Goal: Task Accomplishment & Management: Manage account settings

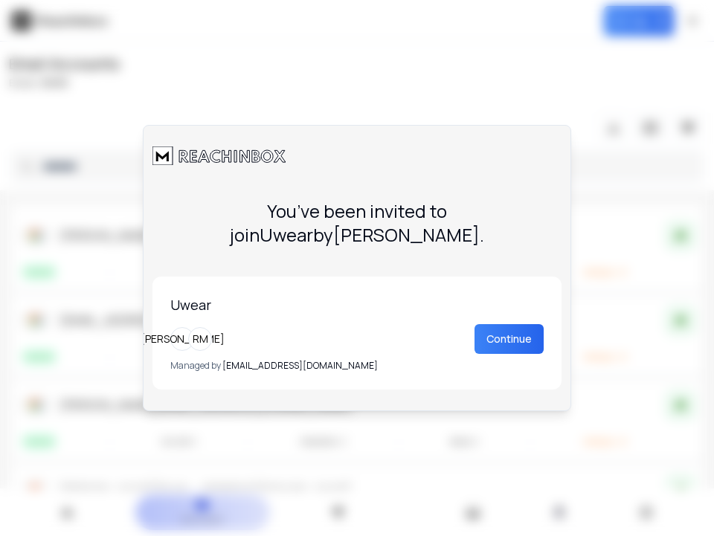
click at [529, 340] on button "Continue" at bounding box center [508, 339] width 69 height 30
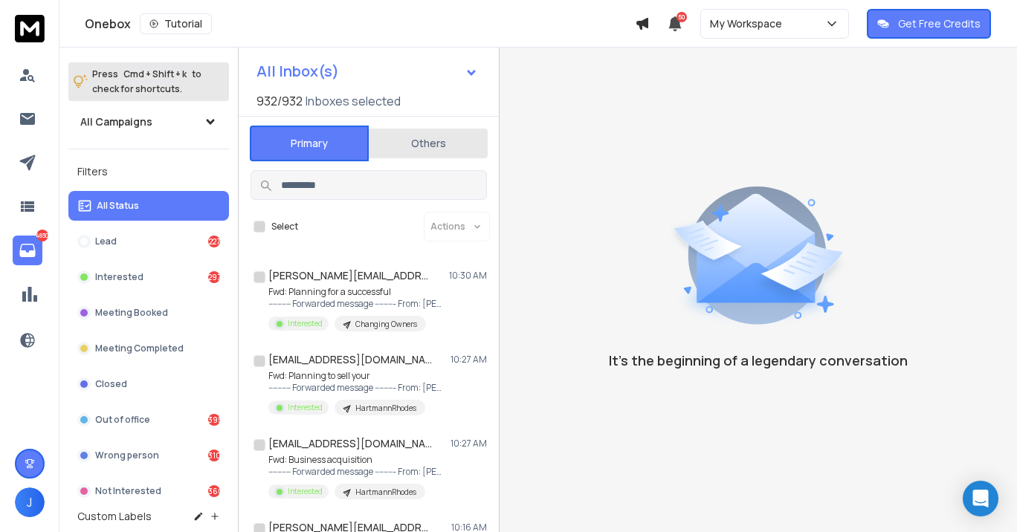
scroll to position [424, 0]
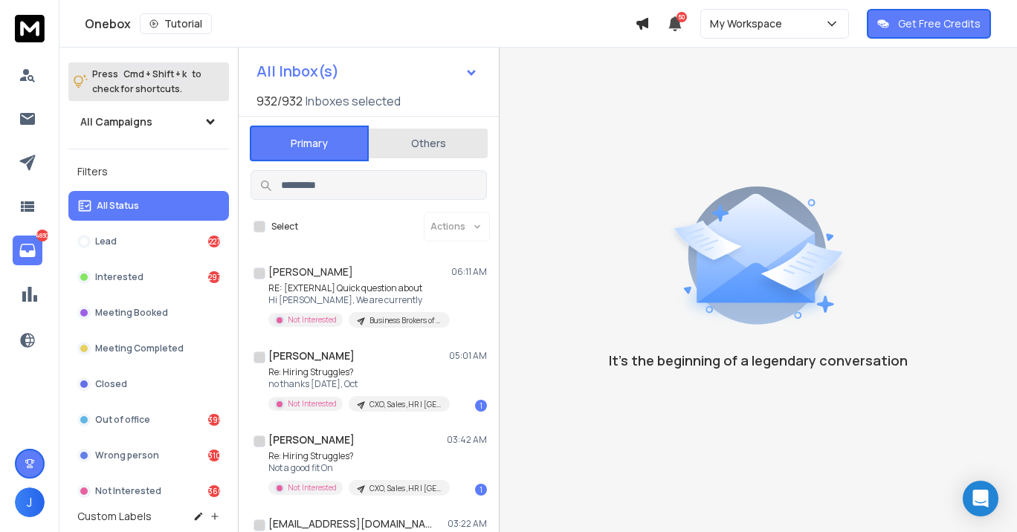
click at [570, 24] on div "Onebox Tutorial" at bounding box center [360, 23] width 550 height 21
click at [589, 31] on div "Onebox Tutorial" at bounding box center [360, 23] width 550 height 21
click at [788, 22] on p "My Workspace" at bounding box center [749, 23] width 78 height 15
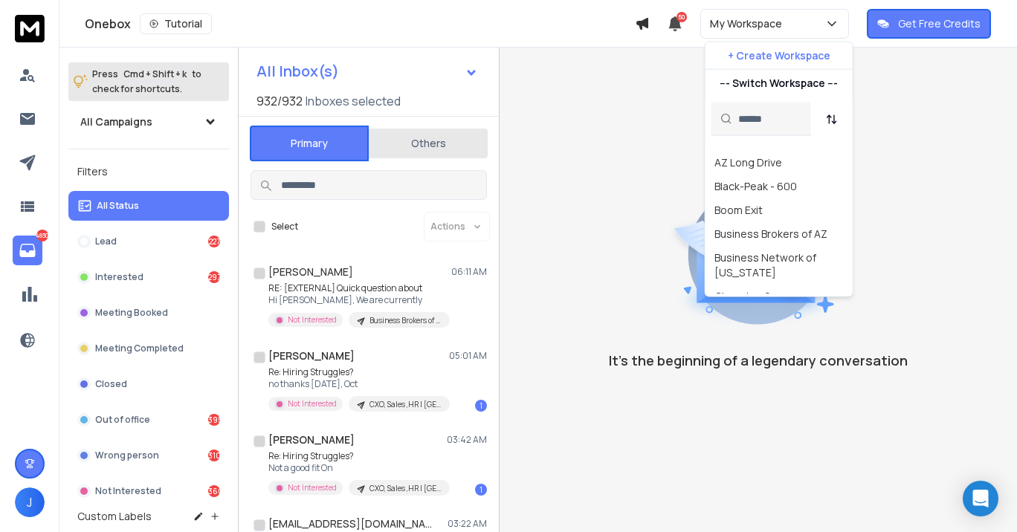
scroll to position [0, 0]
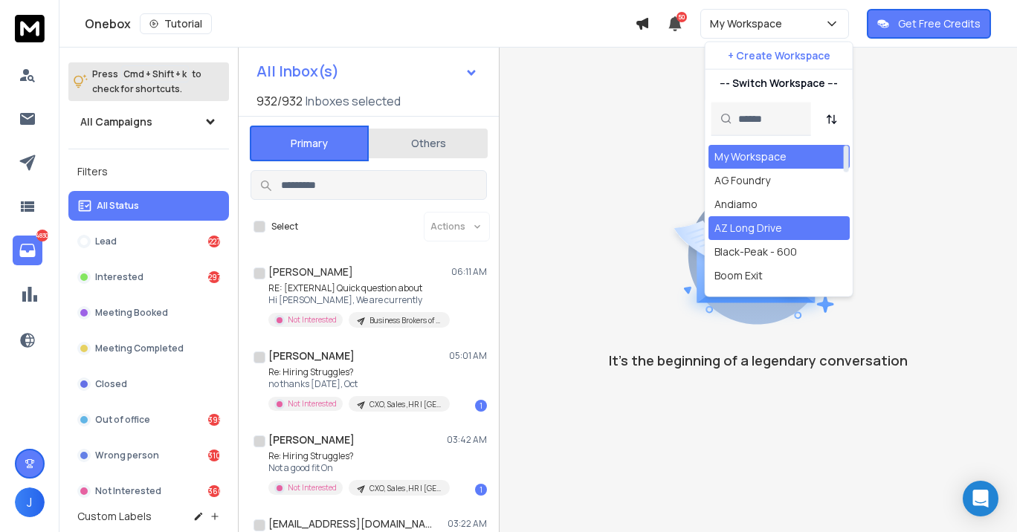
click at [754, 229] on div "AZ Long Drive" at bounding box center [748, 228] width 68 height 15
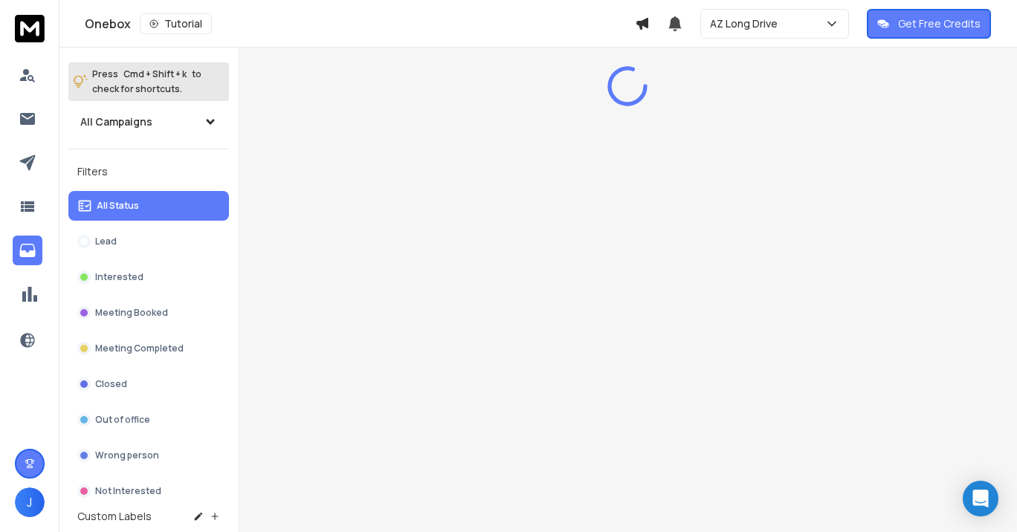
click at [521, 32] on div "Onebox Tutorial" at bounding box center [360, 23] width 550 height 21
click at [485, 28] on div "Onebox Tutorial" at bounding box center [360, 23] width 550 height 21
click at [469, 31] on div "Onebox Tutorial" at bounding box center [360, 23] width 550 height 21
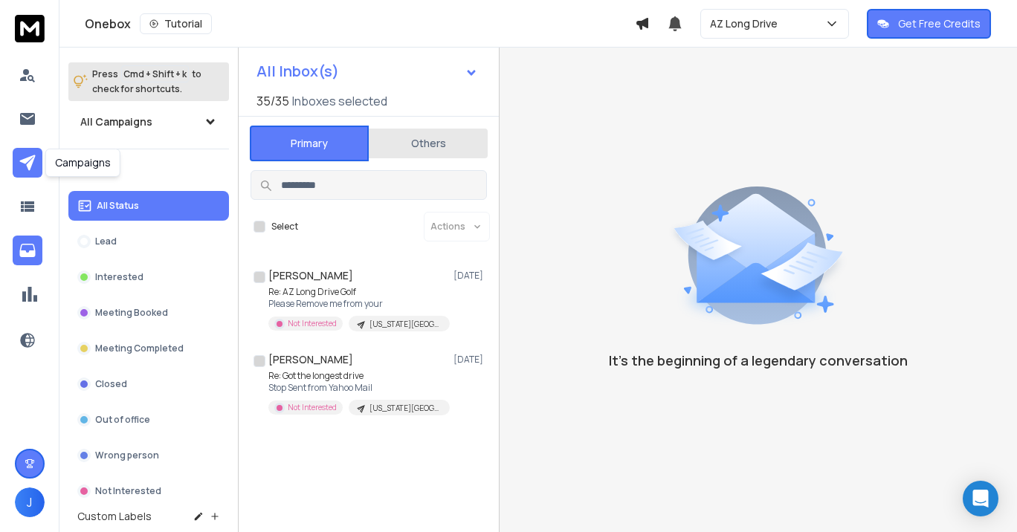
click at [36, 166] on link at bounding box center [28, 163] width 30 height 30
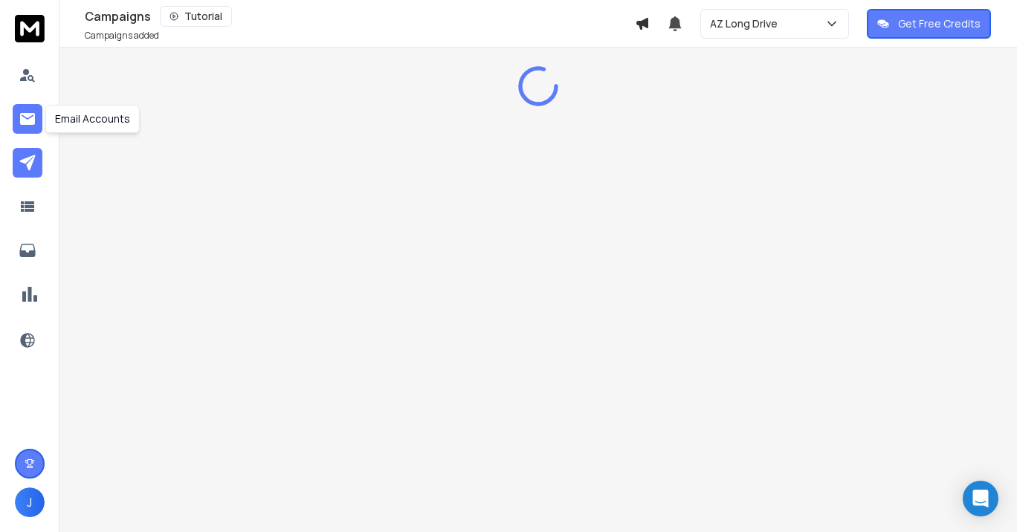
click at [36, 123] on link at bounding box center [28, 119] width 30 height 30
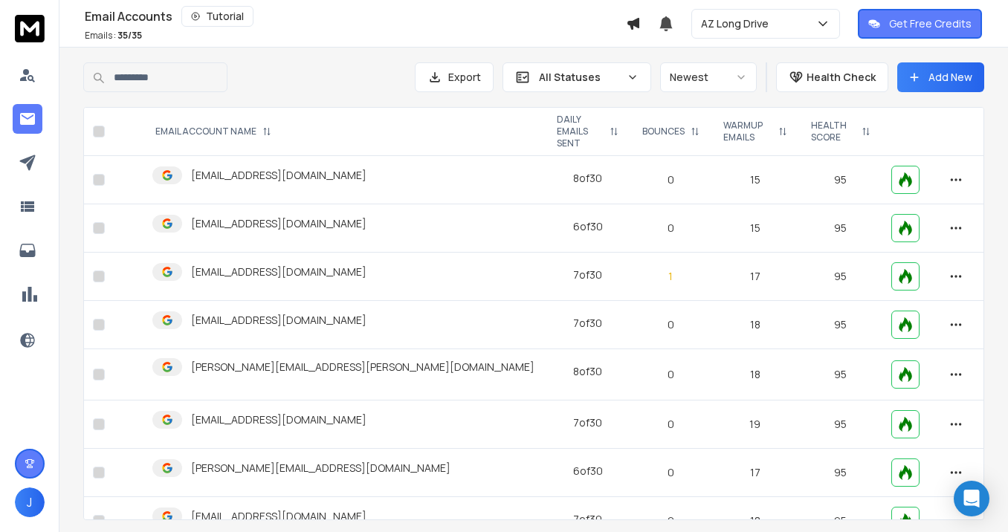
click at [320, 83] on div at bounding box center [244, 77] width 323 height 30
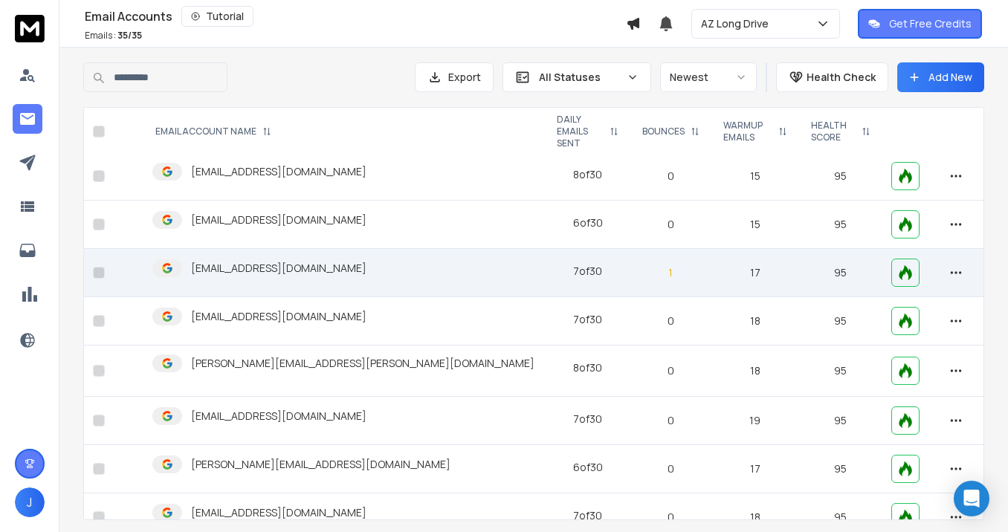
scroll to position [42, 0]
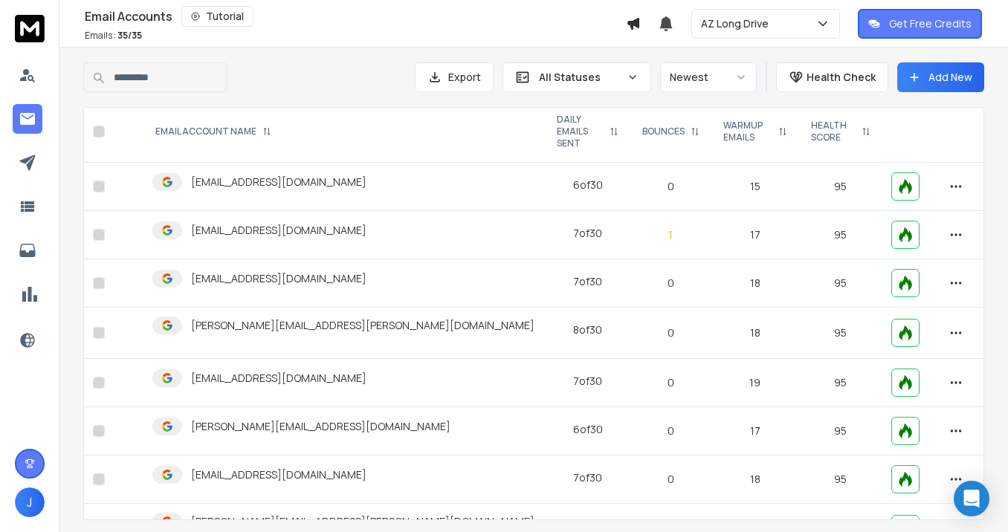
click at [369, 80] on div at bounding box center [244, 77] width 323 height 30
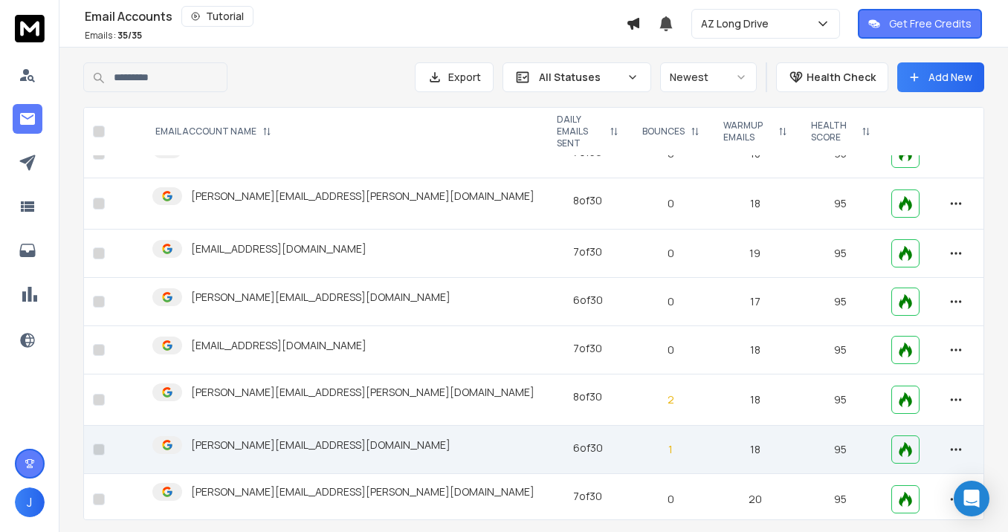
scroll to position [0, 0]
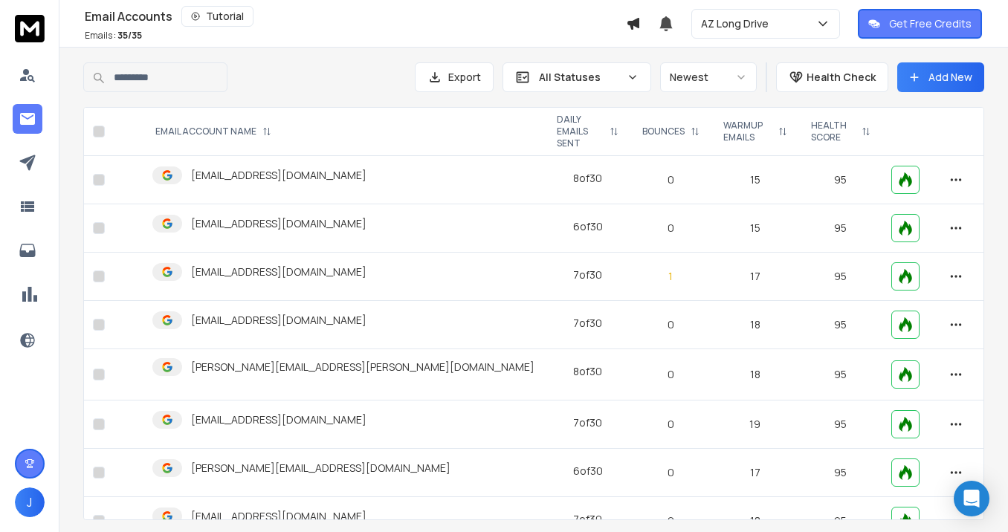
click at [312, 72] on div at bounding box center [244, 77] width 323 height 30
click at [22, 161] on icon at bounding box center [27, 163] width 16 height 16
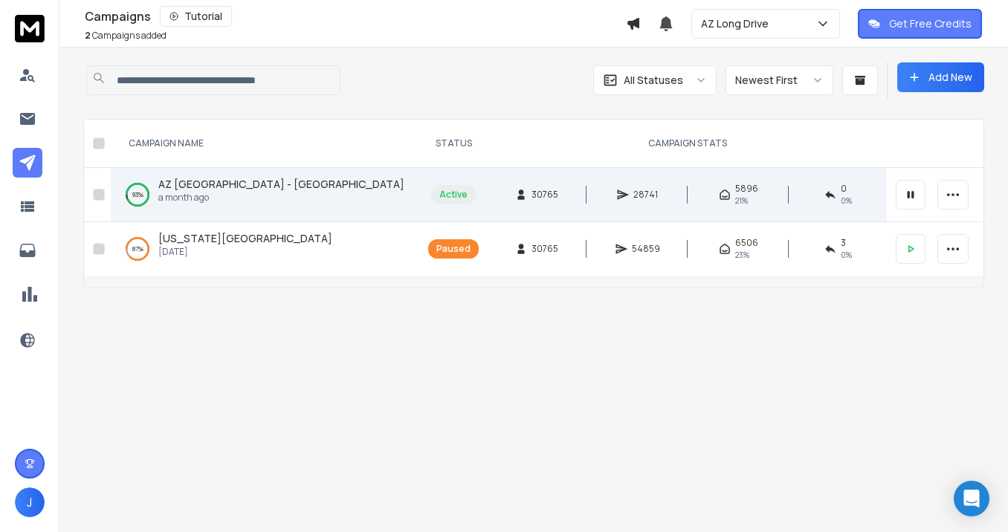
click at [253, 185] on span "AZ Long Drive - New Camp" at bounding box center [281, 184] width 246 height 14
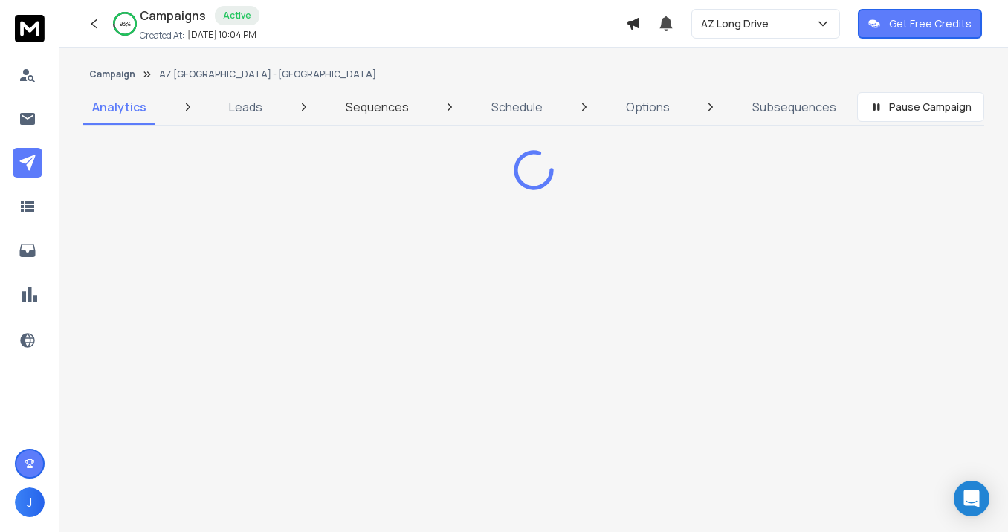
click at [374, 109] on p "Sequences" at bounding box center [377, 107] width 63 height 18
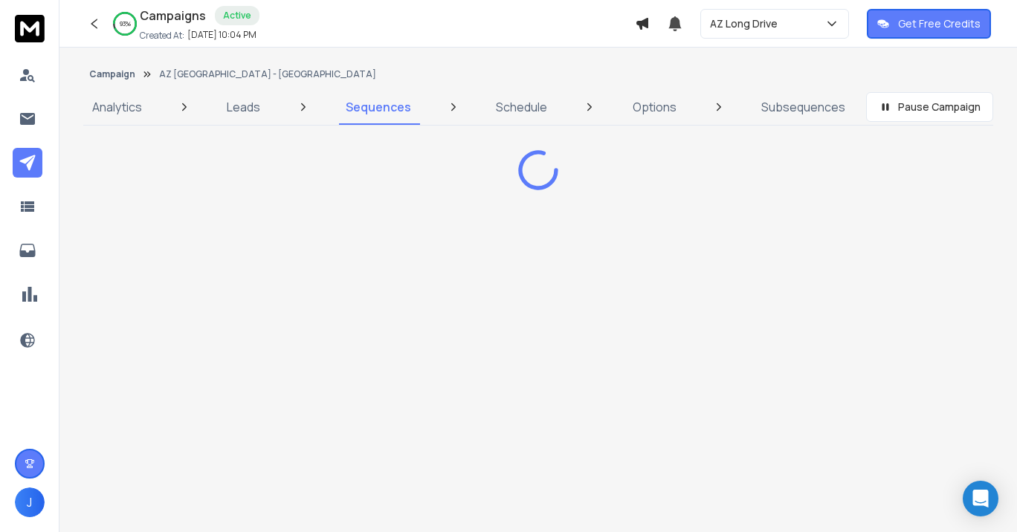
click at [366, 111] on p "Sequences" at bounding box center [378, 107] width 65 height 18
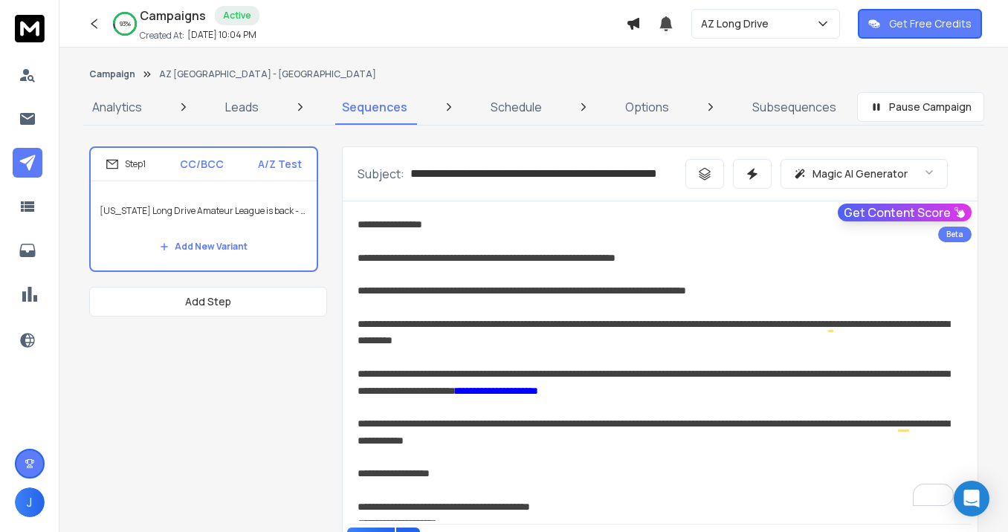
click at [264, 396] on div "Step 1 CC/BCC A/Z Test Arizona Long Drive Amateur League is back - are you in? …" at bounding box center [208, 355] width 238 height 418
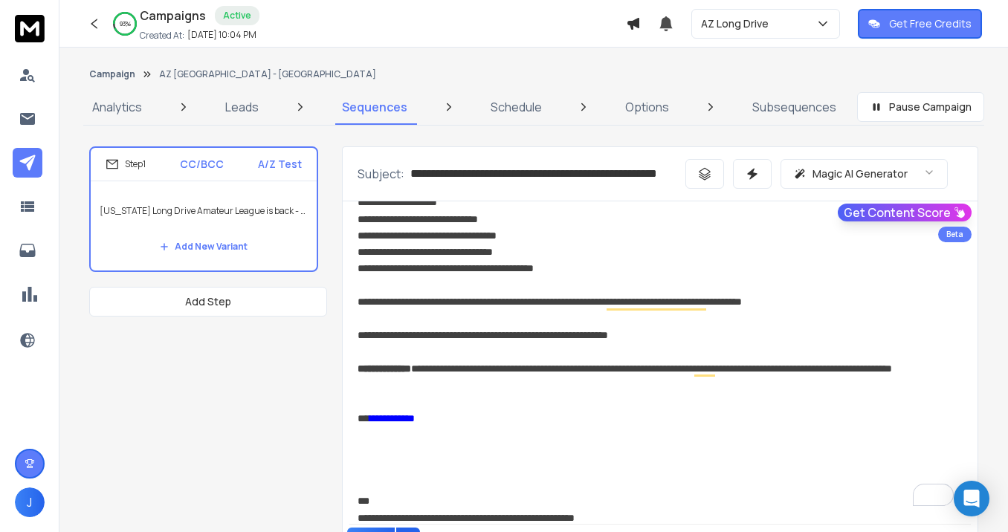
click at [415, 420] on link "**********" at bounding box center [391, 418] width 45 height 10
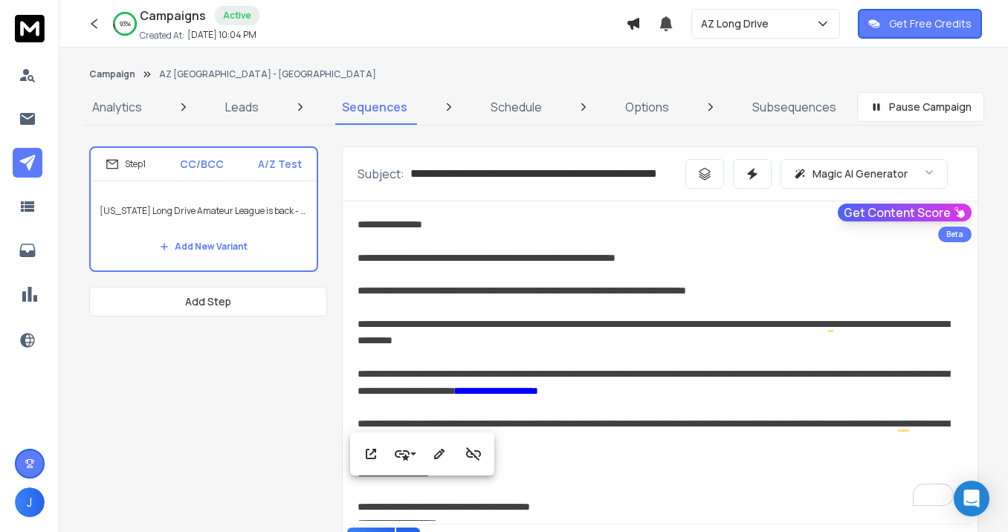
click at [526, 309] on div "To enrich screen reader interactions, please activate Accessibility in Grammarl…" at bounding box center [660, 308] width 605 height 16
click at [224, 373] on div "Step 1 CC/BCC A/Z Test Arizona Long Drive Amateur League is back - are you in? …" at bounding box center [208, 355] width 238 height 418
click at [711, 57] on div "**********" at bounding box center [533, 316] width 948 height 537
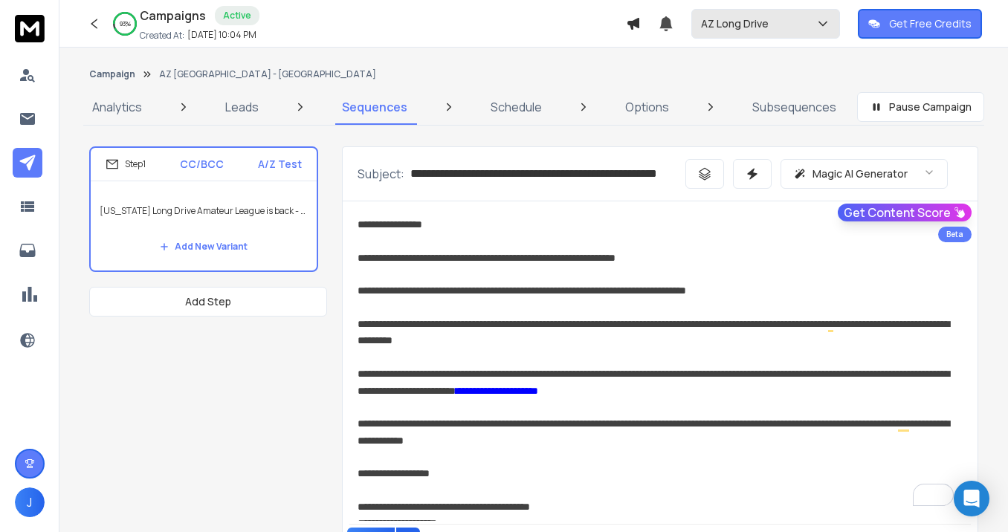
click at [775, 21] on p "AZ Long Drive" at bounding box center [738, 23] width 74 height 15
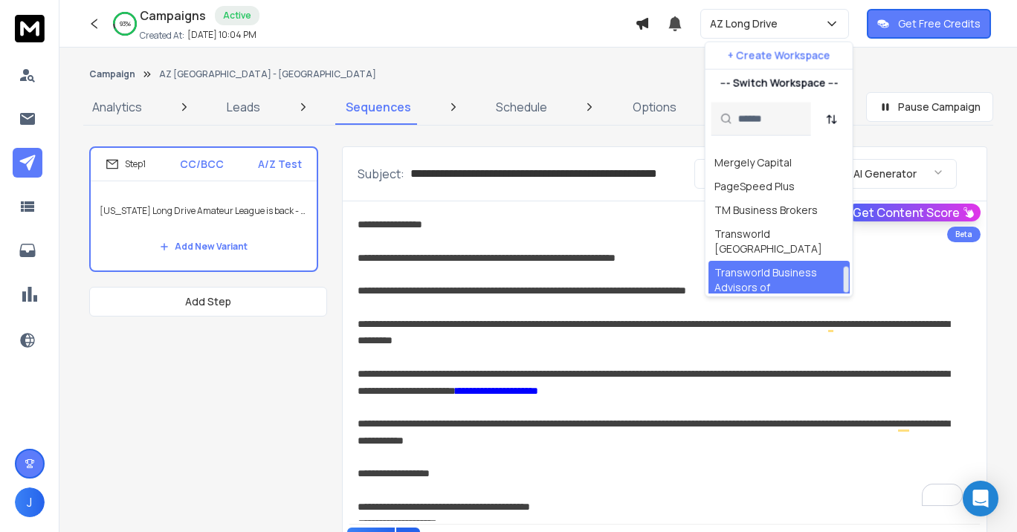
click at [778, 265] on div "Transworld Business Advisors of [GEOGRAPHIC_DATA]" at bounding box center [778, 287] width 129 height 45
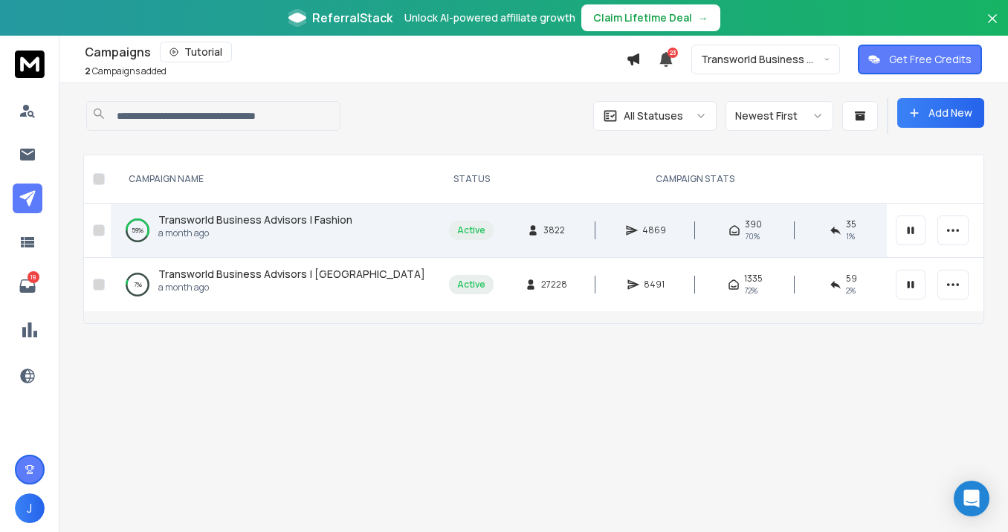
click at [300, 220] on span "Transworld Business Advisors | Fashion" at bounding box center [255, 220] width 194 height 14
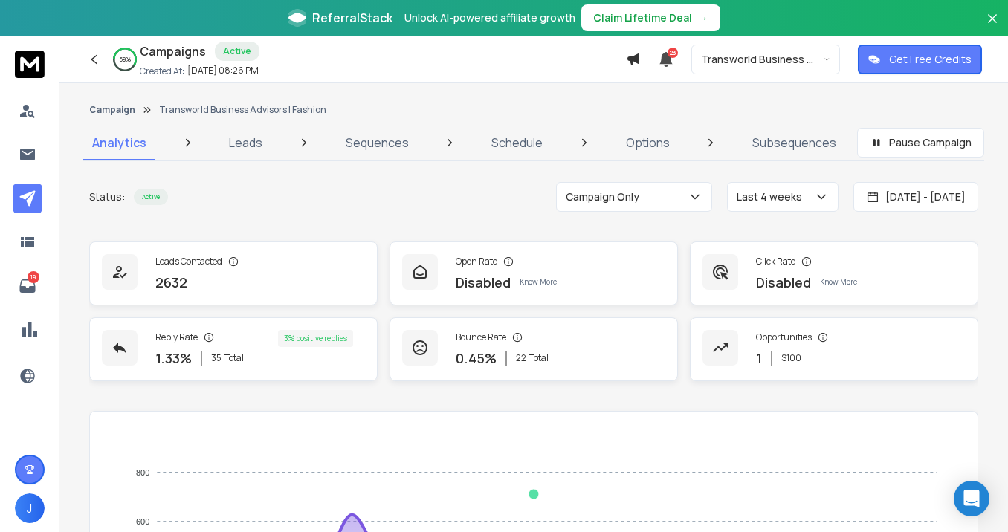
click at [387, 98] on div "Campaign Transworld Business Advisors | Fashion" at bounding box center [533, 110] width 901 height 24
click at [375, 146] on p "Sequences" at bounding box center [377, 143] width 63 height 18
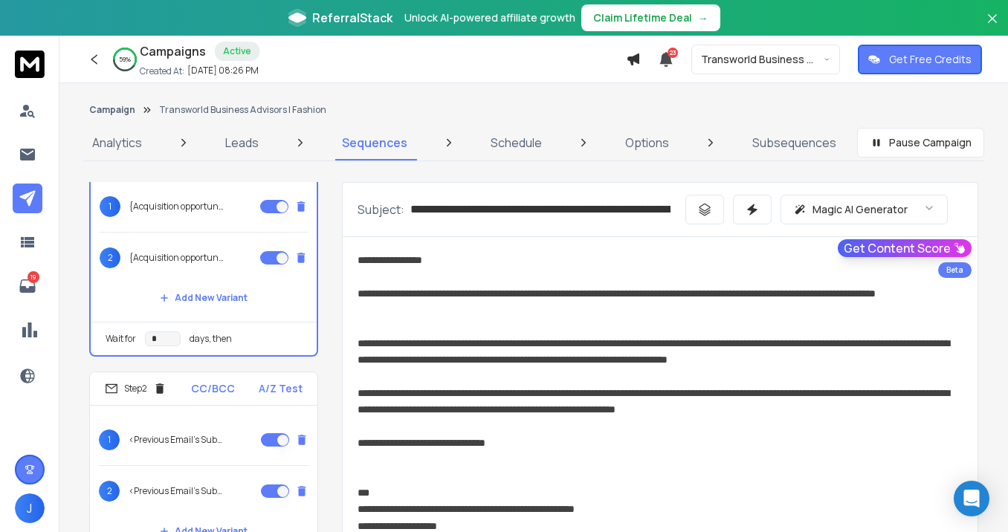
scroll to position [88, 0]
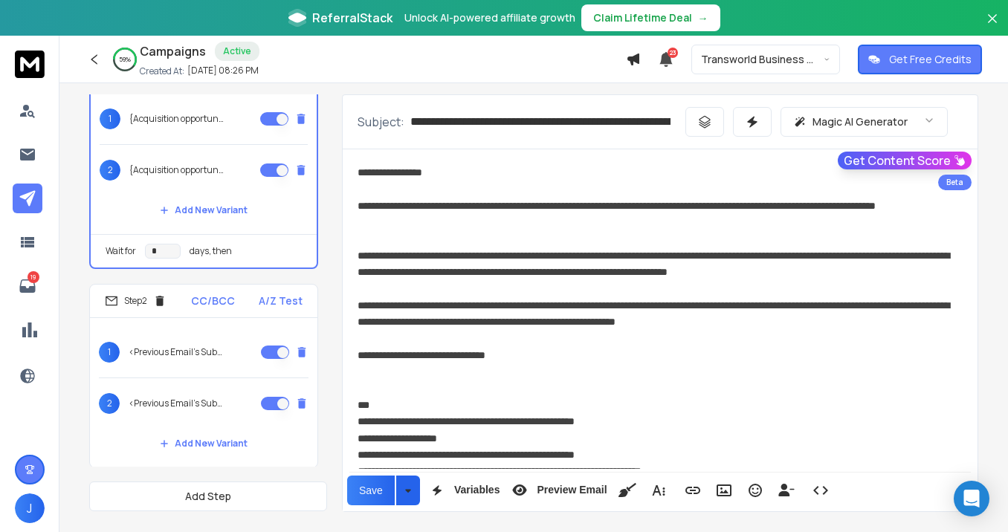
click at [185, 342] on div "1 <Previous Email's Subject>" at bounding box center [161, 352] width 125 height 21
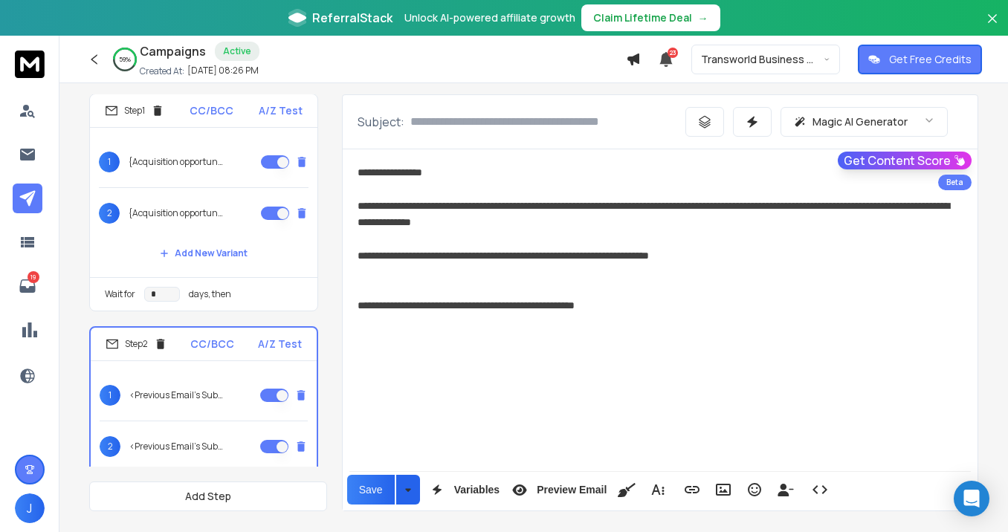
scroll to position [0, 0]
click at [178, 172] on div "1 {Acquisition opportunity|Fast growing fashion brand for sale}" at bounding box center [161, 162] width 125 height 21
type input "**********"
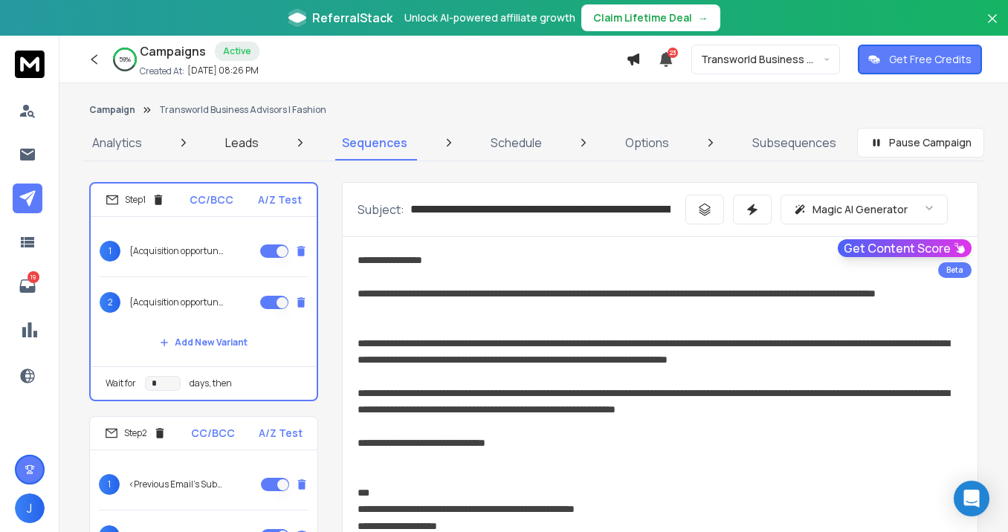
click at [233, 141] on p "Leads" at bounding box center [241, 143] width 33 height 18
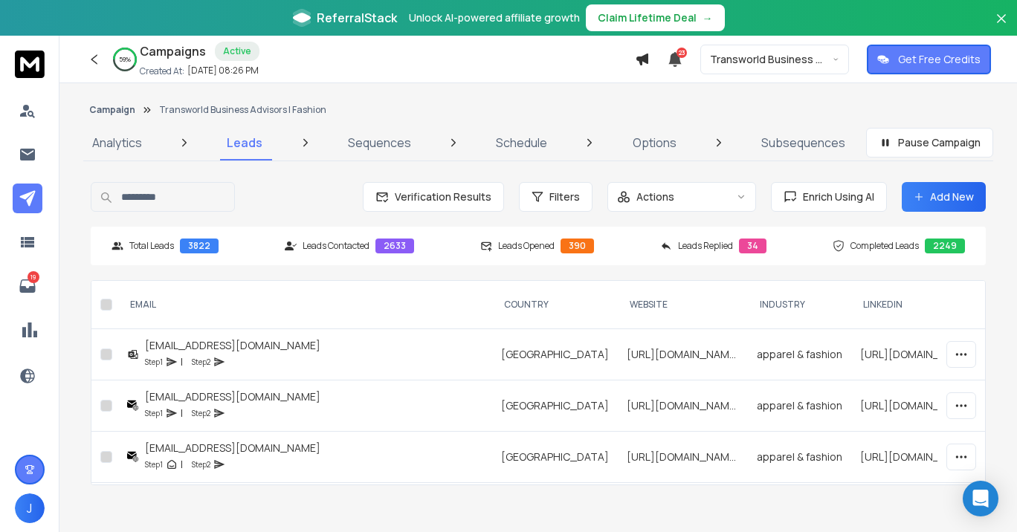
scroll to position [0, 816]
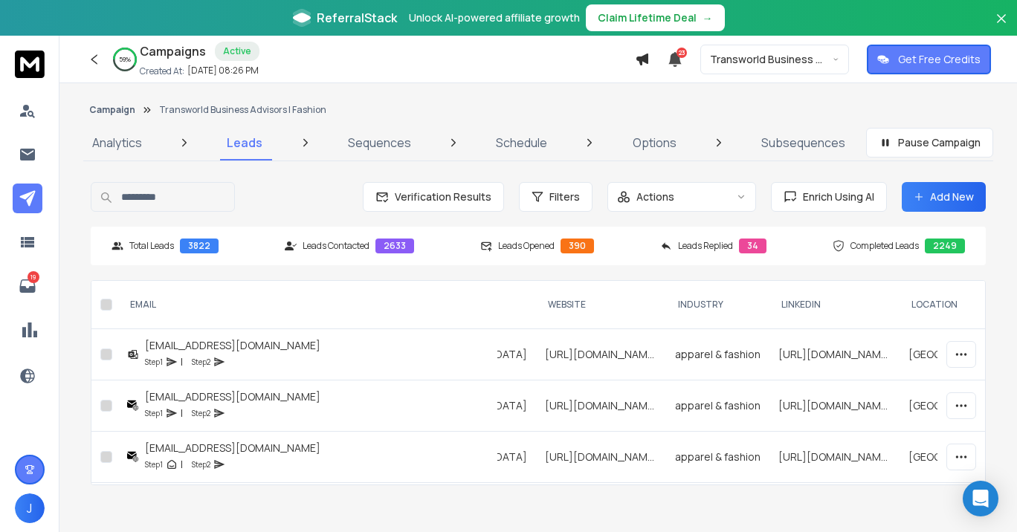
click at [312, 180] on div "Verification Results Filters Actions Enrich Using AI Add New Total Leads 3822 L…" at bounding box center [538, 326] width 910 height 300
click at [26, 279] on icon at bounding box center [27, 285] width 16 height 13
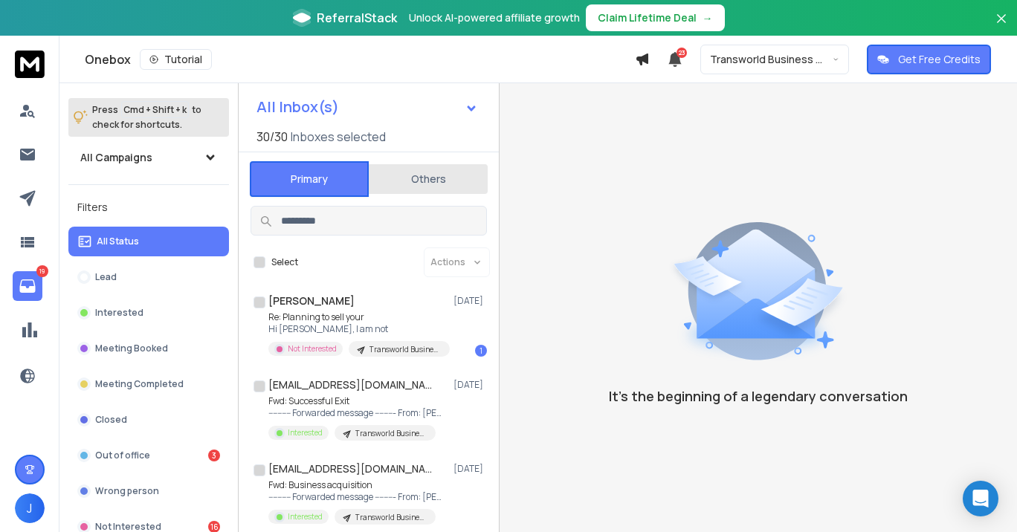
scroll to position [192, 0]
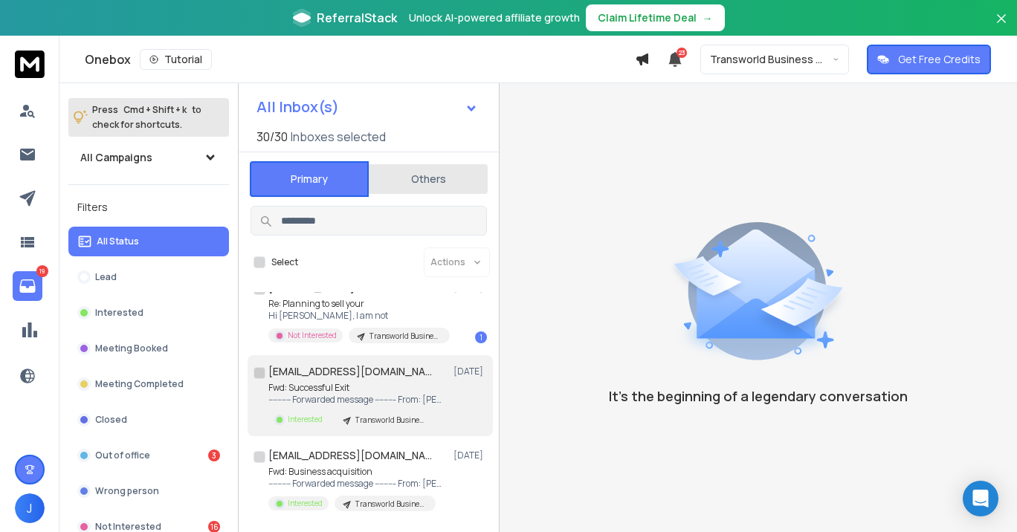
click at [314, 392] on p "Fwd: Successful Exit" at bounding box center [357, 388] width 178 height 12
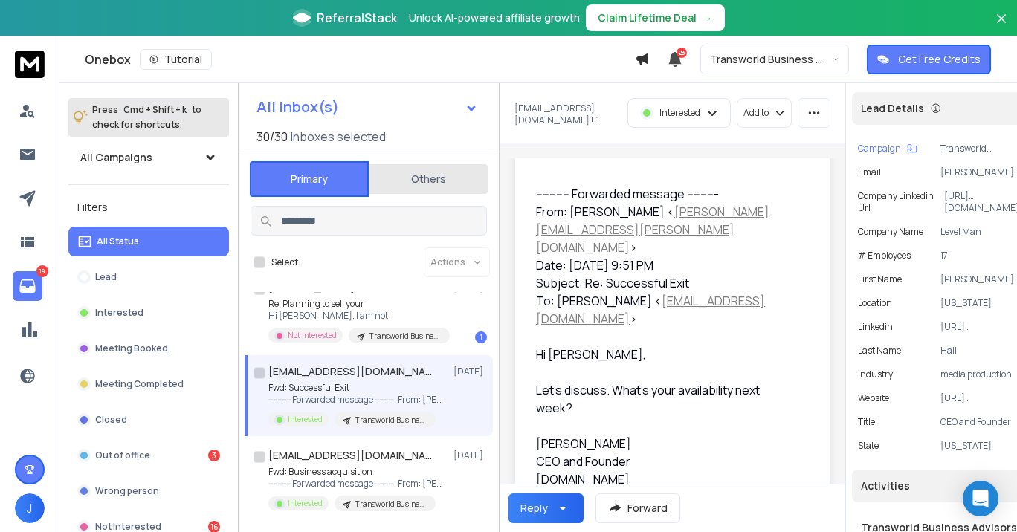
scroll to position [258, 0]
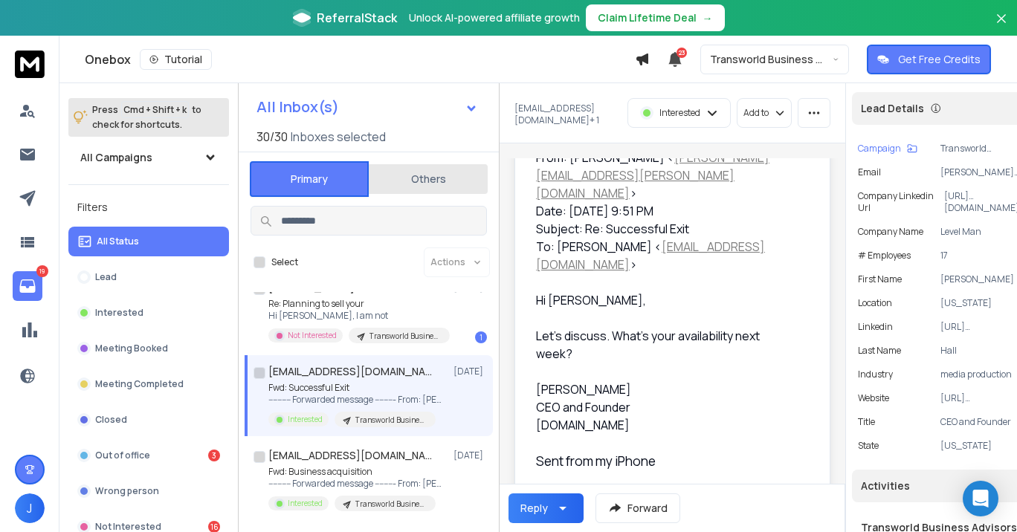
drag, startPoint x: 669, startPoint y: 285, endPoint x: 686, endPoint y: 290, distance: 17.7
click at [686, 327] on div "Let’s discuss. What’s your availability next week?" at bounding box center [666, 345] width 261 height 36
drag, startPoint x: 804, startPoint y: 287, endPoint x: 535, endPoint y: 249, distance: 271.7
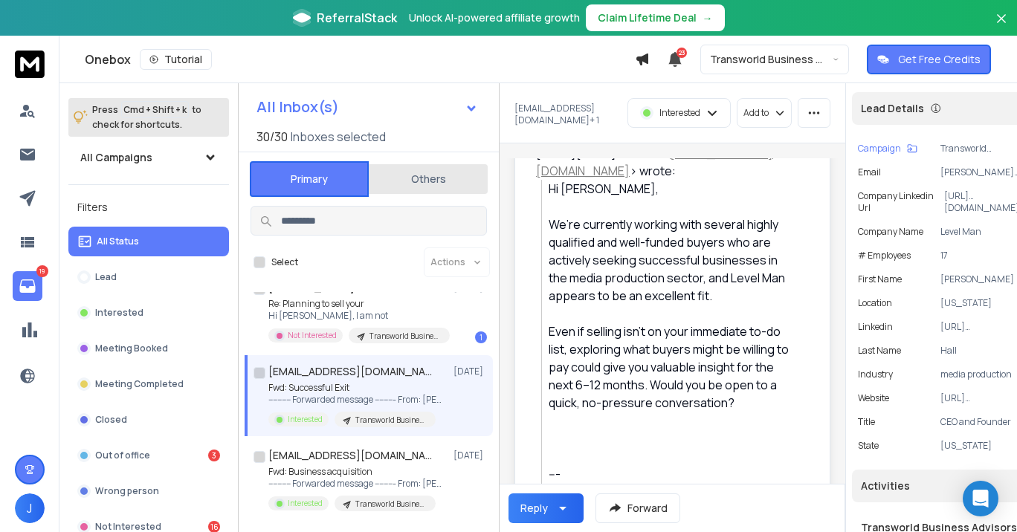
scroll to position [668, 0]
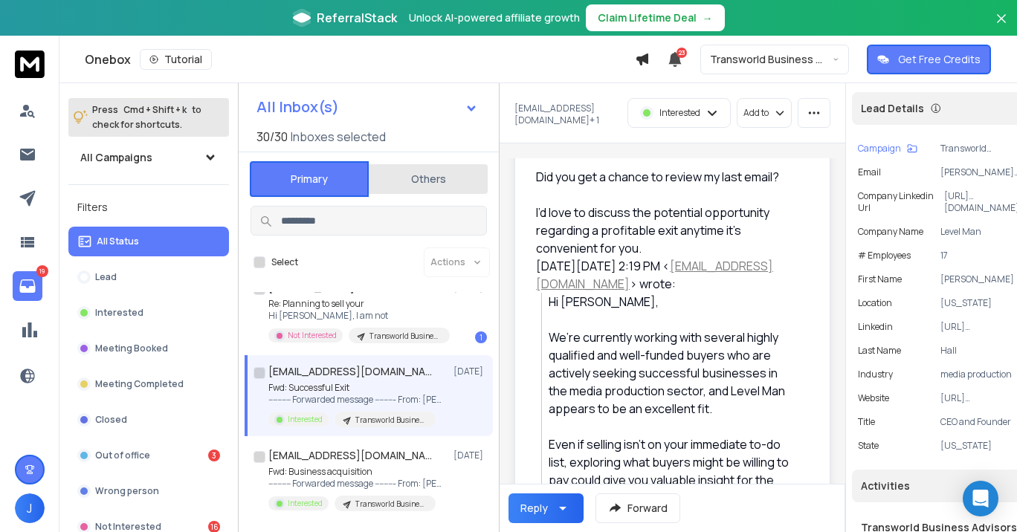
click at [550, 293] on div "Hi Jermaine," at bounding box center [673, 302] width 248 height 18
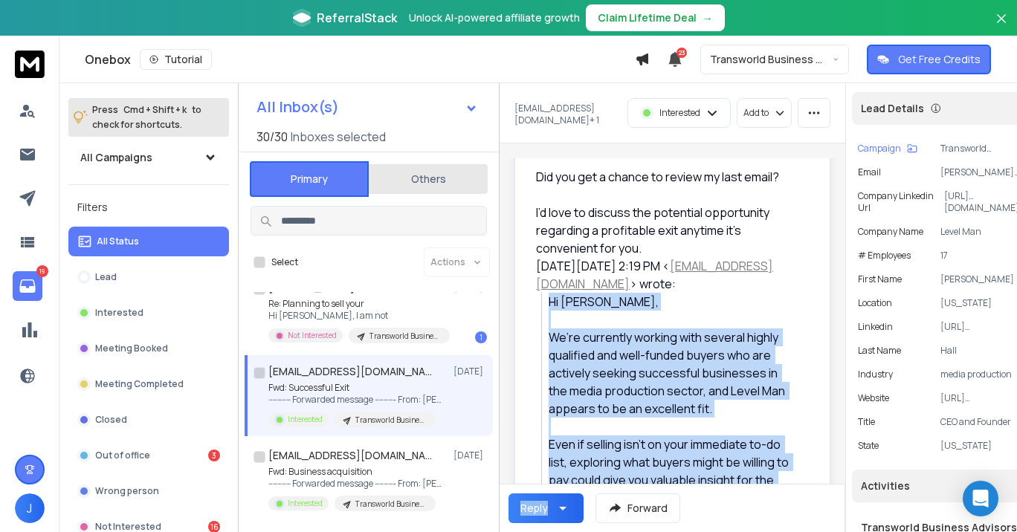
drag, startPoint x: 595, startPoint y: 326, endPoint x: 730, endPoint y: 510, distance: 228.7
click at [730, 510] on div "Estraus@tworld.com + 1 Interested Add to Interested Add to 4 days ago Fwd: Succ…" at bounding box center [673, 349] width 346 height 532
click at [732, 514] on div "Reply Forward" at bounding box center [673, 508] width 346 height 48
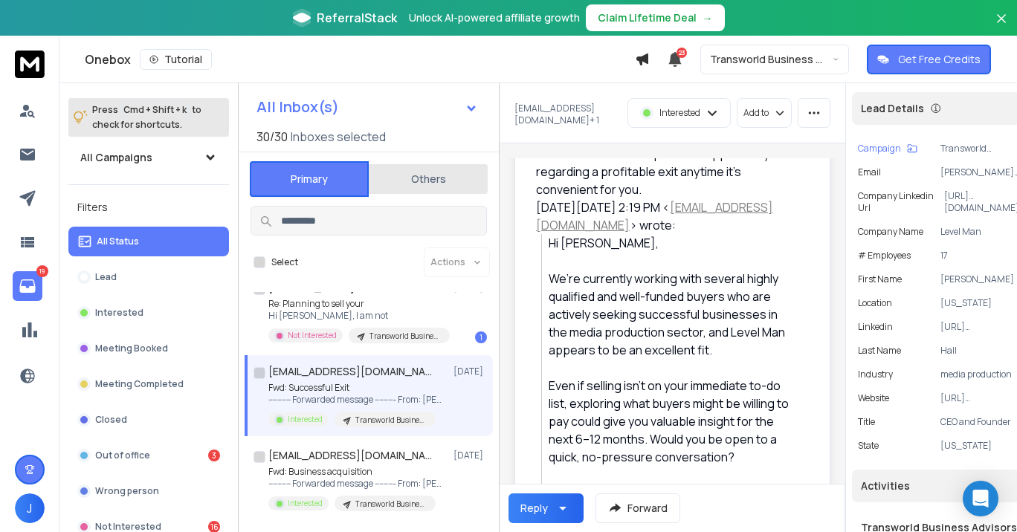
scroll to position [690, 0]
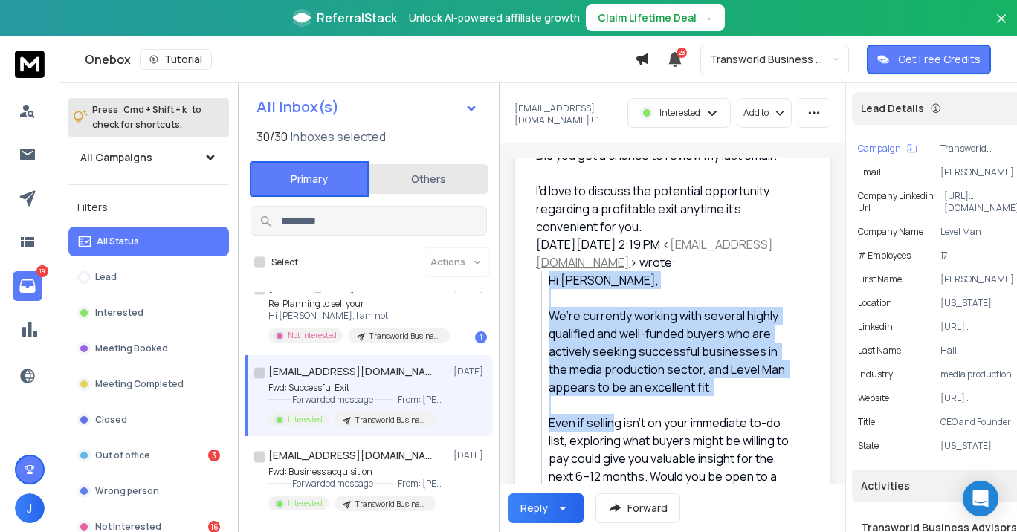
drag, startPoint x: 549, startPoint y: 213, endPoint x: 634, endPoint y: 431, distance: 234.7
click at [615, 378] on div "Hi Jermaine, We’re currently working with several highly qualified and well-fun…" at bounding box center [673, 494] width 248 height 446
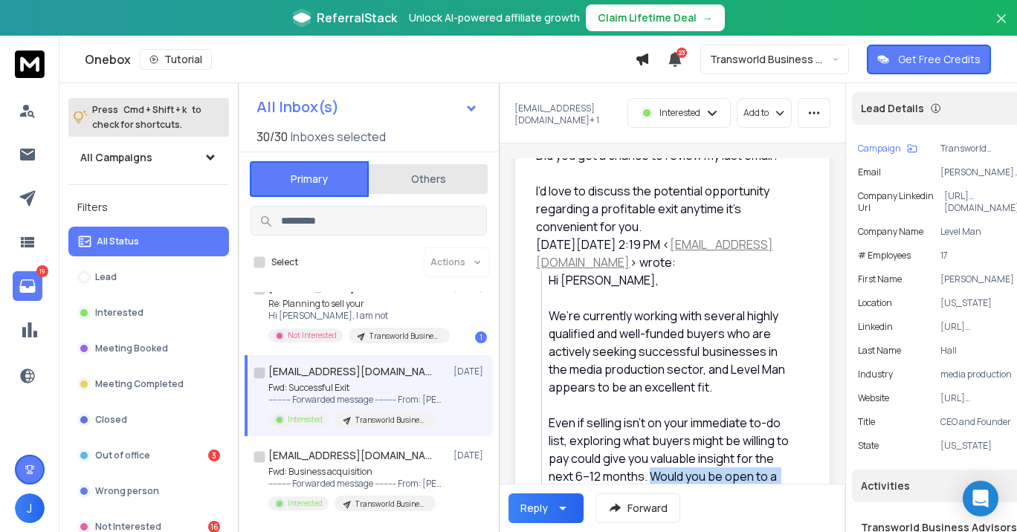
drag, startPoint x: 634, startPoint y: 431, endPoint x: 652, endPoint y: 474, distance: 46.7
click at [650, 471] on div "Hi Jermaine, We’re currently working with several highly qualified and well-fun…" at bounding box center [673, 494] width 248 height 446
click at [731, 503] on div at bounding box center [673, 512] width 248 height 18
drag, startPoint x: 717, startPoint y: 430, endPoint x: 636, endPoint y: 410, distance: 84.2
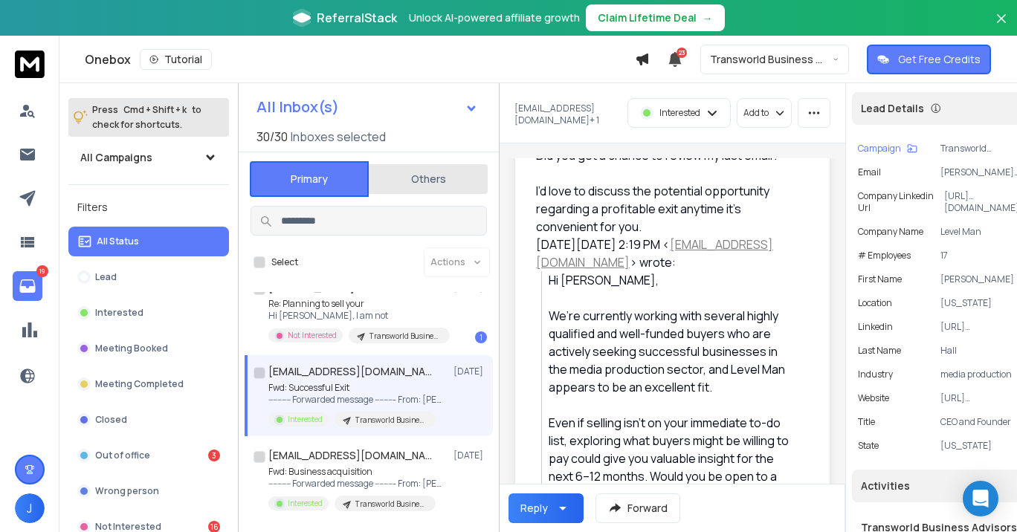
click at [645, 414] on div "Even if selling isn’t on your immediate to-do list, exploring what buyers might…" at bounding box center [673, 458] width 248 height 89
click at [632, 414] on div "Even if selling isn’t on your immediate to-do list, exploring what buyers might…" at bounding box center [673, 458] width 248 height 89
click at [630, 414] on div "Even if selling isn’t on your immediate to-do list, exploring what buyers might…" at bounding box center [673, 458] width 248 height 89
drag, startPoint x: 624, startPoint y: 410, endPoint x: 702, endPoint y: 421, distance: 78.0
click at [702, 421] on div "Even if selling isn’t on your immediate to-do list, exploring what buyers might…" at bounding box center [673, 458] width 248 height 89
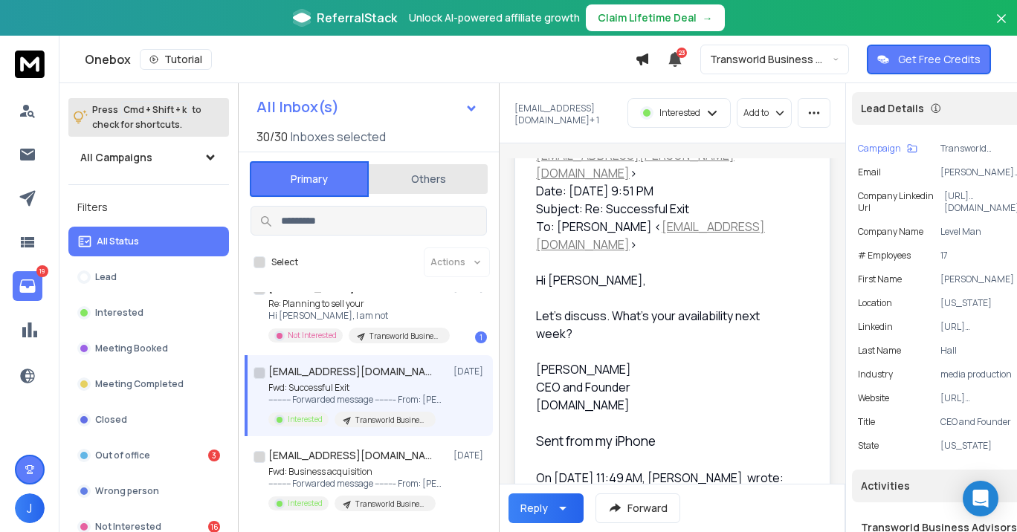
scroll to position [277, 0]
click at [797, 308] on div "Let’s discuss. What’s your availability next week?" at bounding box center [666, 326] width 261 height 36
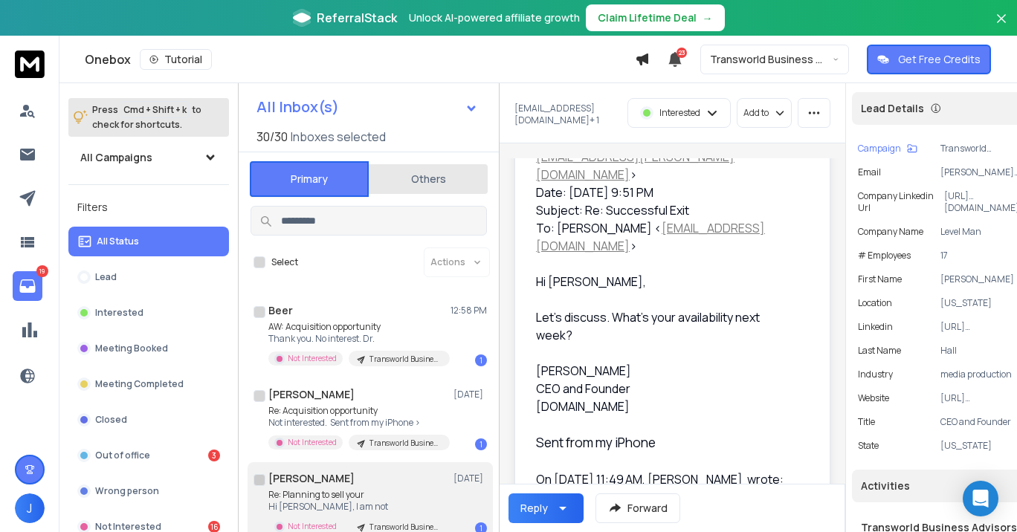
scroll to position [0, 0]
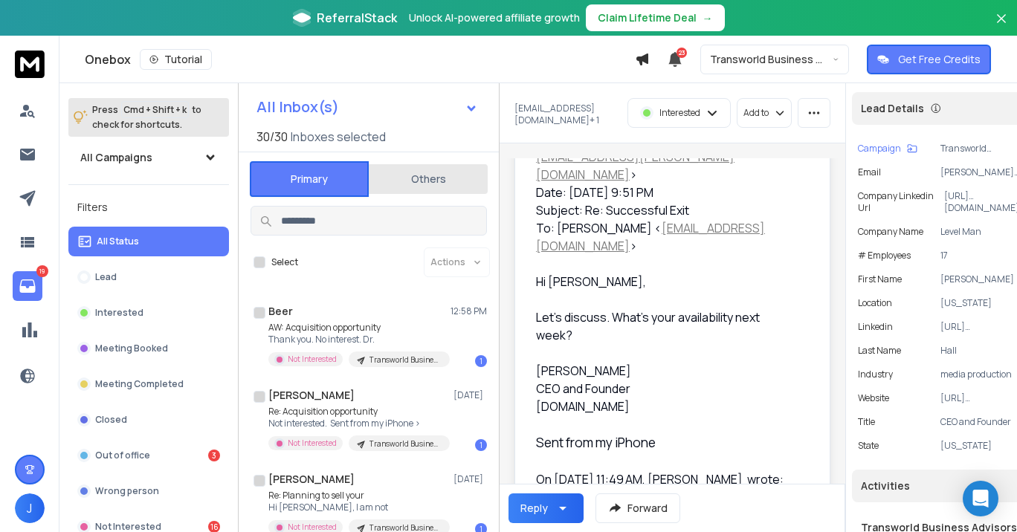
click at [408, 61] on div "Onebox Tutorial" at bounding box center [360, 59] width 550 height 21
click at [441, 65] on div "Onebox Tutorial" at bounding box center [360, 59] width 550 height 21
click at [469, 70] on div "Onebox Tutorial 23 Transworld Business Advisors of NY Get Free Credits" at bounding box center [508, 60] width 1017 height 48
click at [769, 62] on p "Transworld Business Advisors of NY" at bounding box center [771, 59] width 123 height 15
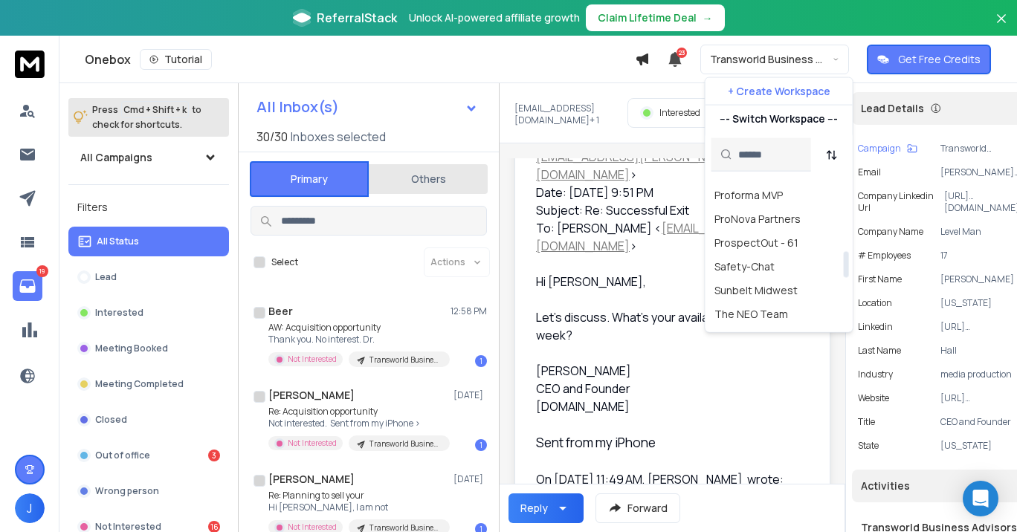
scroll to position [453, 0]
click at [782, 261] on div "Sunbelt Midwest" at bounding box center [755, 268] width 83 height 15
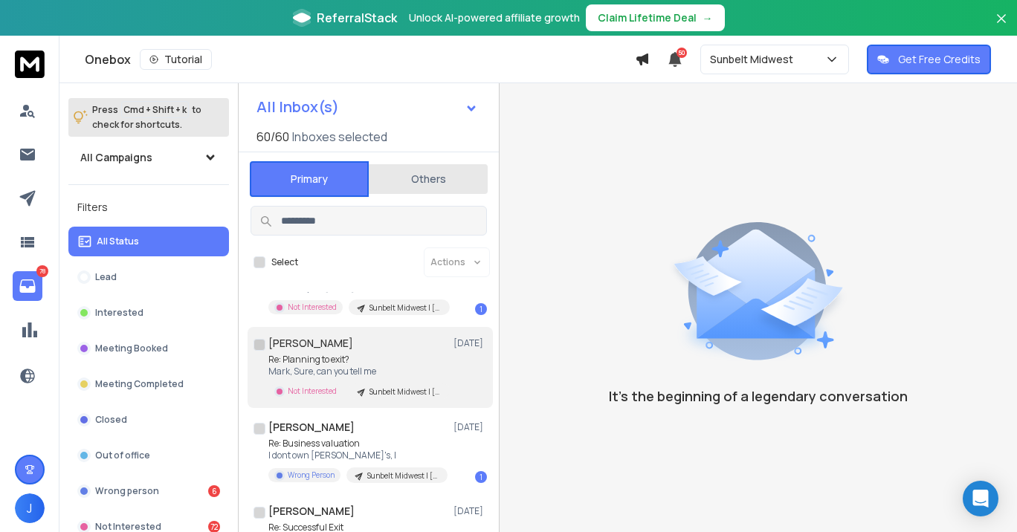
scroll to position [231, 0]
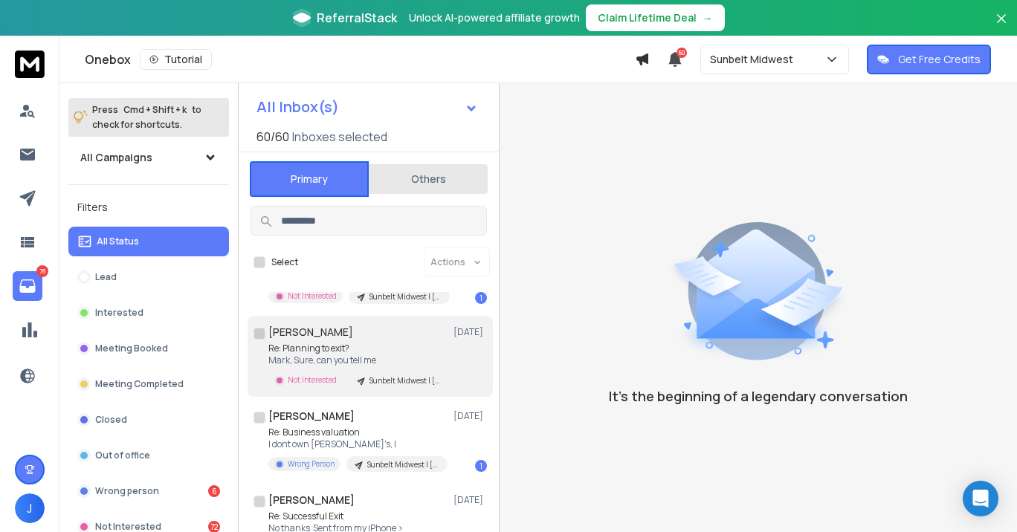
click at [432, 370] on div "Re: Planning to exit? Mark, Sure, can you tell me Not Interested Sunbelt Midwes…" at bounding box center [358, 365] width 181 height 45
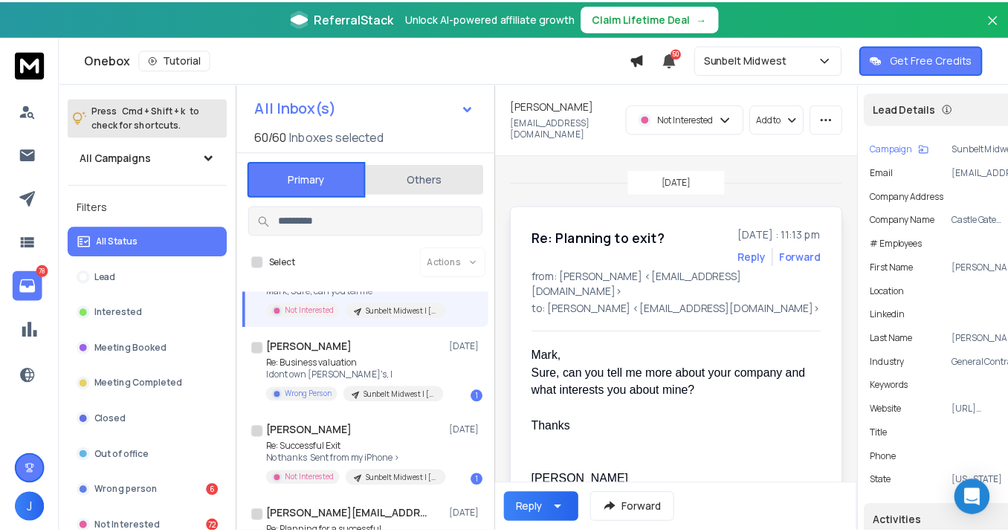
scroll to position [0, 0]
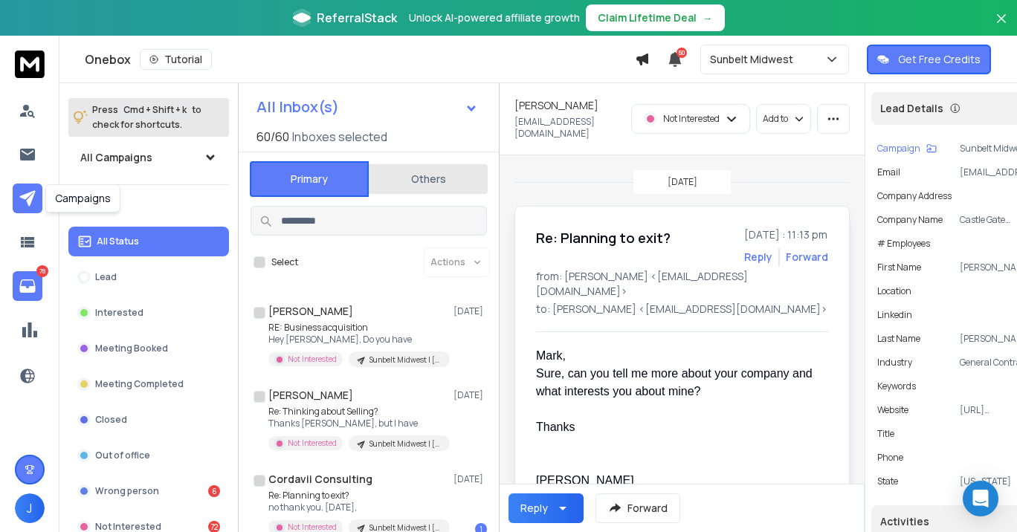
click at [32, 198] on icon at bounding box center [28, 199] width 18 height 18
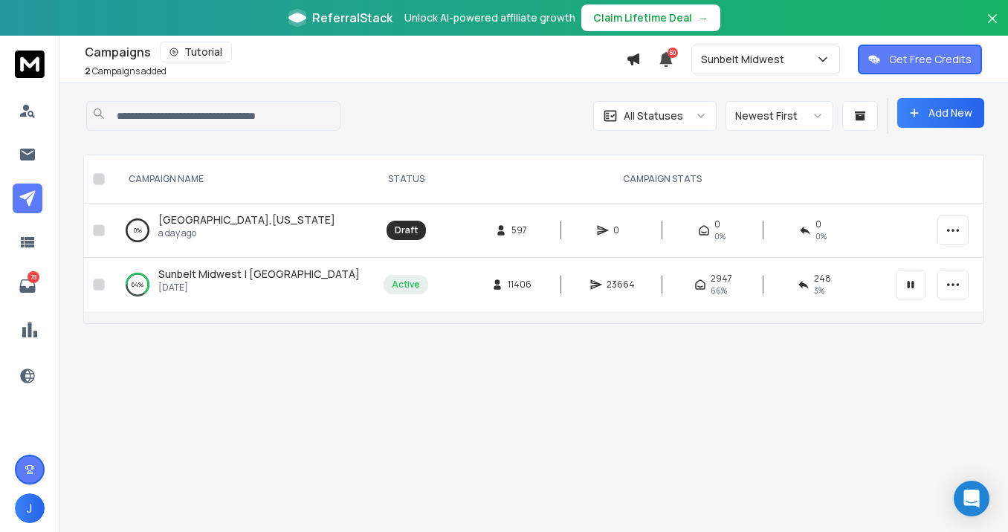
click at [375, 130] on div at bounding box center [308, 116] width 450 height 36
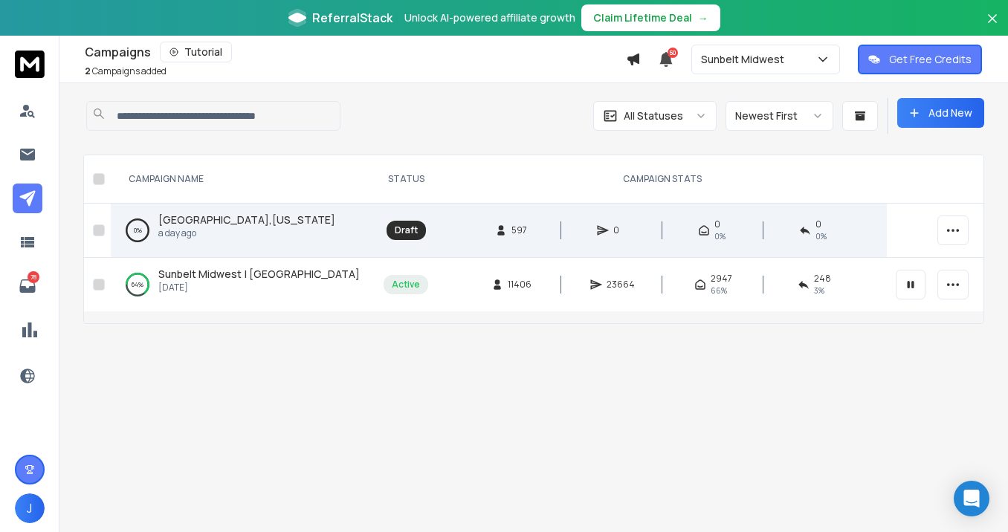
click at [254, 223] on span "Sioux Falls,South Dakota" at bounding box center [246, 220] width 177 height 14
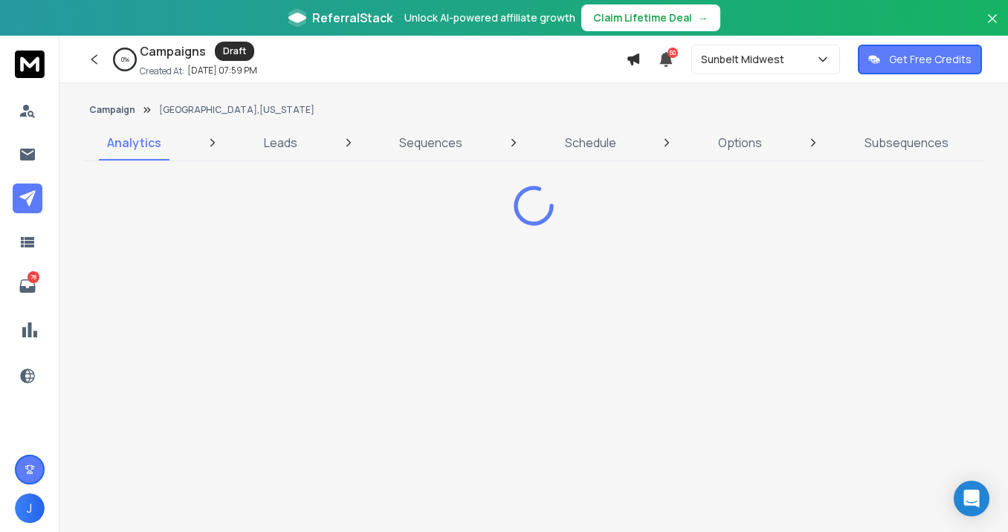
click at [268, 118] on div "Campaign Sioux Falls,South Dakota" at bounding box center [533, 110] width 901 height 24
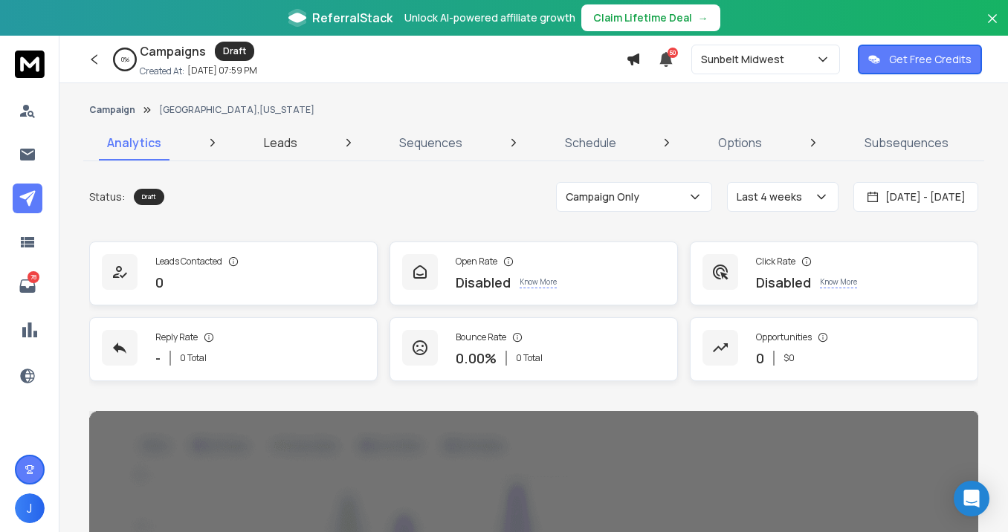
click at [294, 151] on p "Leads" at bounding box center [280, 143] width 33 height 18
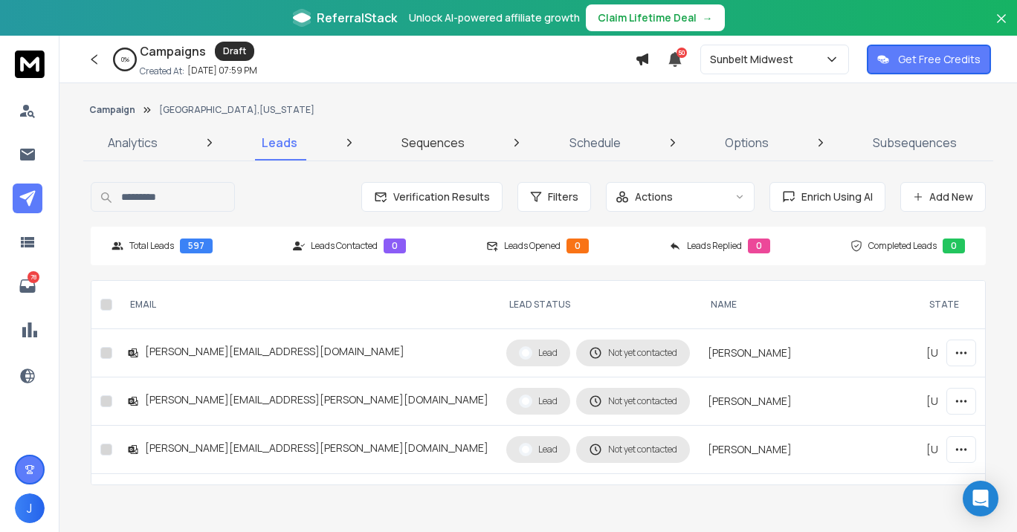
click at [461, 135] on p "Sequences" at bounding box center [432, 143] width 63 height 18
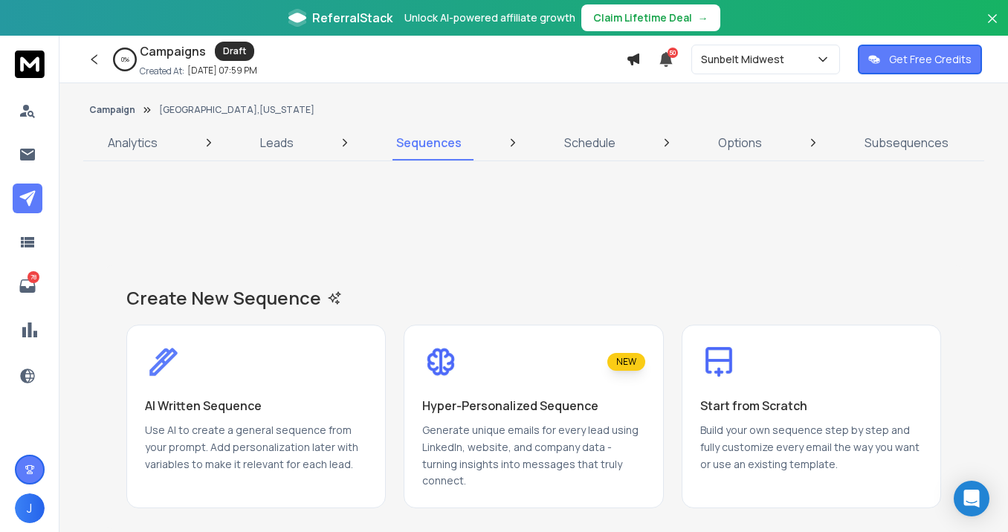
click at [508, 100] on div "Campaign Sioux Falls,South Dakota" at bounding box center [533, 110] width 901 height 24
click at [33, 203] on icon at bounding box center [28, 199] width 18 height 18
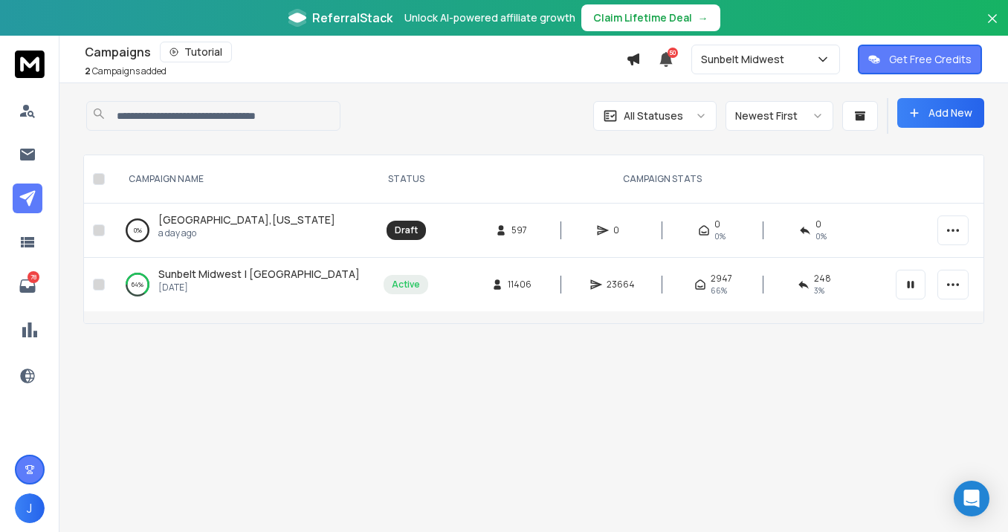
click at [452, 136] on div "Campaigns 2 Campaigns Added All Statuses Newest First Add New CAMPAIGN NAME STA…" at bounding box center [533, 364] width 901 height 532
click at [456, 129] on div at bounding box center [308, 116] width 450 height 36
click at [437, 135] on div "Campaigns 2 Campaigns Added All Statuses Newest First Add New CAMPAIGN NAME STA…" at bounding box center [533, 364] width 901 height 532
click at [773, 63] on p "Sunbelt Midwest" at bounding box center [745, 59] width 89 height 15
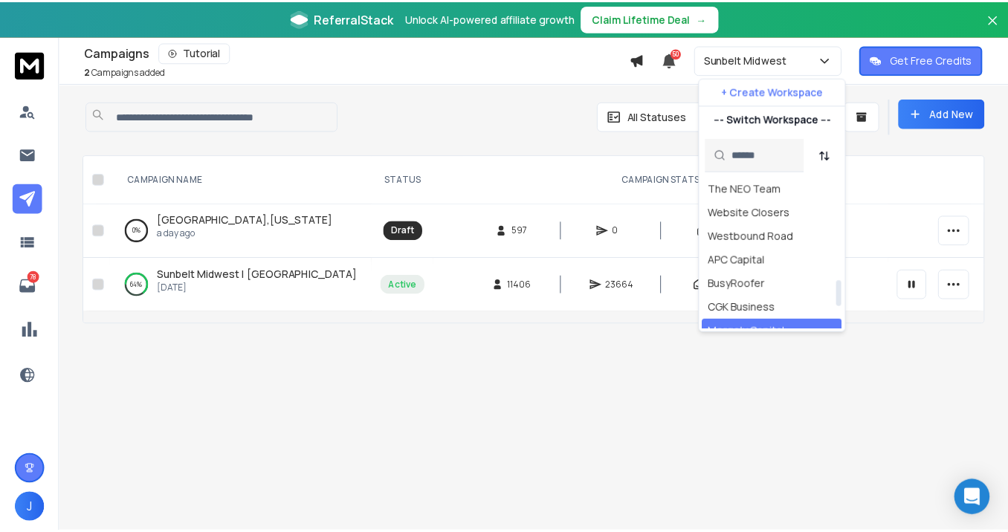
scroll to position [537, 0]
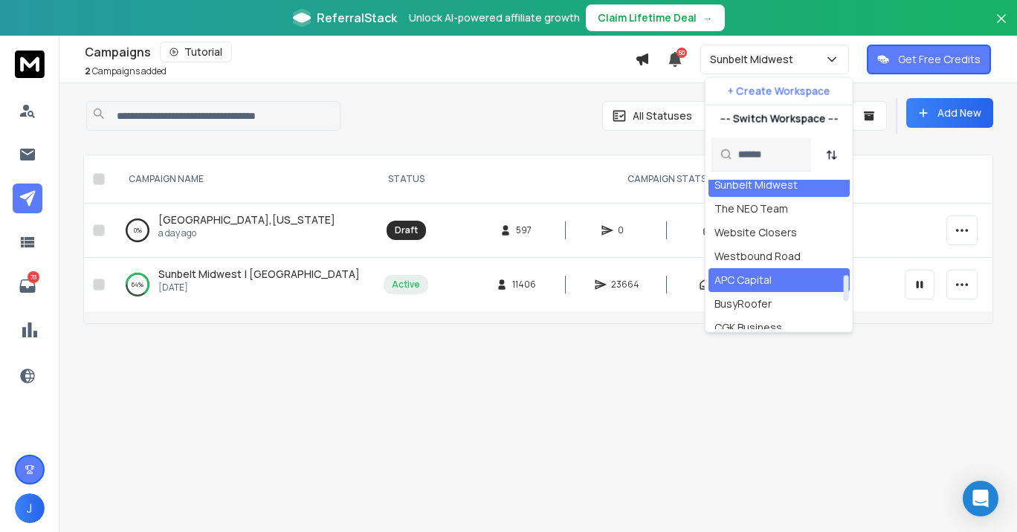
click at [763, 273] on div "APC Capital" at bounding box center [742, 280] width 57 height 15
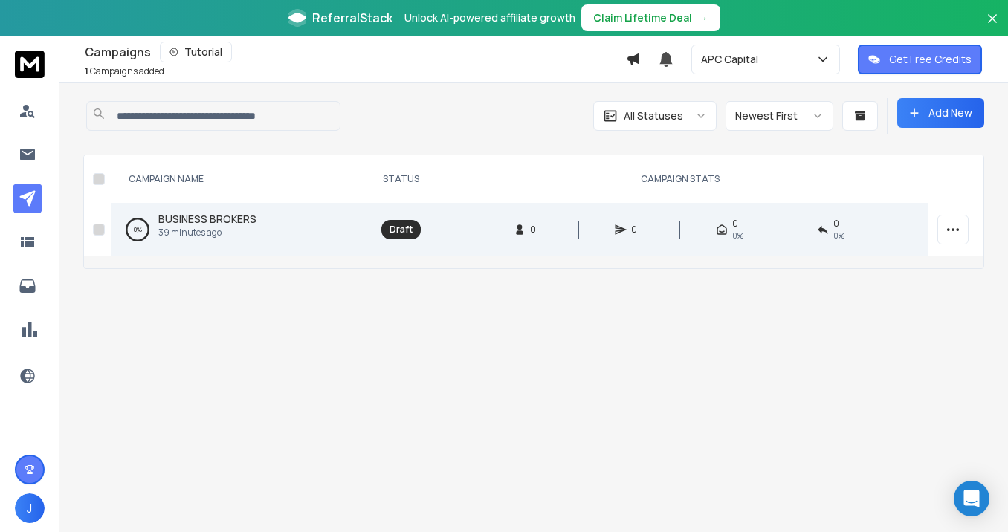
click at [235, 222] on span "BUSINESS BROKERS" at bounding box center [207, 219] width 98 height 14
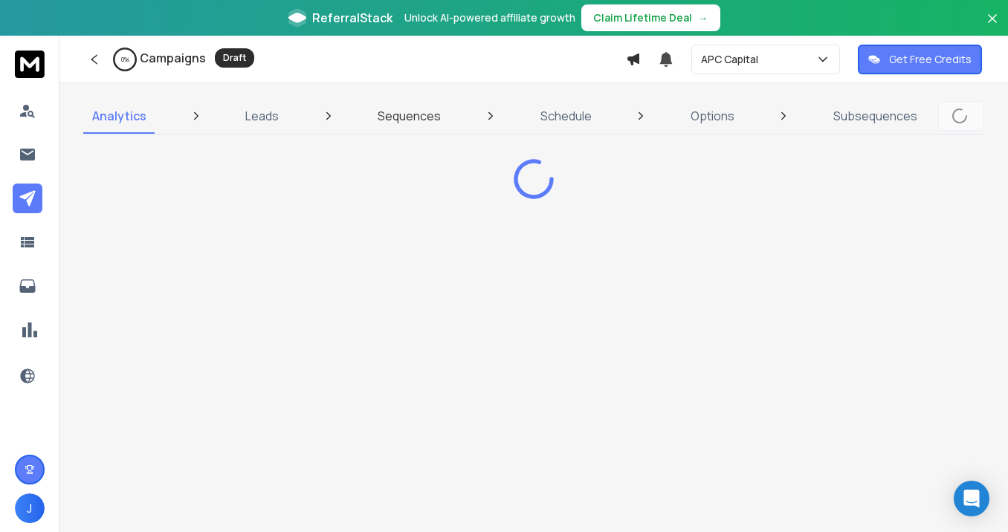
click at [410, 120] on p "Sequences" at bounding box center [409, 116] width 63 height 18
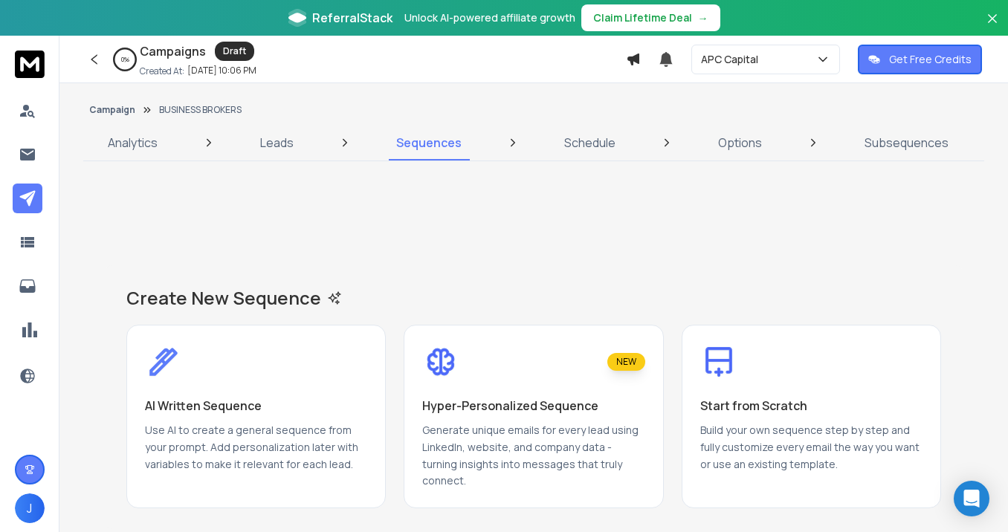
click at [776, 424] on p "Build your own sequence step by step and fully customize every email the way yo…" at bounding box center [811, 456] width 222 height 68
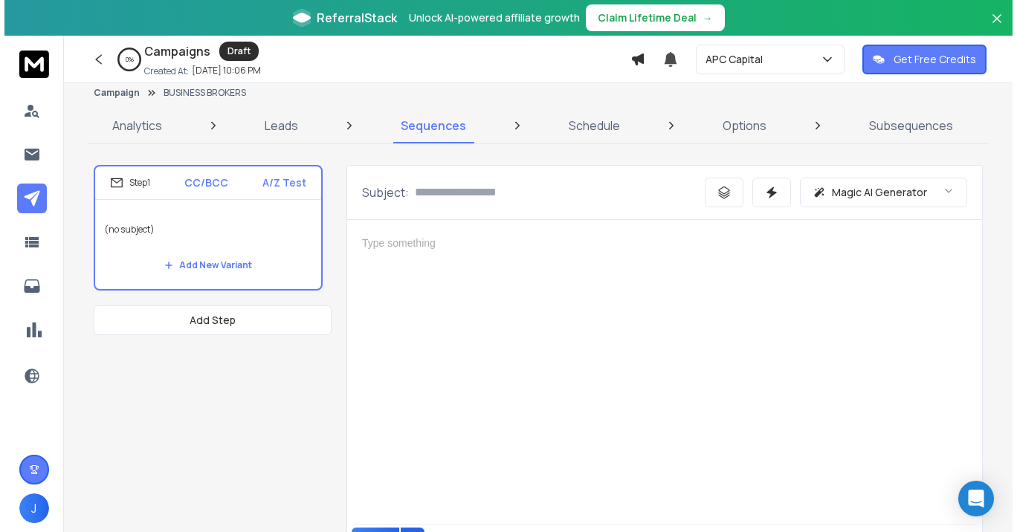
scroll to position [70, 0]
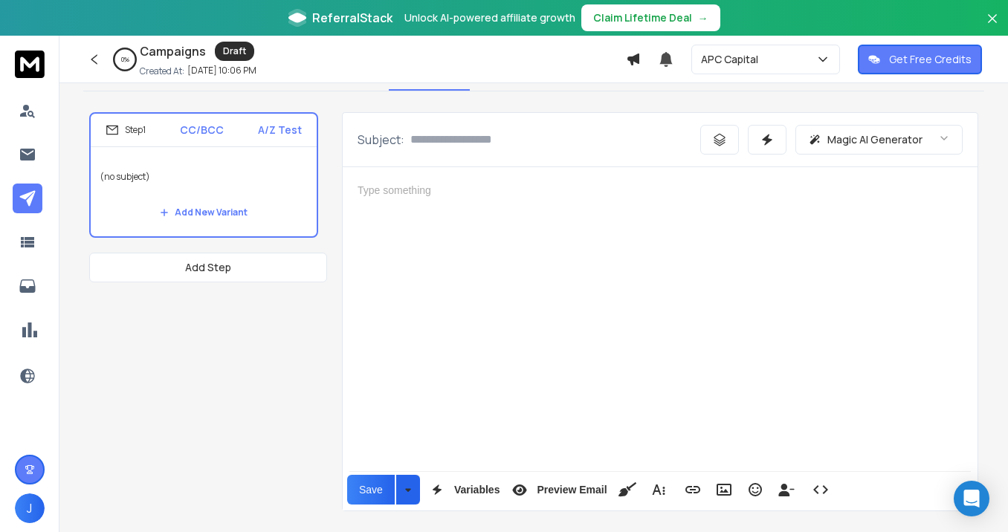
click at [407, 496] on div "button" at bounding box center [408, 490] width 24 height 30
click at [411, 494] on div "button" at bounding box center [408, 490] width 24 height 30
click at [727, 147] on button at bounding box center [719, 140] width 39 height 30
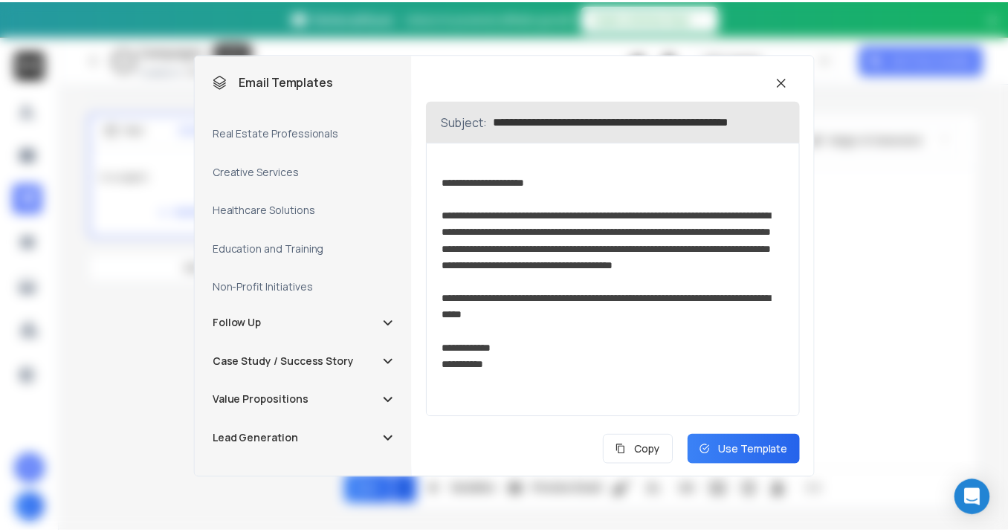
scroll to position [0, 0]
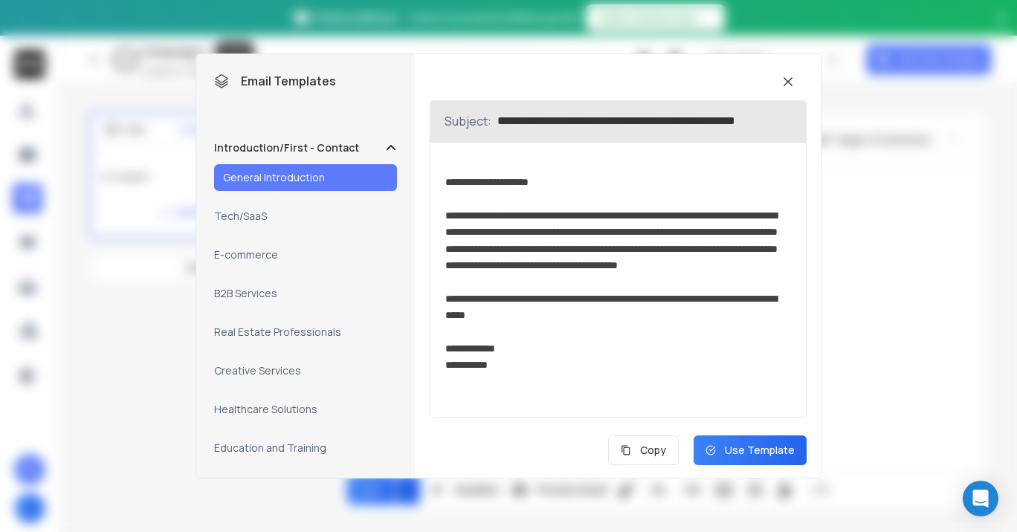
click at [385, 146] on icon "button" at bounding box center [391, 148] width 12 height 12
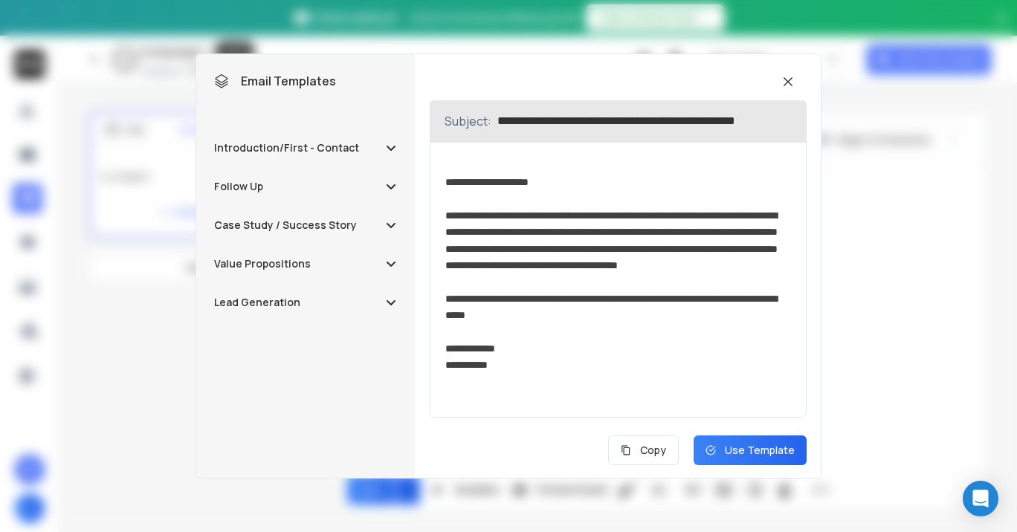
click at [385, 146] on icon "button" at bounding box center [391, 148] width 12 height 12
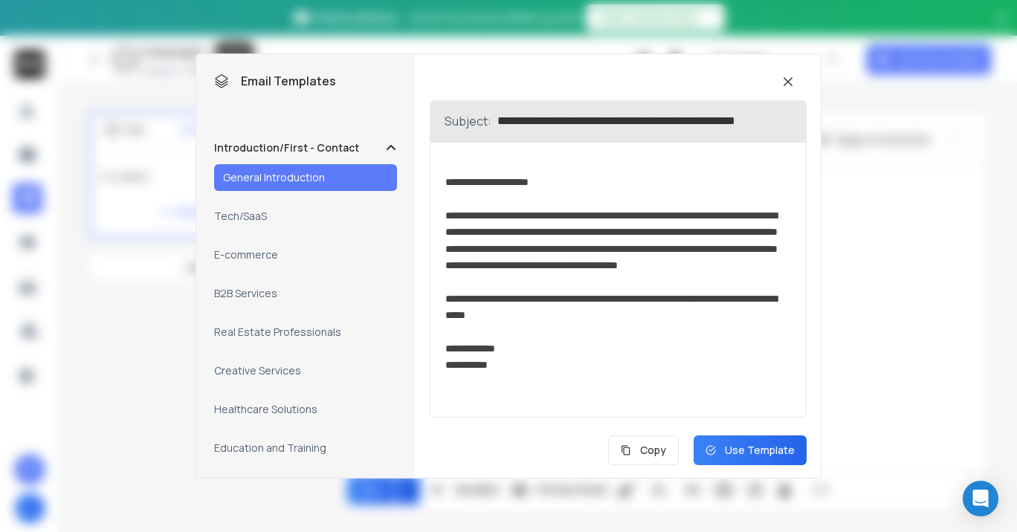
click at [385, 146] on icon "button" at bounding box center [391, 148] width 12 height 12
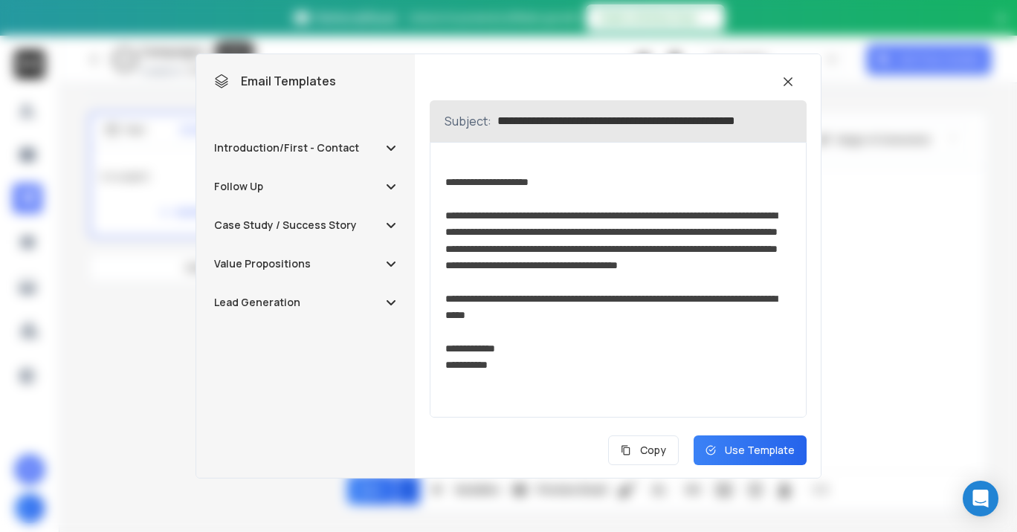
click at [372, 262] on button "Value Propositions" at bounding box center [305, 263] width 183 height 15
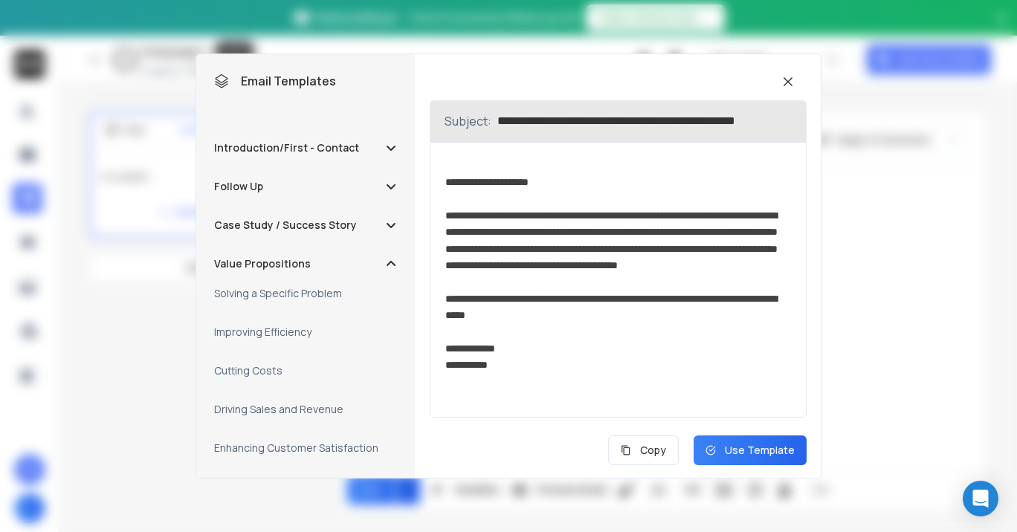
click at [372, 262] on button "Value Propositions" at bounding box center [305, 263] width 183 height 15
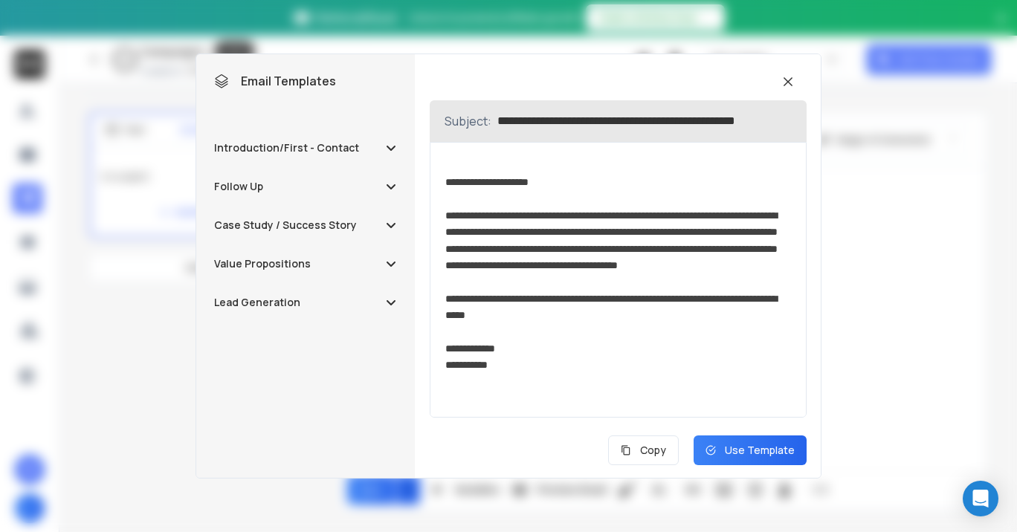
click at [792, 80] on icon at bounding box center [787, 81] width 13 height 13
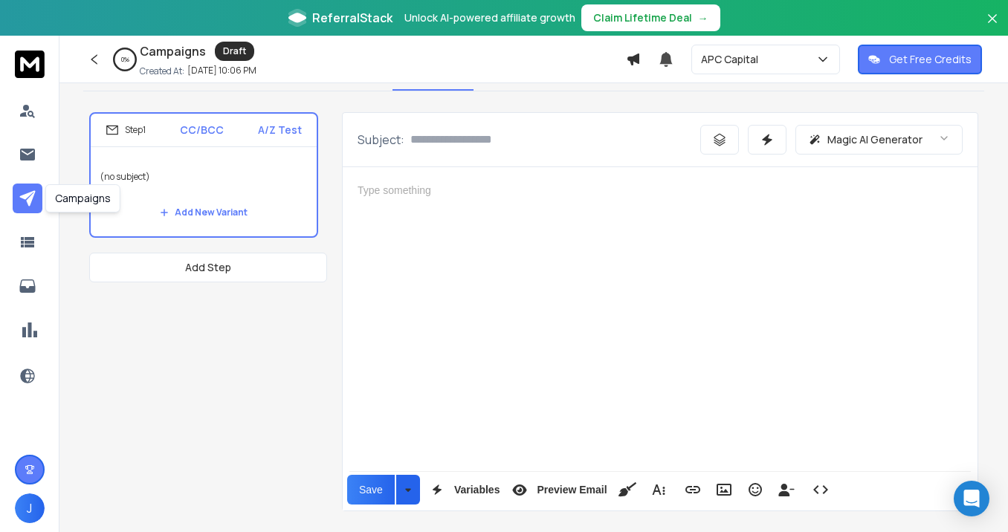
click at [23, 201] on icon at bounding box center [28, 199] width 18 height 18
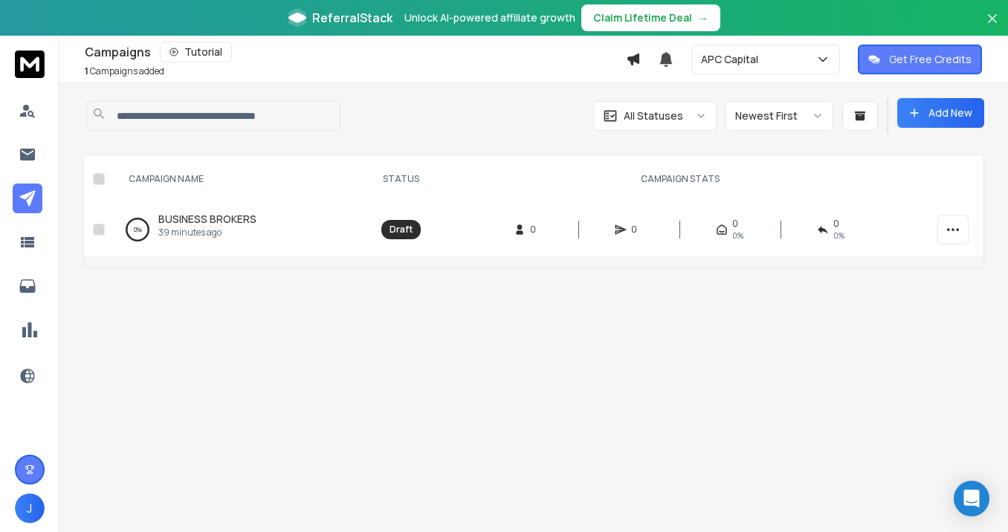
click at [462, 99] on div at bounding box center [308, 116] width 450 height 36
click at [778, 66] on button "APC Capital" at bounding box center [765, 60] width 149 height 30
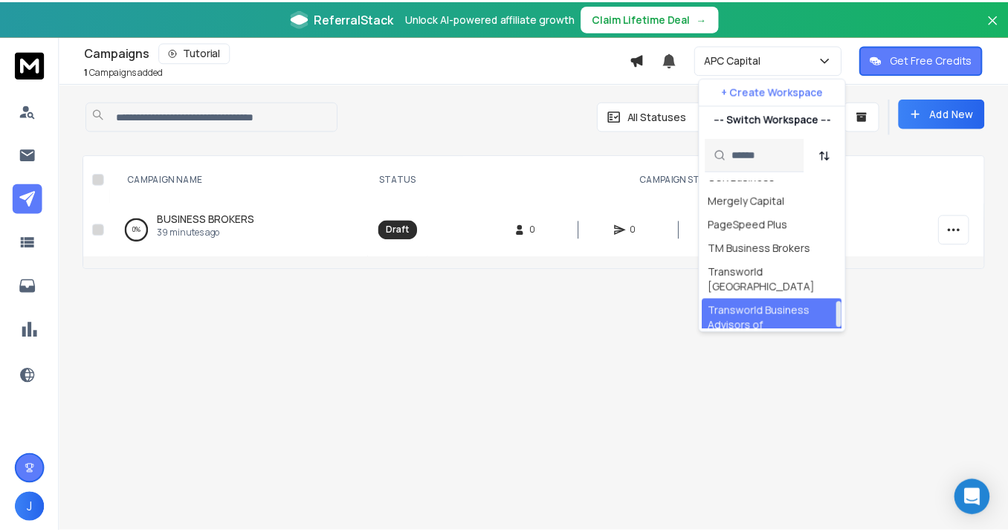
scroll to position [687, 0]
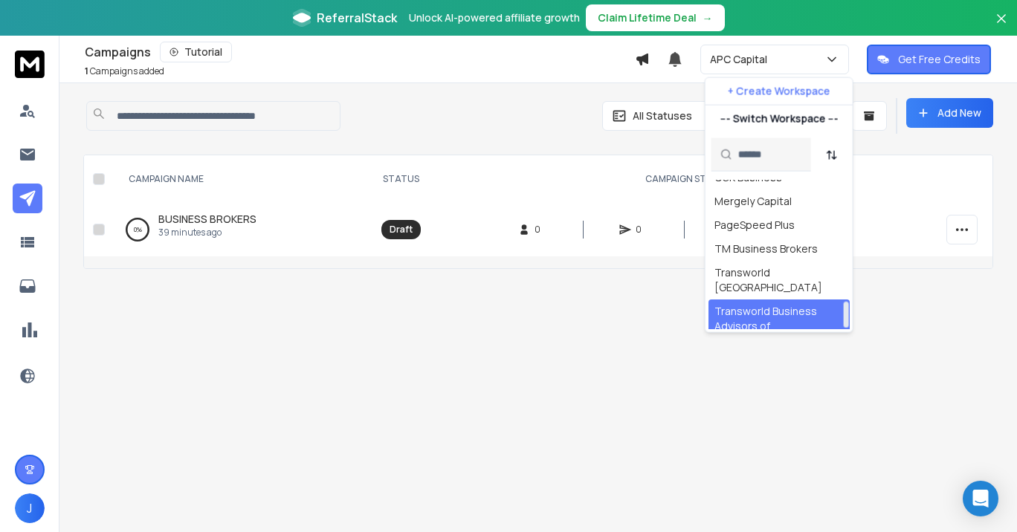
click at [786, 304] on div "Transworld Business Advisors of [GEOGRAPHIC_DATA]" at bounding box center [778, 326] width 129 height 45
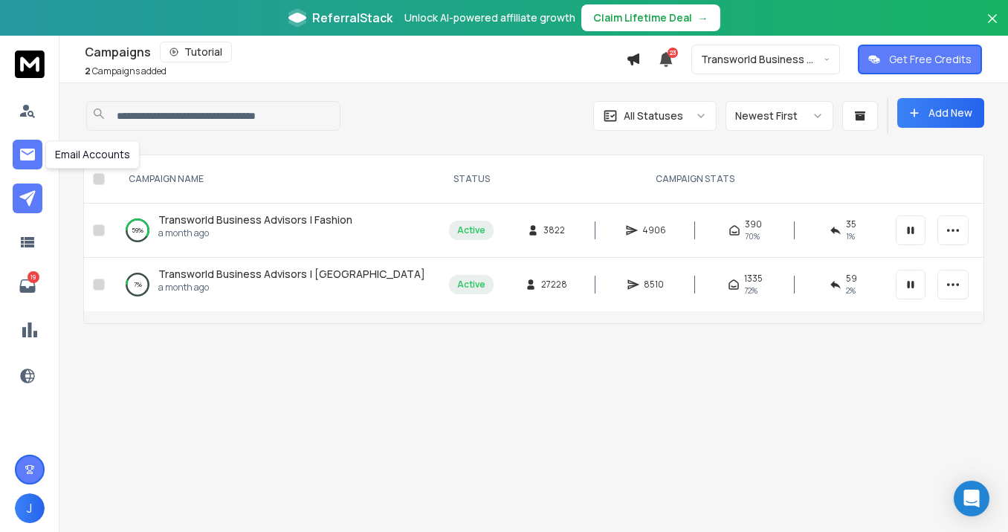
click at [31, 155] on icon at bounding box center [27, 155] width 15 height 12
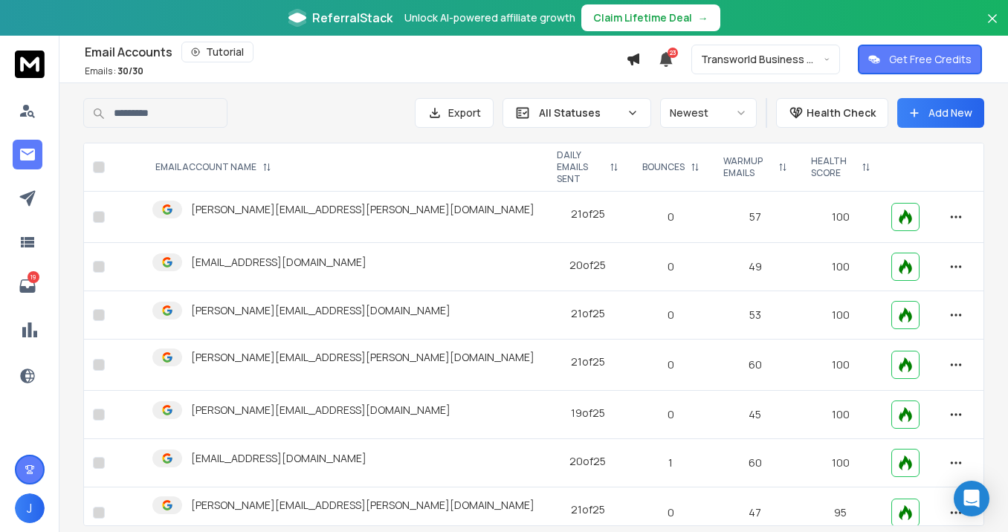
click at [355, 120] on div at bounding box center [244, 113] width 323 height 30
click at [33, 328] on icon at bounding box center [30, 330] width 22 height 22
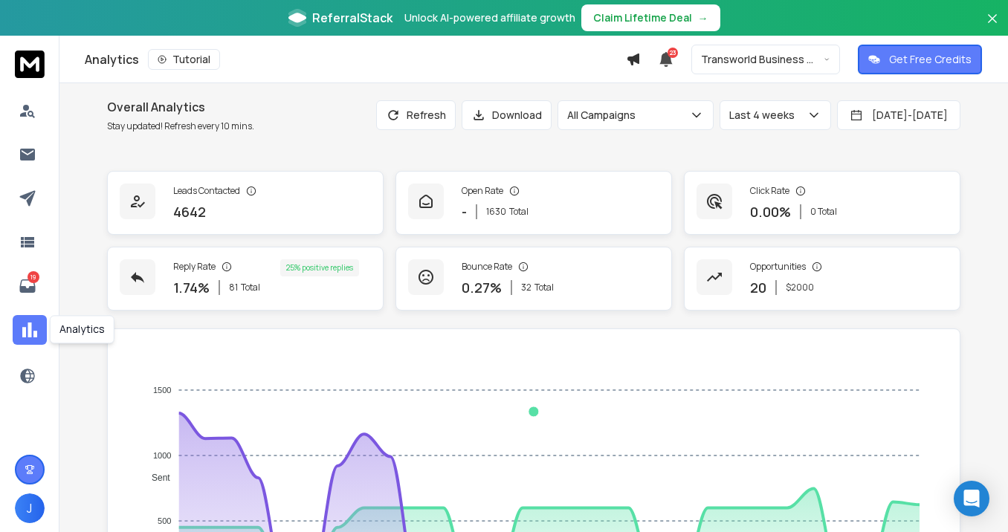
click at [372, 71] on div "Analytics Tutorial 23 Transworld Business Advisors of NY Get Free Credits" at bounding box center [504, 60] width 1008 height 48
click at [631, 148] on div "Overall Analytics Stay updated! Refresh every 10 mins. Refresh Download All Cam…" at bounding box center [533, 509] width 853 height 822
click at [87, 161] on div "Overall Analytics Stay updated! Refresh every 10 mins. Refresh Download All Cam…" at bounding box center [533, 509] width 948 height 852
click at [565, 72] on div "Analytics Tutorial 23 Transworld Business Advisors of NY Get Free Credits" at bounding box center [504, 60] width 1008 height 48
click at [630, 154] on div "Overall Analytics Stay updated! Refresh every 10 mins. Refresh Download All Cam…" at bounding box center [533, 509] width 853 height 822
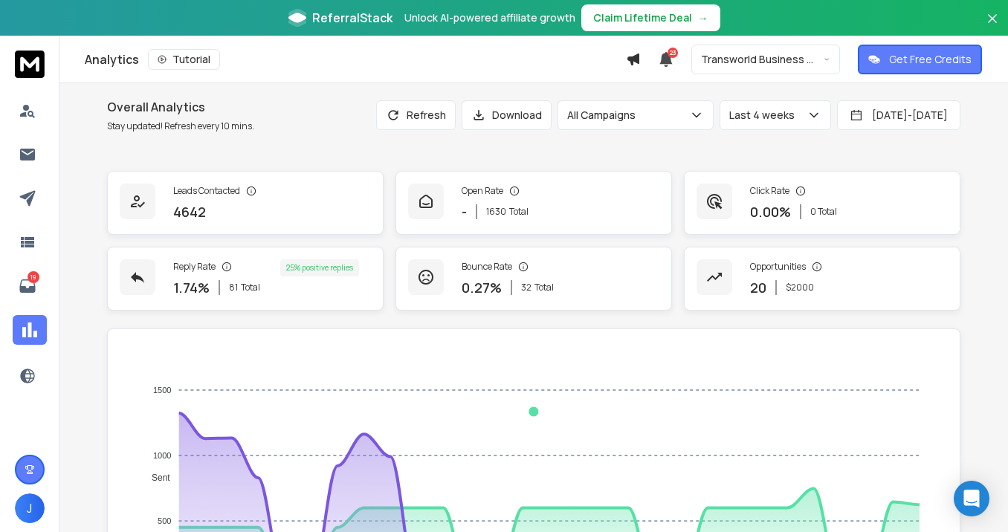
scroll to position [2, 0]
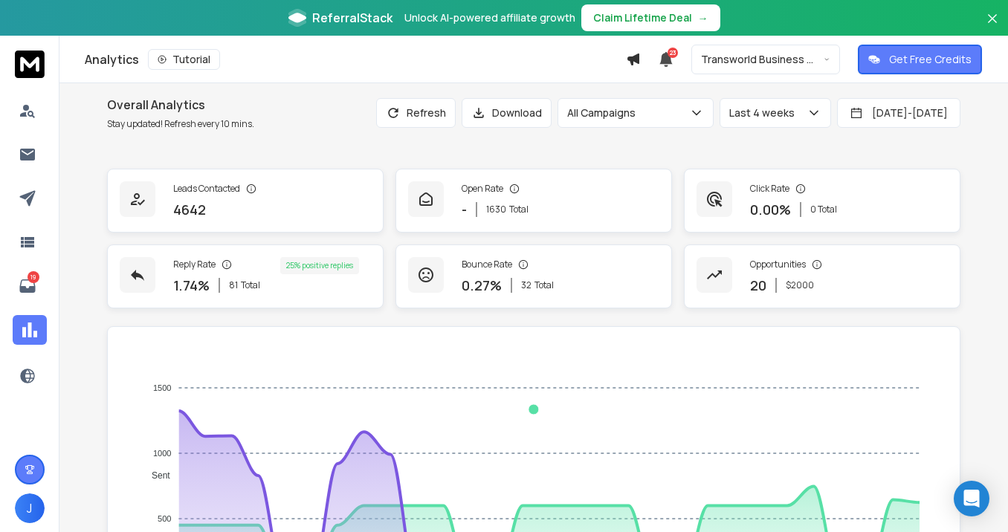
click at [653, 146] on div "Overall Analytics Stay updated! Refresh every 10 mins. Refresh Download All Cam…" at bounding box center [533, 507] width 853 height 822
click at [681, 150] on div "Overall Analytics Stay updated! Refresh every 10 mins. Refresh Download All Cam…" at bounding box center [533, 507] width 853 height 822
click at [631, 150] on div "Overall Analytics Stay updated! Refresh every 10 mins. Refresh Download All Cam…" at bounding box center [533, 507] width 853 height 822
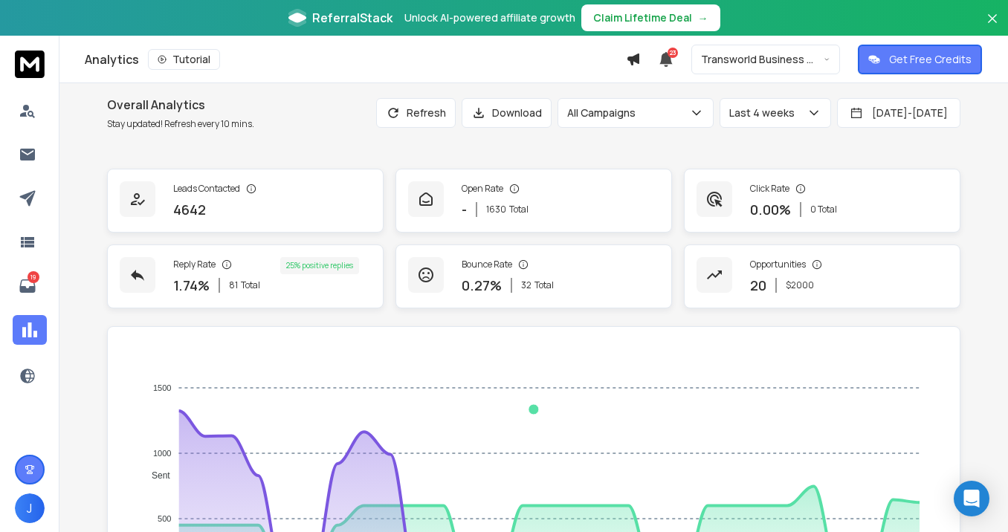
click at [307, 143] on div "Overall Analytics Stay updated! Refresh every 10 mins. Refresh Download All Cam…" at bounding box center [533, 507] width 853 height 822
click at [25, 153] on icon at bounding box center [28, 155] width 18 height 18
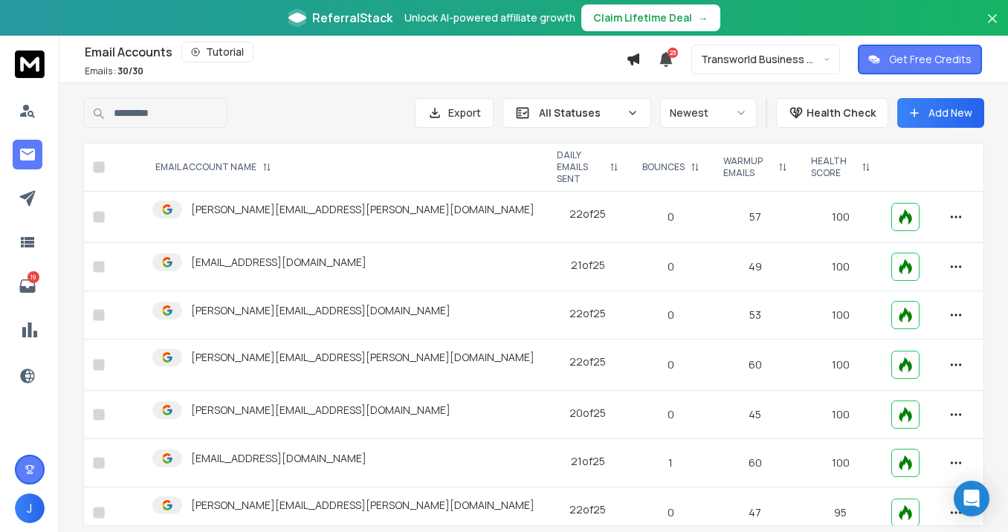
click at [303, 104] on div at bounding box center [244, 113] width 323 height 30
click at [333, 127] on div at bounding box center [244, 113] width 323 height 30
click at [338, 130] on div "Export All Statuses Newest Health Check Add New EMAIL ACCOUNT NAME DAILY EMAILS…" at bounding box center [533, 312] width 901 height 428
click at [258, 102] on div at bounding box center [244, 113] width 323 height 30
click at [32, 199] on icon at bounding box center [28, 199] width 18 height 18
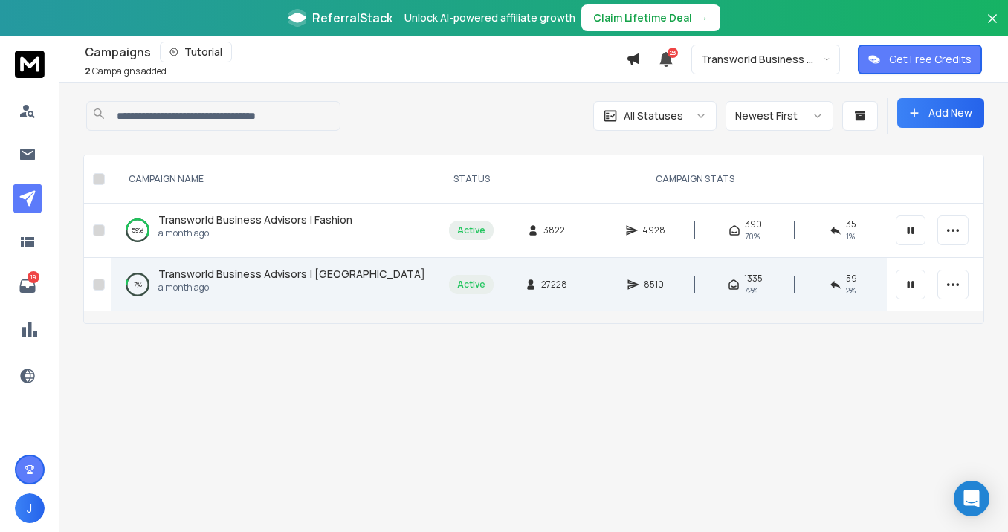
click at [257, 276] on span "Transworld Business Advisors | NY" at bounding box center [291, 274] width 267 height 14
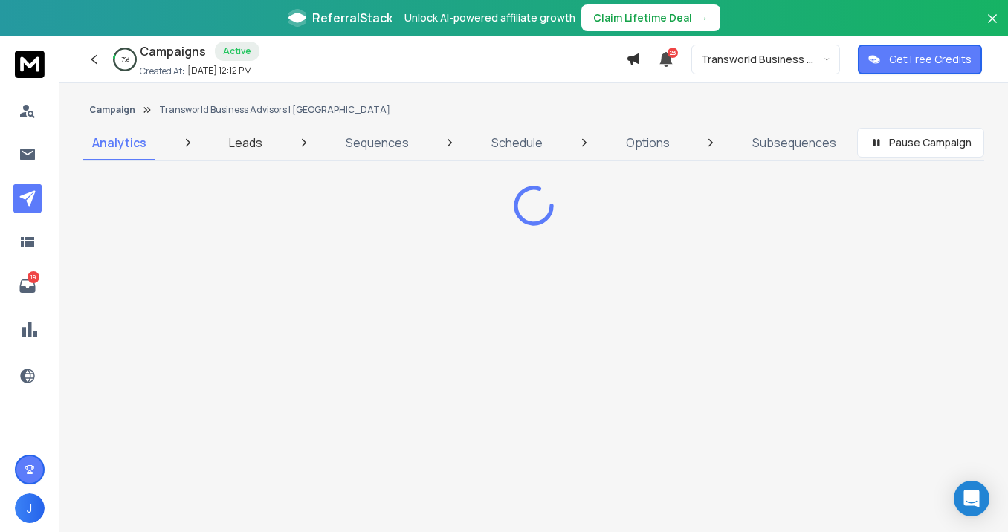
click at [250, 140] on p "Leads" at bounding box center [245, 143] width 33 height 18
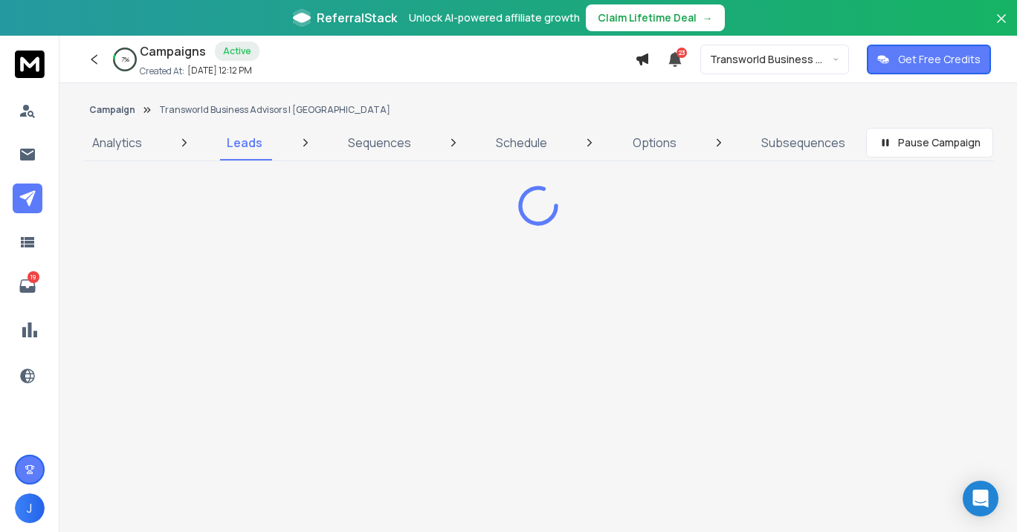
click at [462, 97] on div "Campaign Transworld Business Advisors | NY Analytics Leads Sequences Schedule O…" at bounding box center [537, 166] width 957 height 167
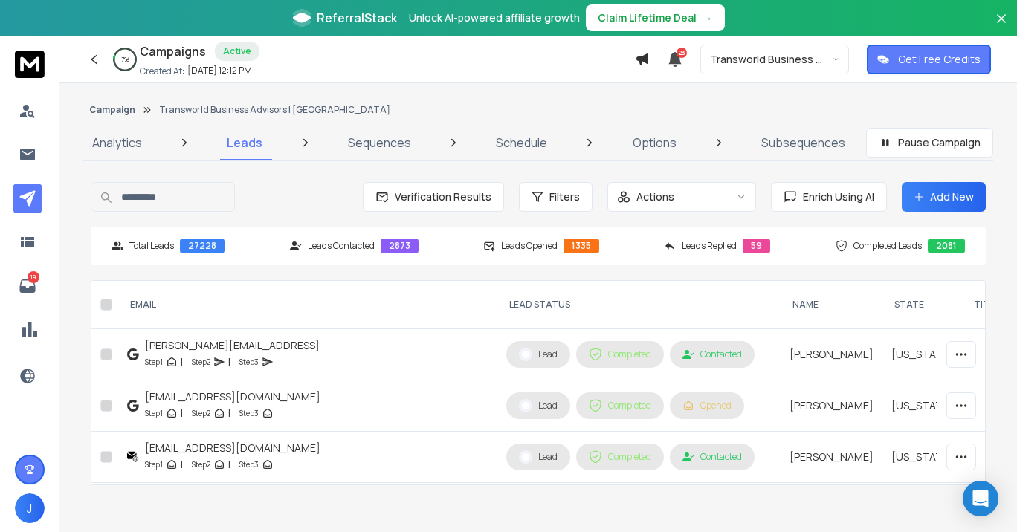
click at [394, 107] on div "Campaign Transworld Business Advisors | NY" at bounding box center [538, 110] width 898 height 12
click at [293, 189] on div "Verification Results Filters Actions Enrich Using AI Add New" at bounding box center [538, 197] width 895 height 30
click at [262, 274] on div "Verification Results Filters Actions Enrich Using AI Add New Total Leads 27228 …" at bounding box center [538, 326] width 895 height 288
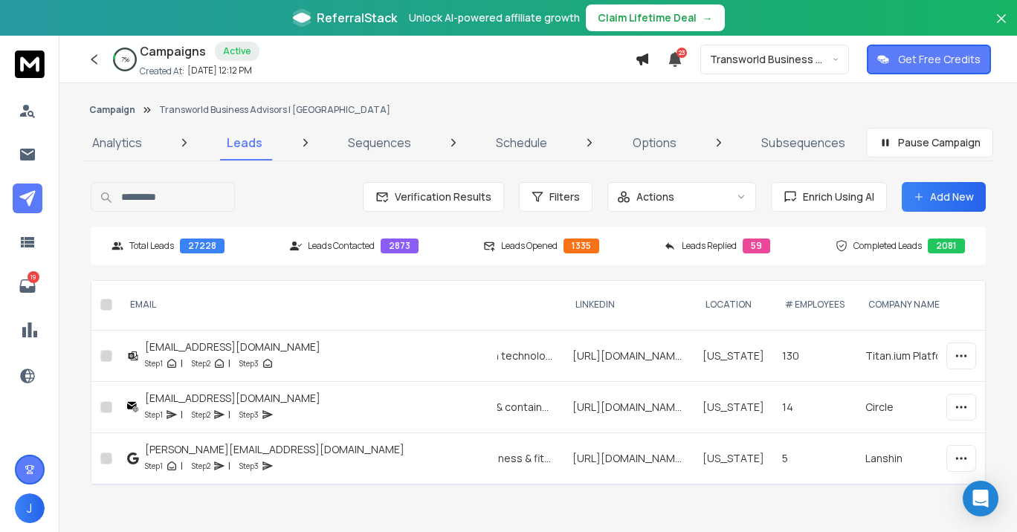
scroll to position [511, 801]
click at [962, 488] on div "Campaign Transworld Business Advisors | NY Analytics Leads Sequences Schedule O…" at bounding box center [537, 287] width 957 height 408
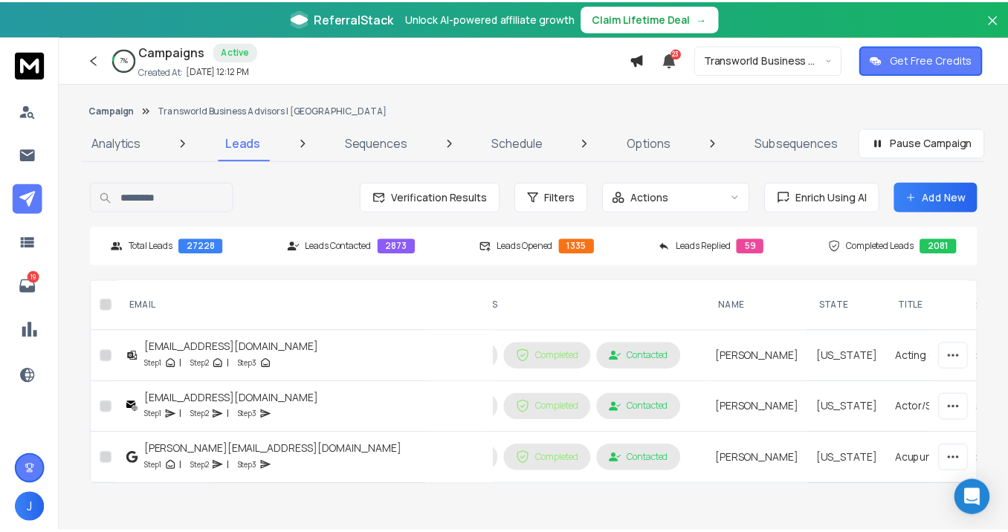
scroll to position [511, 68]
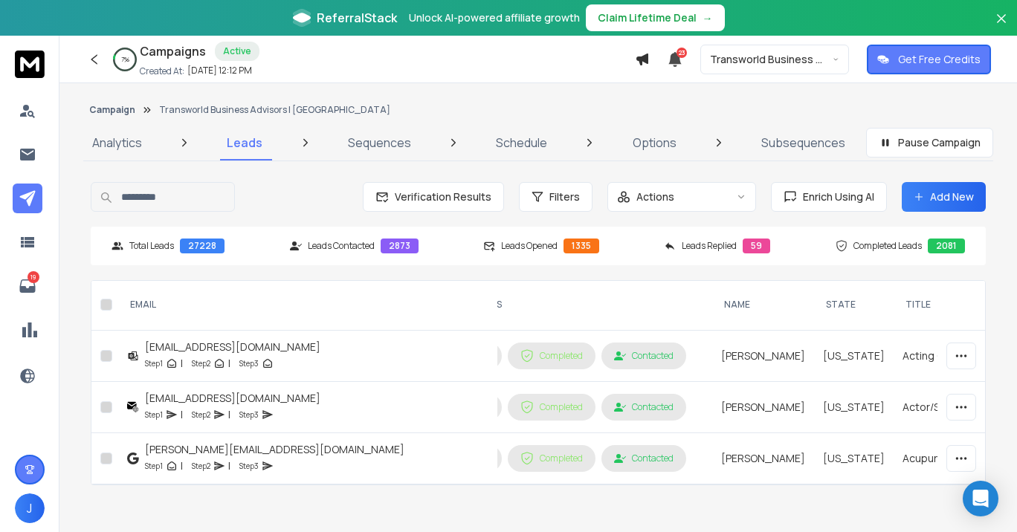
click at [434, 102] on div "Campaign Transworld Business Advisors | NY" at bounding box center [538, 110] width 910 height 24
click at [361, 143] on p "Sequences" at bounding box center [379, 143] width 63 height 18
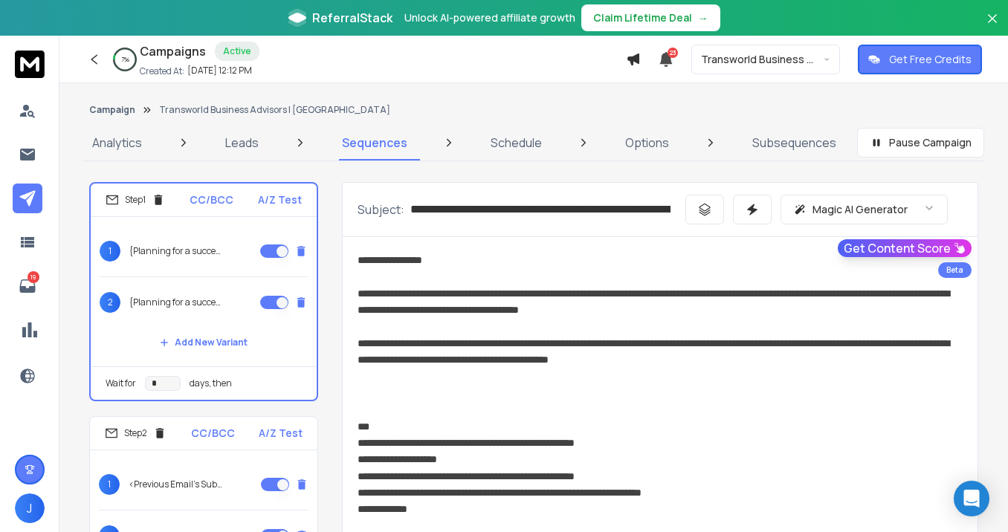
click at [204, 229] on div "1 {Planning for a successful exit?|Planning to sell your business?|Successful E…" at bounding box center [204, 251] width 208 height 51
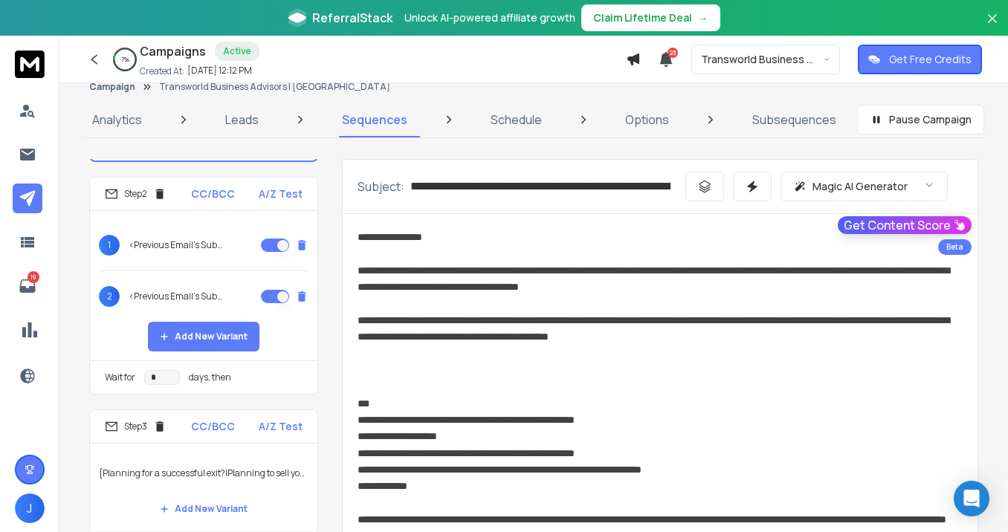
scroll to position [88, 0]
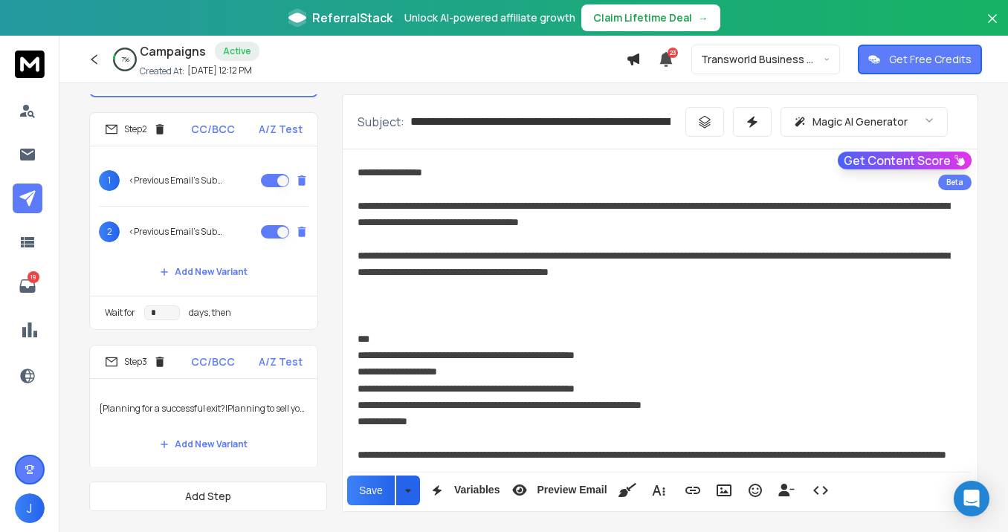
click at [163, 407] on p "{Planning for a successful exit?|Planning to sell your business?|Successful Exi…" at bounding box center [204, 409] width 210 height 42
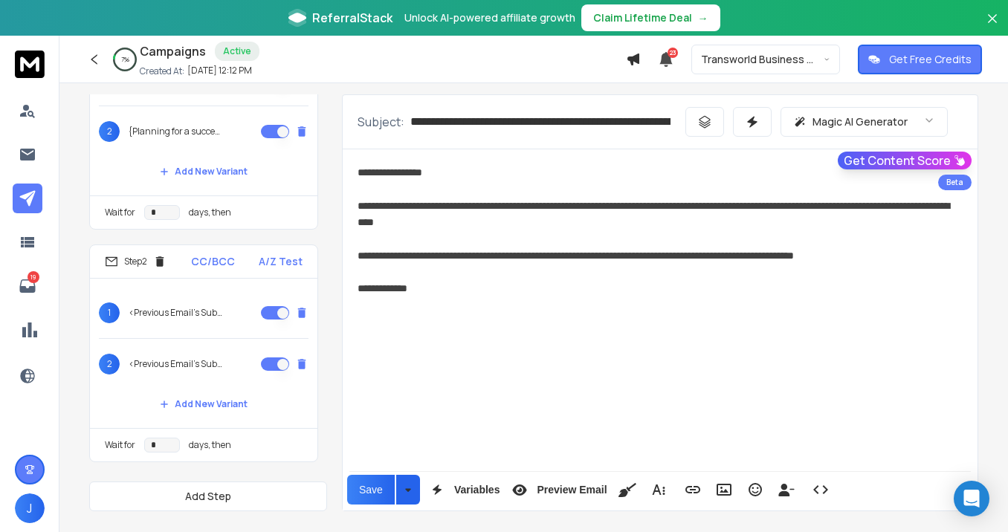
scroll to position [80, 0]
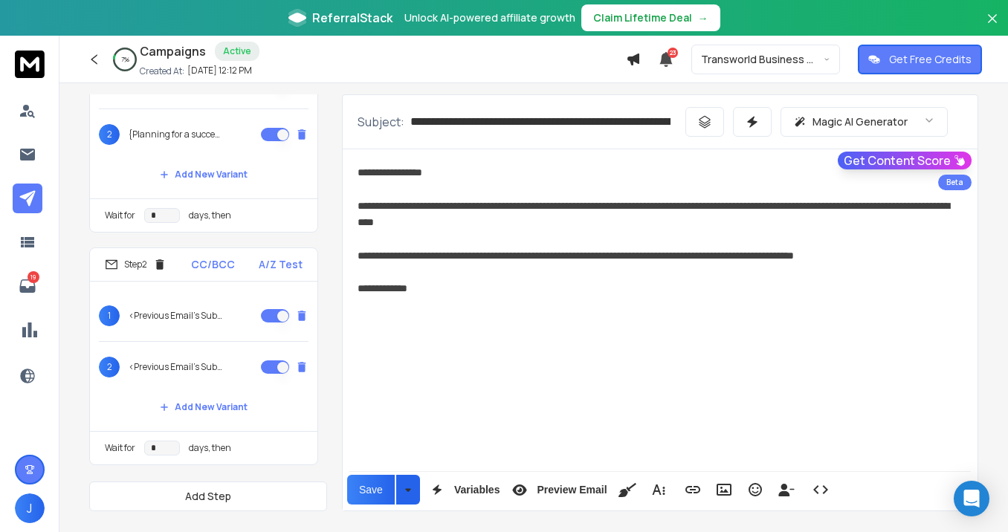
click at [189, 299] on div "1 <Previous Email's Subject>" at bounding box center [204, 316] width 210 height 51
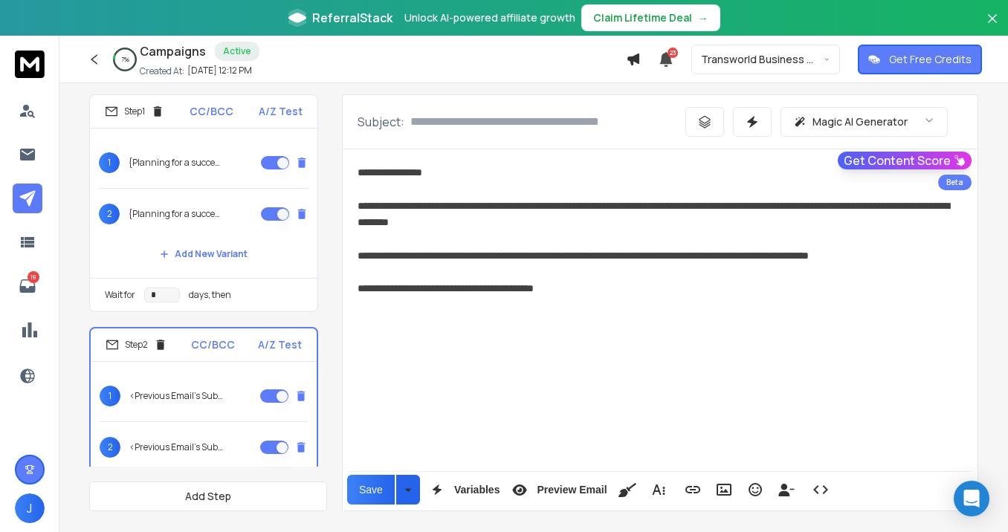
scroll to position [0, 0]
click at [205, 174] on div "1 {Planning for a successful exit?|Planning to sell your business?|Successful E…" at bounding box center [204, 163] width 210 height 51
type input "**********"
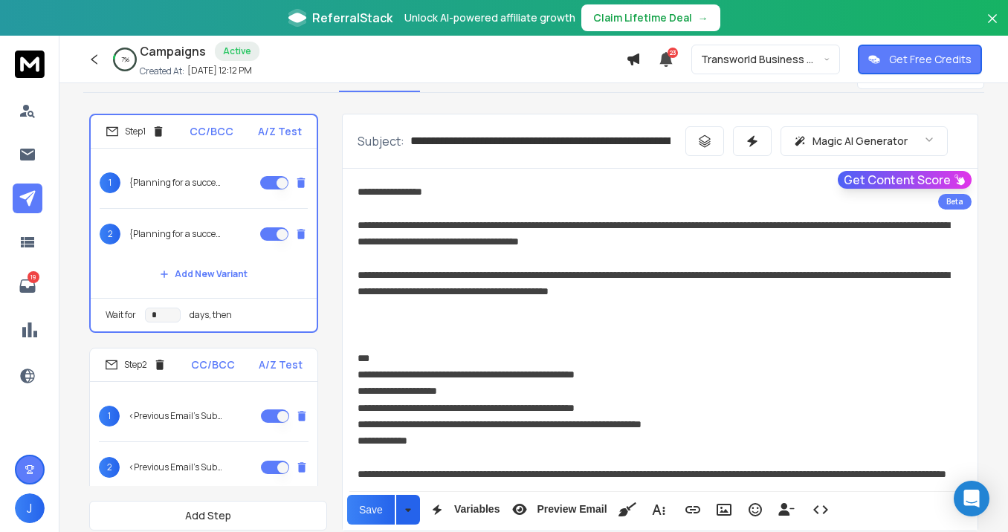
scroll to position [9, 0]
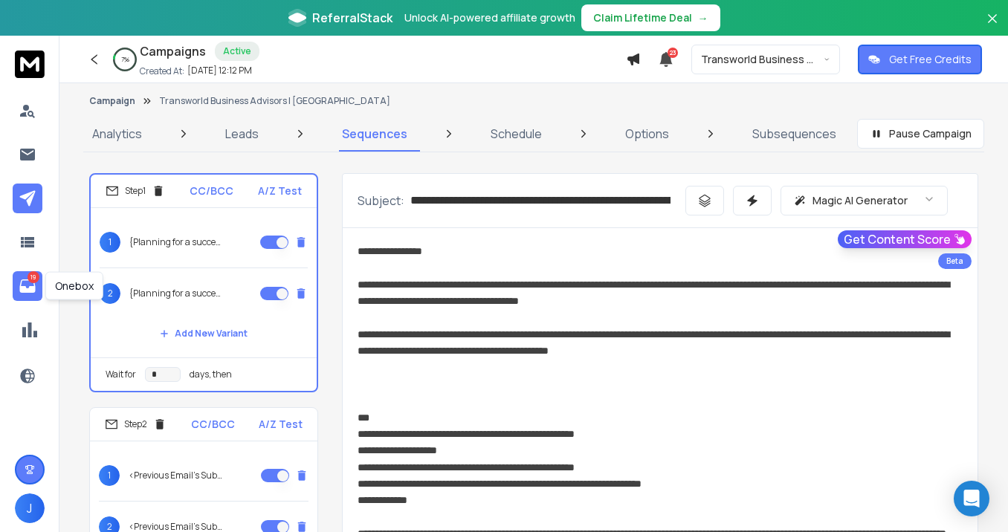
click at [27, 285] on icon at bounding box center [28, 286] width 18 height 18
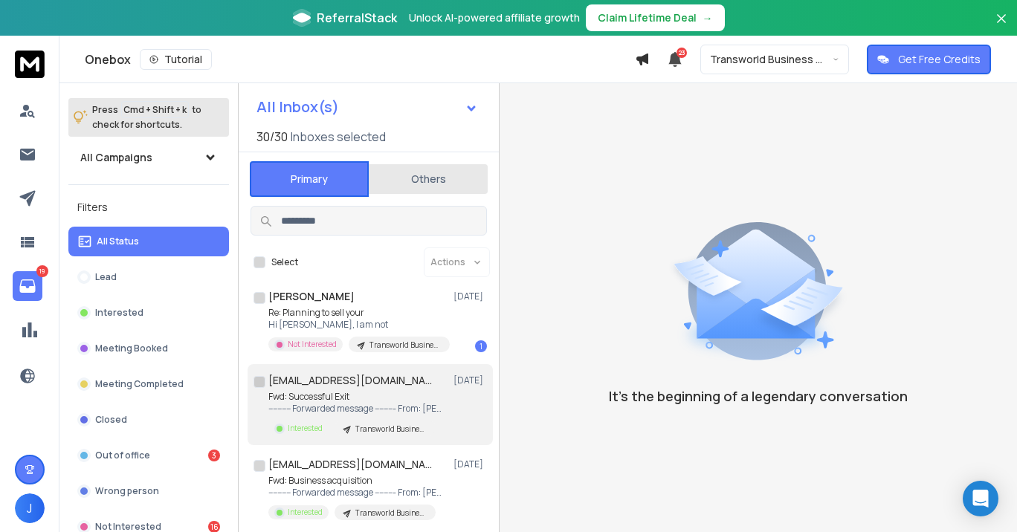
scroll to position [201, 0]
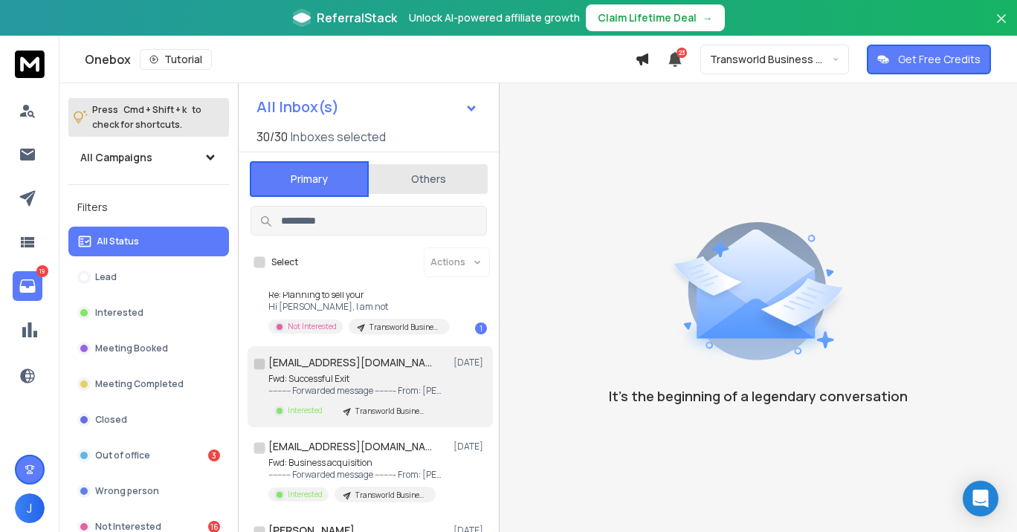
click at [322, 393] on p "---------- Forwarded message --------- From: Jermaine" at bounding box center [357, 391] width 178 height 12
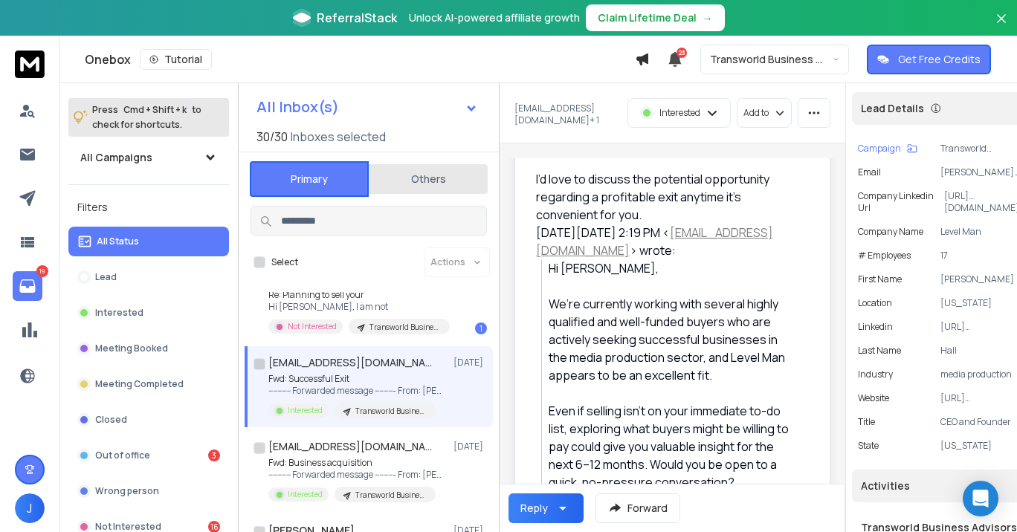
scroll to position [711, 0]
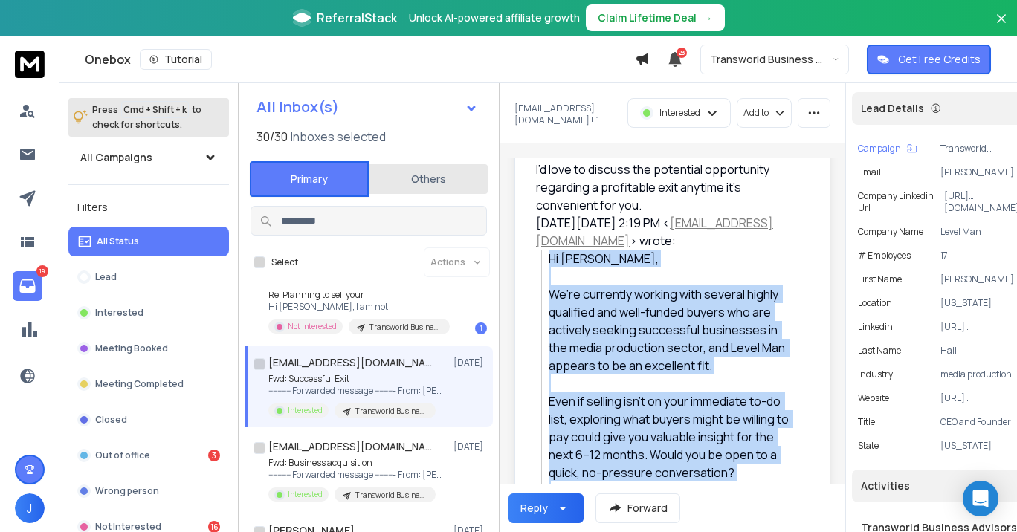
drag, startPoint x: 548, startPoint y: 194, endPoint x: 717, endPoint y: 442, distance: 299.6
click at [717, 442] on div "Hi Jermaine, We’re currently working with several highly qualified and well-fun…" at bounding box center [673, 473] width 248 height 446
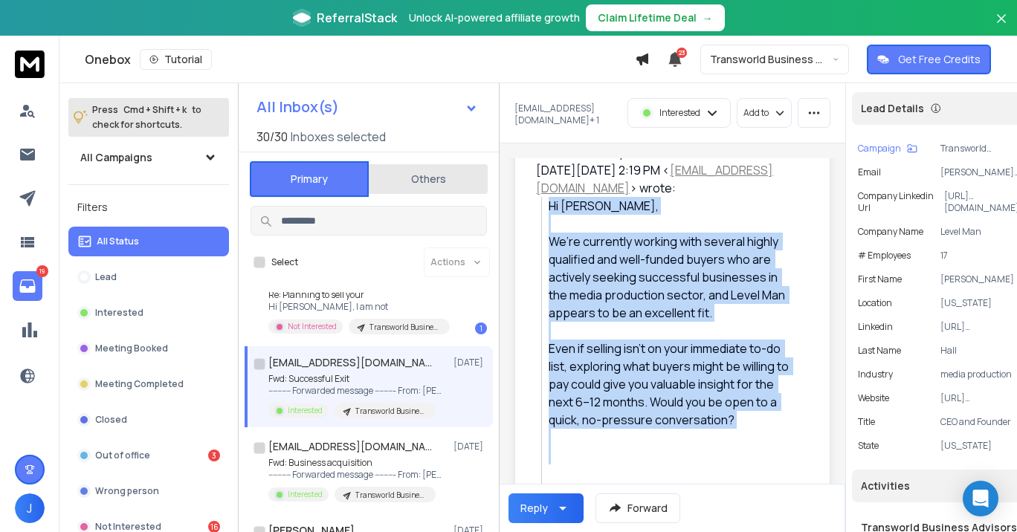
scroll to position [830, 0]
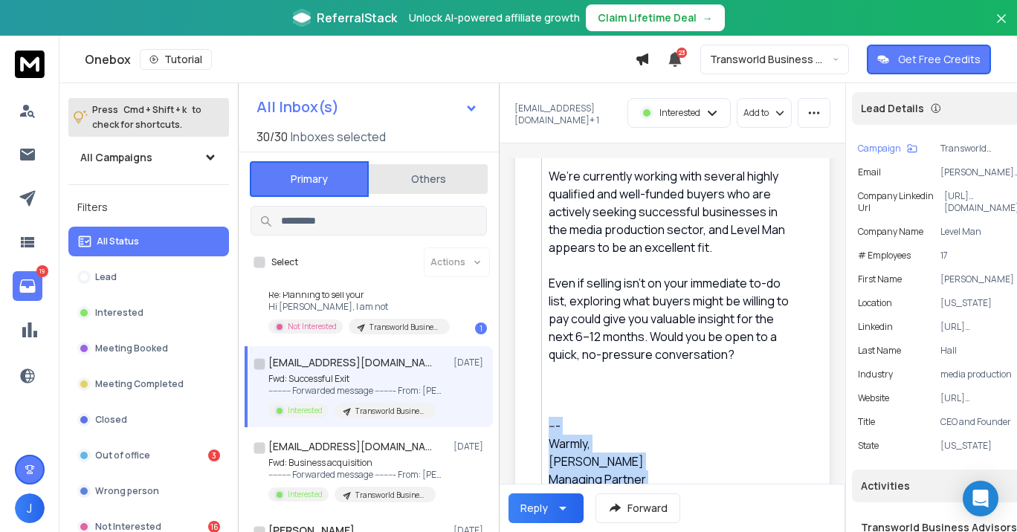
drag, startPoint x: 549, startPoint y: 361, endPoint x: 675, endPoint y: 457, distance: 159.1
click at [675, 457] on div "Hi Jermaine, We’re currently working with several highly qualified and well-fun…" at bounding box center [673, 355] width 248 height 446
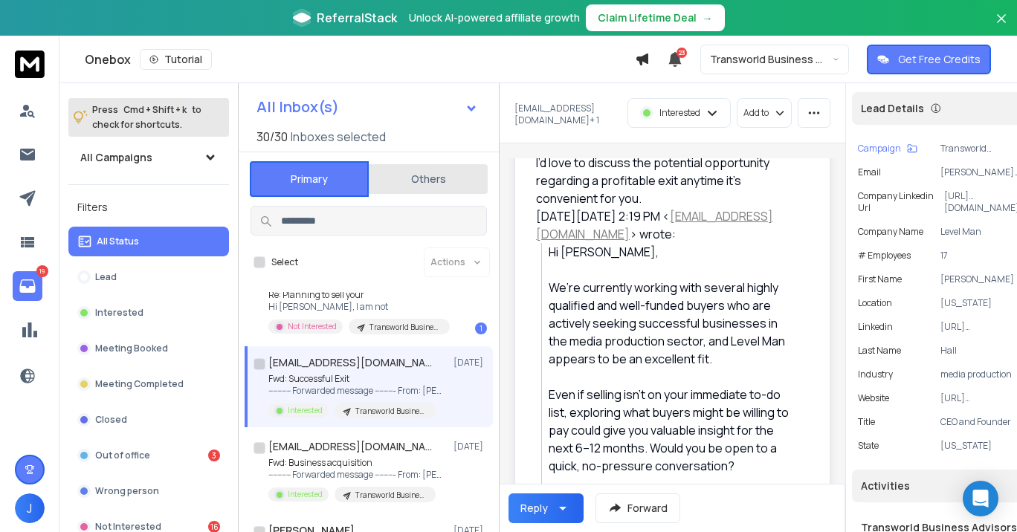
scroll to position [714, 0]
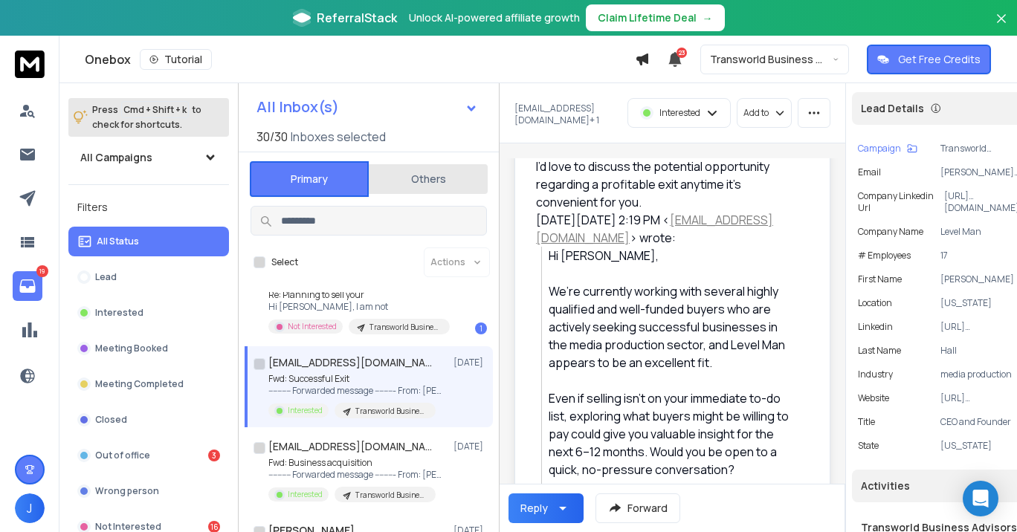
click at [590, 282] on div "We’re currently working with several highly qualified and well-funded buyers wh…" at bounding box center [673, 326] width 248 height 89
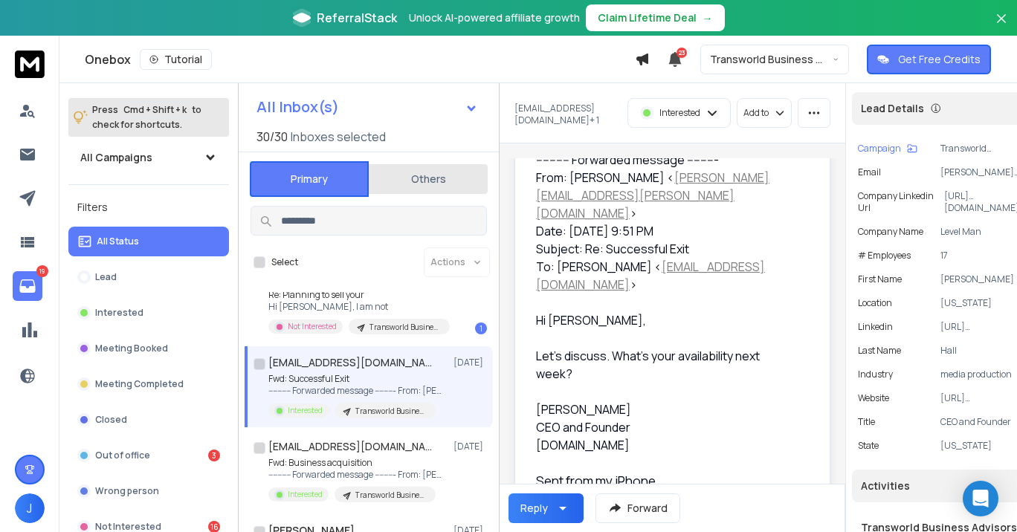
scroll to position [236, 0]
drag, startPoint x: 812, startPoint y: 303, endPoint x: 522, endPoint y: 308, distance: 289.9
click at [461, 62] on div "Onebox Tutorial" at bounding box center [360, 59] width 550 height 21
click at [528, 60] on div "Onebox Tutorial" at bounding box center [360, 59] width 550 height 21
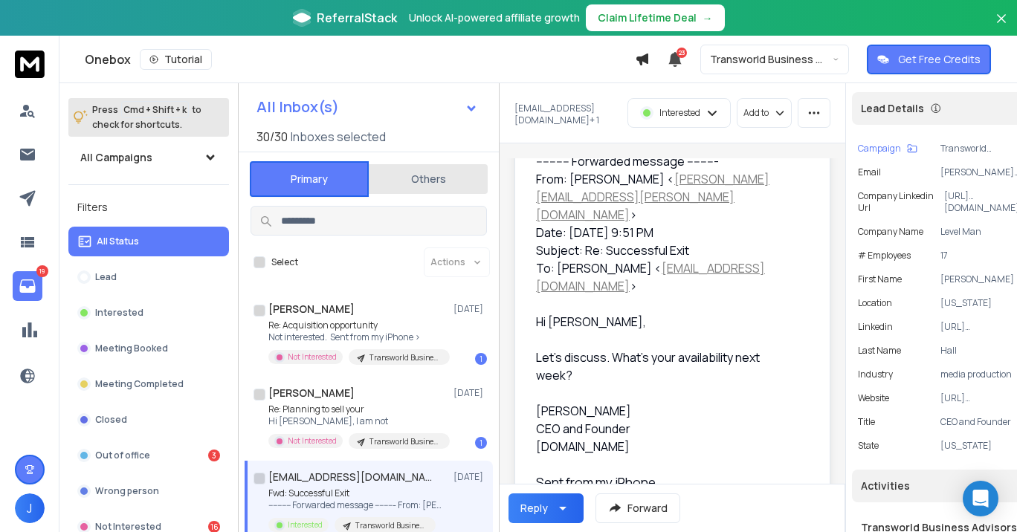
scroll to position [95, 0]
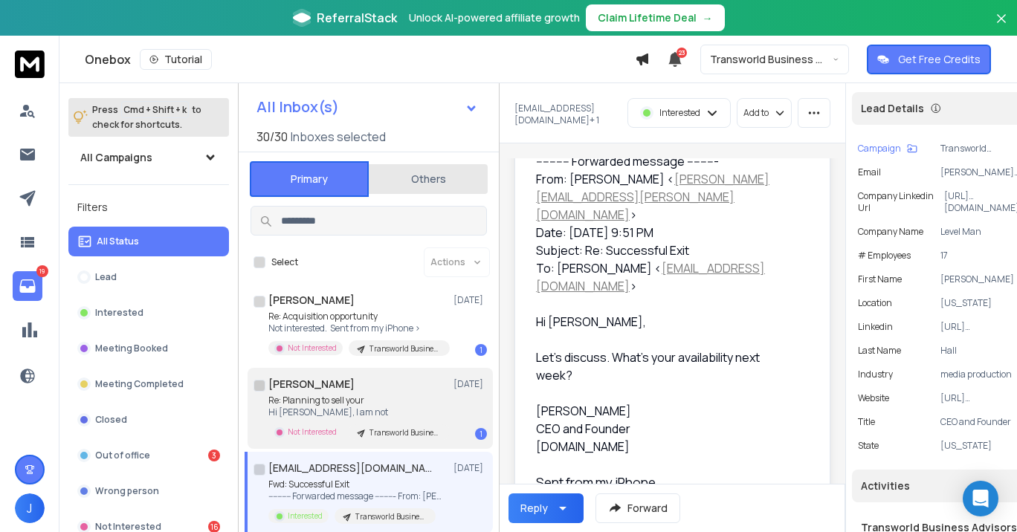
click at [387, 393] on div "Catherine 10 Oct Re: Planning to sell your Hi Eric, I am not Not Interested Tra…" at bounding box center [377, 408] width 219 height 63
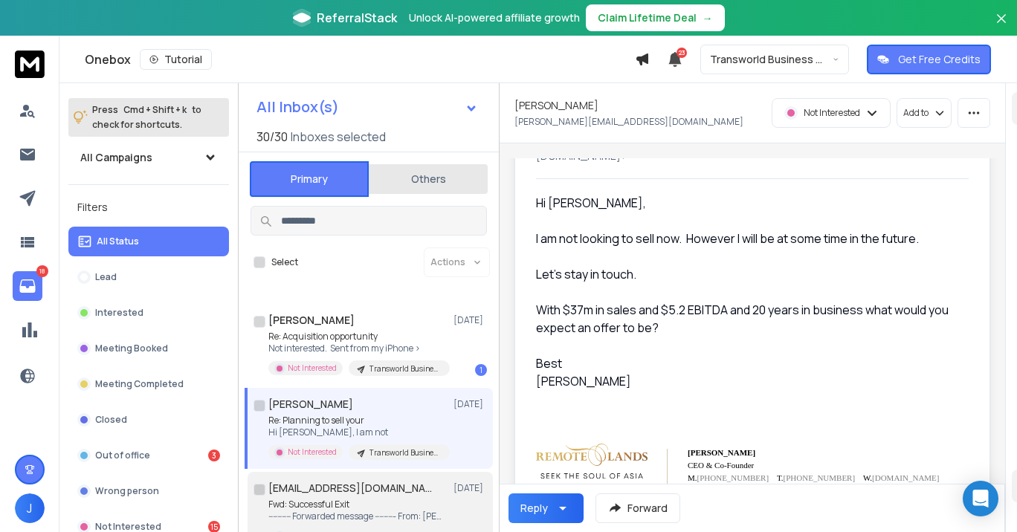
scroll to position [60, 0]
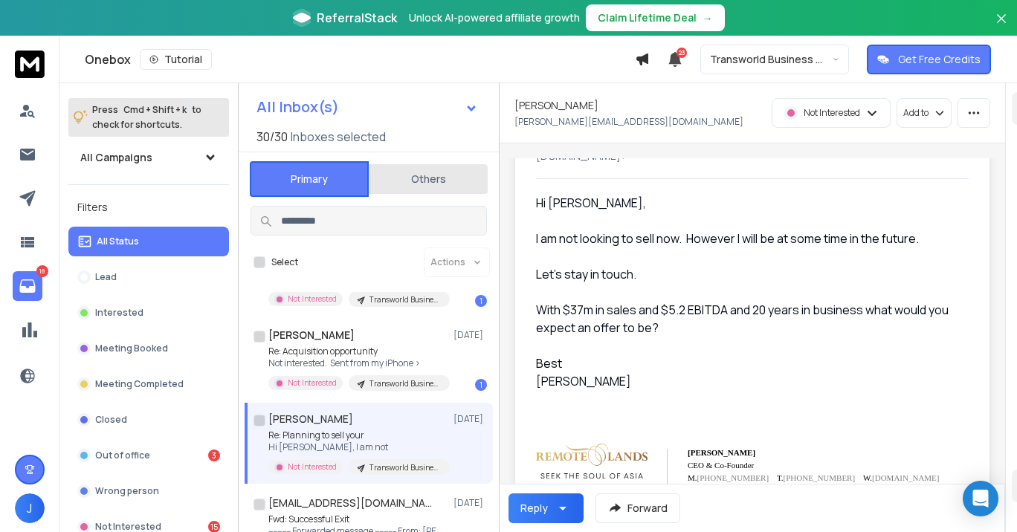
click at [860, 120] on div "Not Interested" at bounding box center [830, 113] width 117 height 28
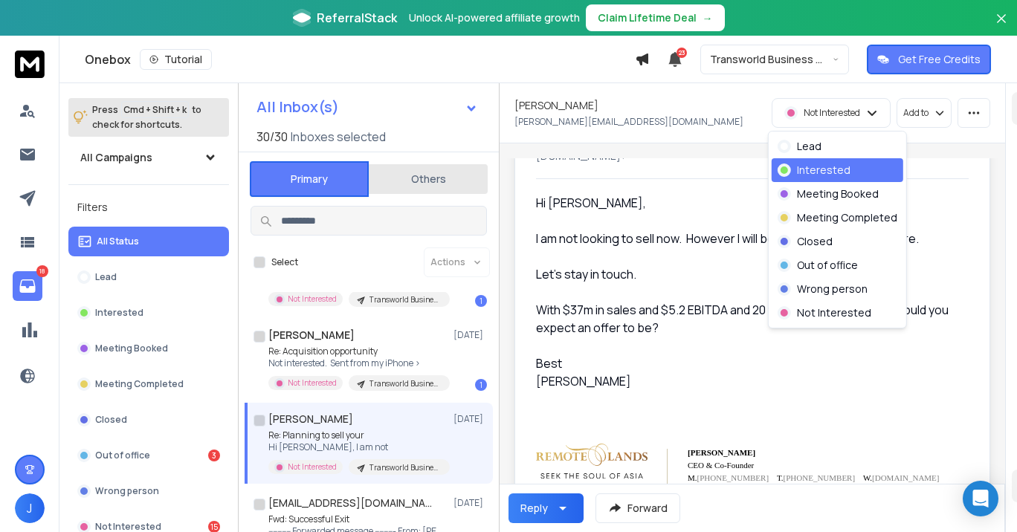
click at [845, 172] on p "Interested" at bounding box center [824, 170] width 54 height 15
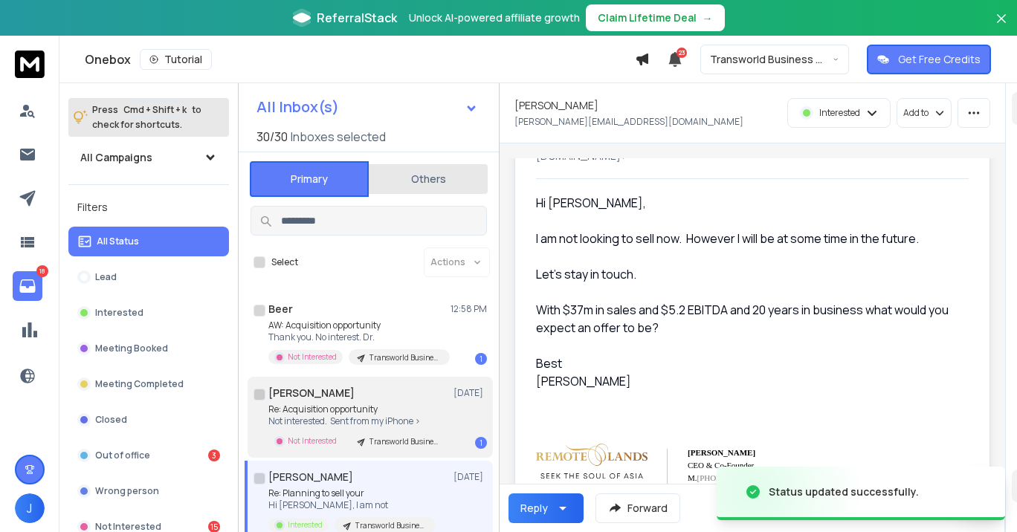
scroll to position [0, 0]
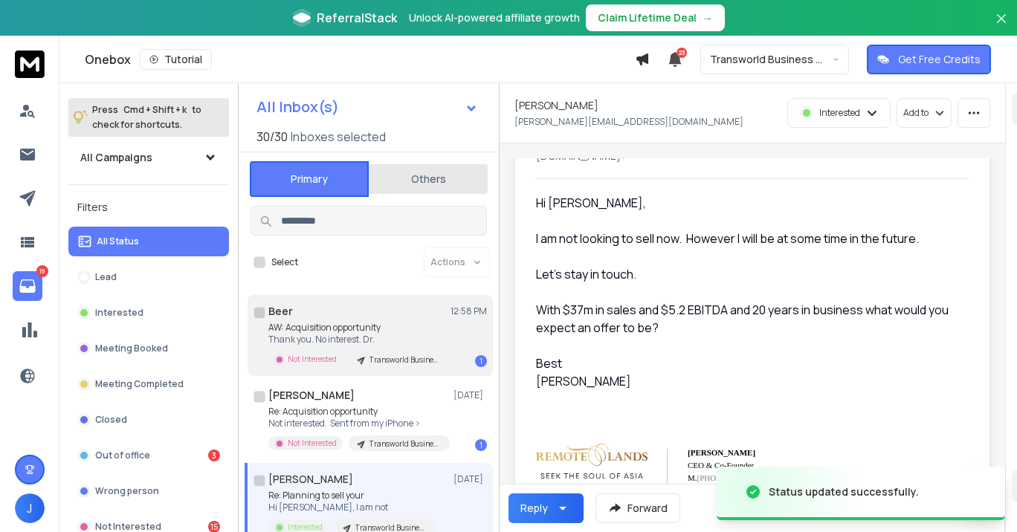
click at [387, 335] on p "Thank you. No interest. Dr." at bounding box center [357, 340] width 178 height 12
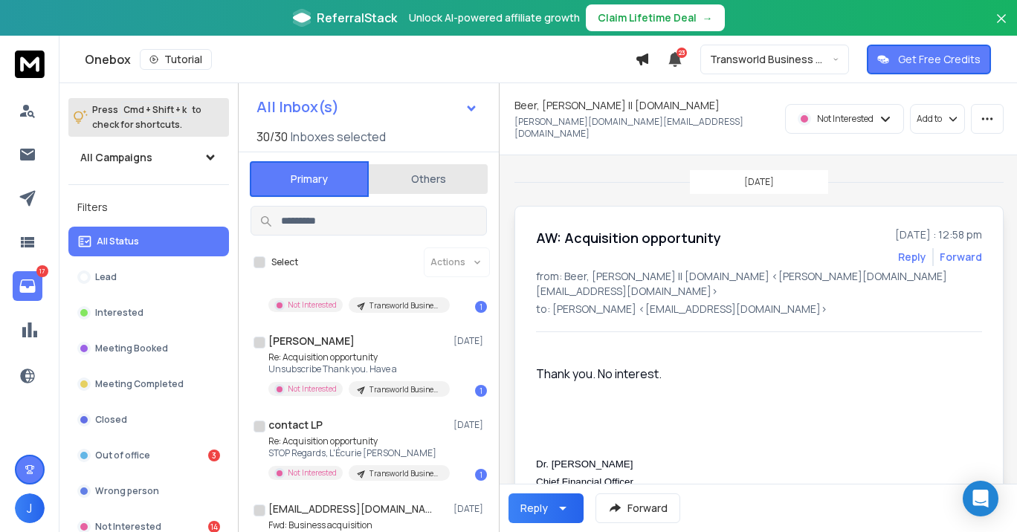
scroll to position [653, 0]
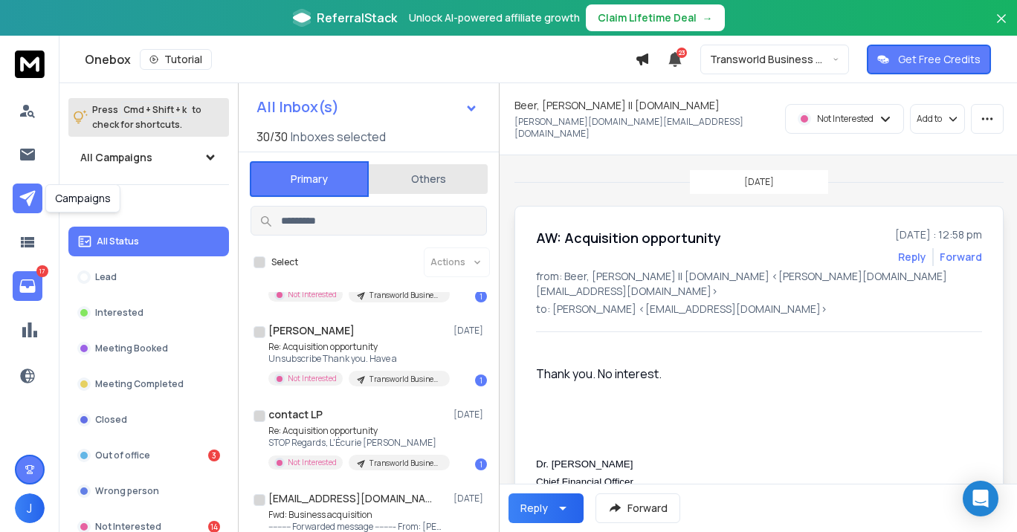
click at [24, 205] on icon at bounding box center [28, 199] width 18 height 18
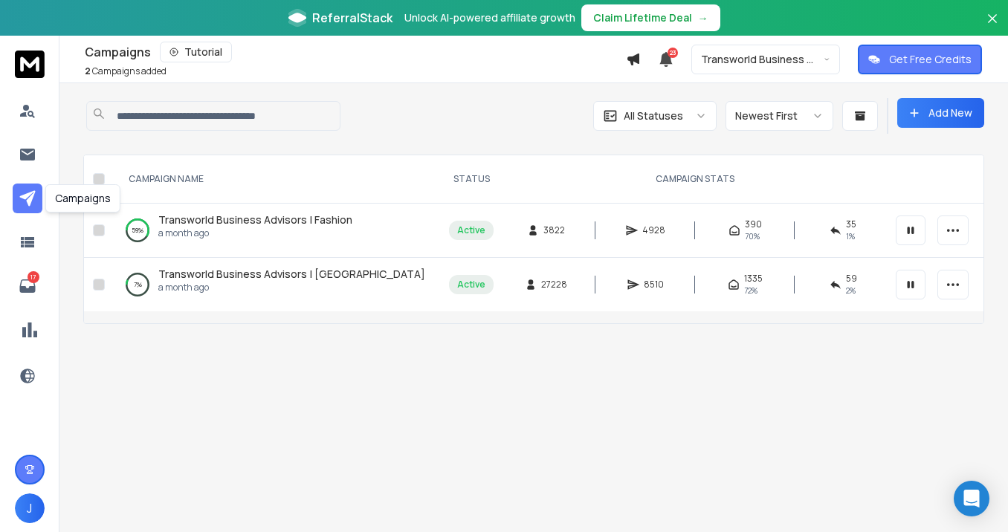
click at [532, 89] on div "Campaigns 2 Campaigns Added All Statuses Newest First Add New CAMPAIGN NAME STA…" at bounding box center [533, 364] width 948 height 562
click at [485, 84] on div "Campaigns 2 Campaigns Added All Statuses Newest First Add New CAMPAIGN NAME STA…" at bounding box center [533, 364] width 948 height 562
click at [465, 88] on div "Campaigns 2 Campaigns Added All Statuses Newest First Add New CAMPAIGN NAME STA…" at bounding box center [533, 364] width 948 height 562
click at [787, 59] on p "Transworld Business Advisors of NY" at bounding box center [762, 59] width 123 height 15
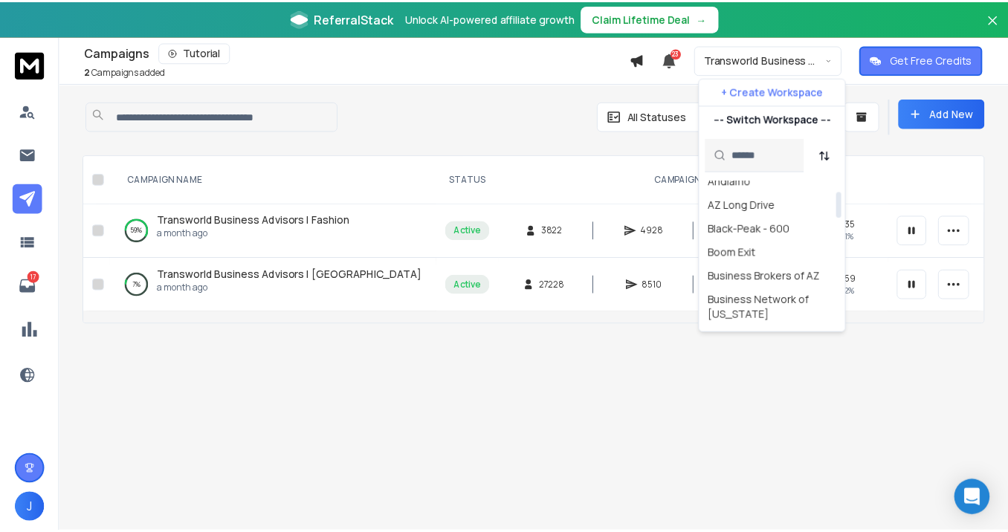
scroll to position [61, 0]
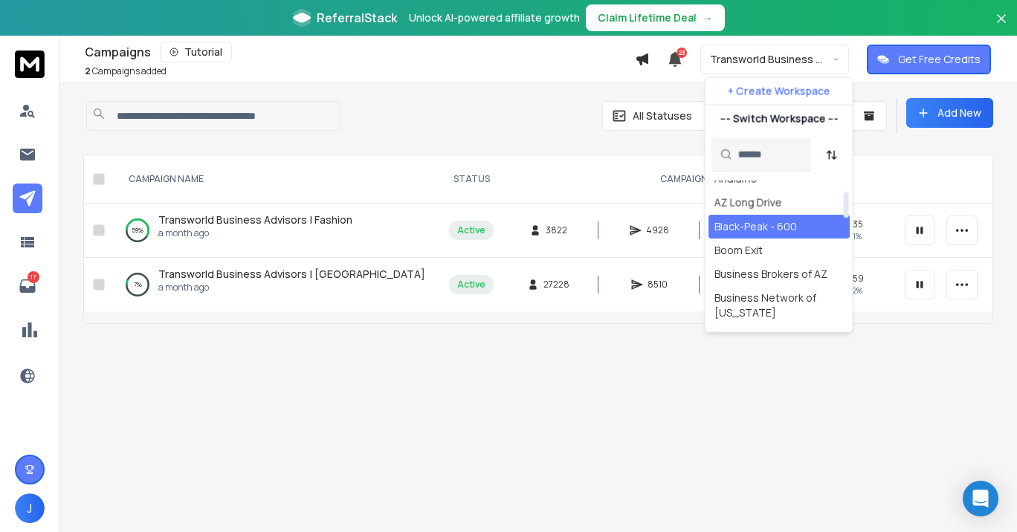
click at [785, 227] on div "Black-Peak - 600" at bounding box center [755, 226] width 83 height 15
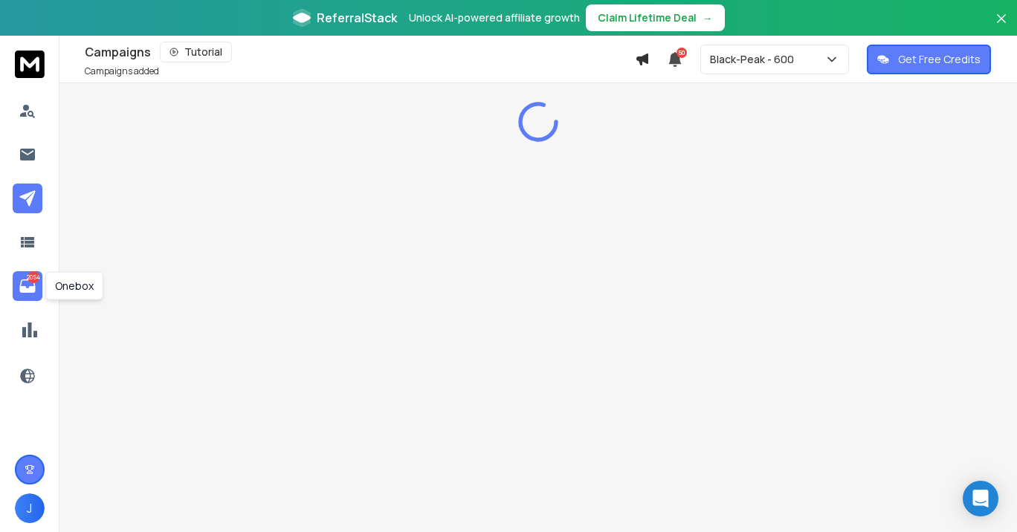
click at [33, 288] on icon at bounding box center [27, 285] width 16 height 13
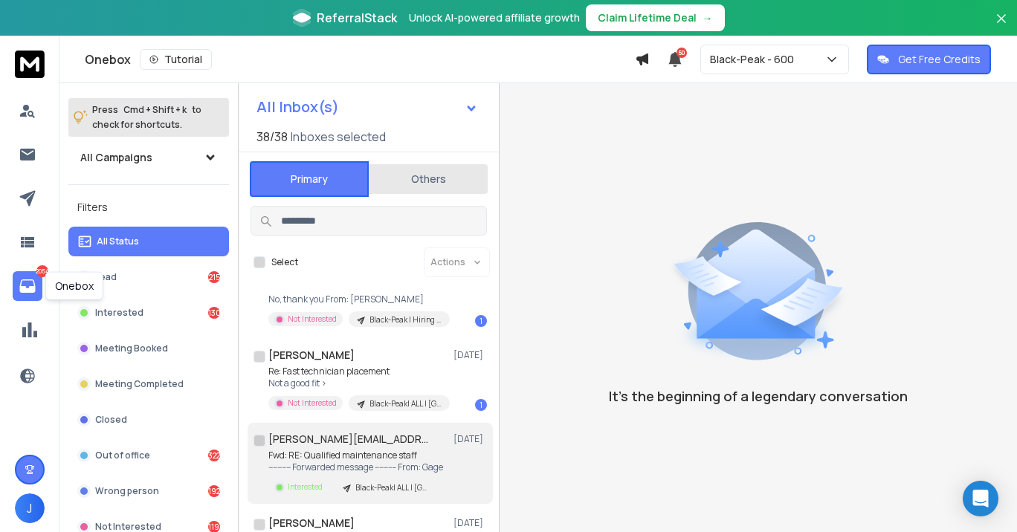
scroll to position [70, 0]
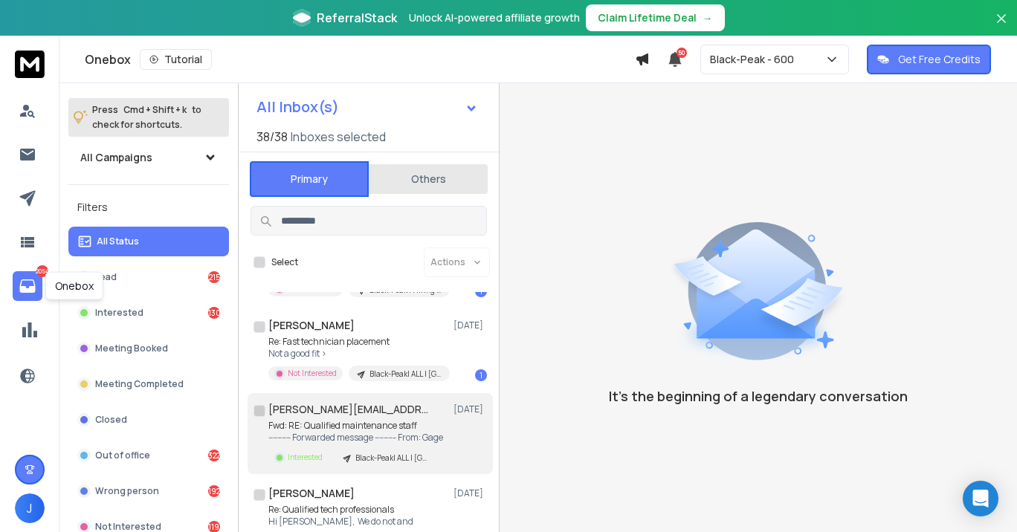
click at [392, 430] on p "Fwd: RE: Qualified maintenance staff" at bounding box center [355, 426] width 175 height 12
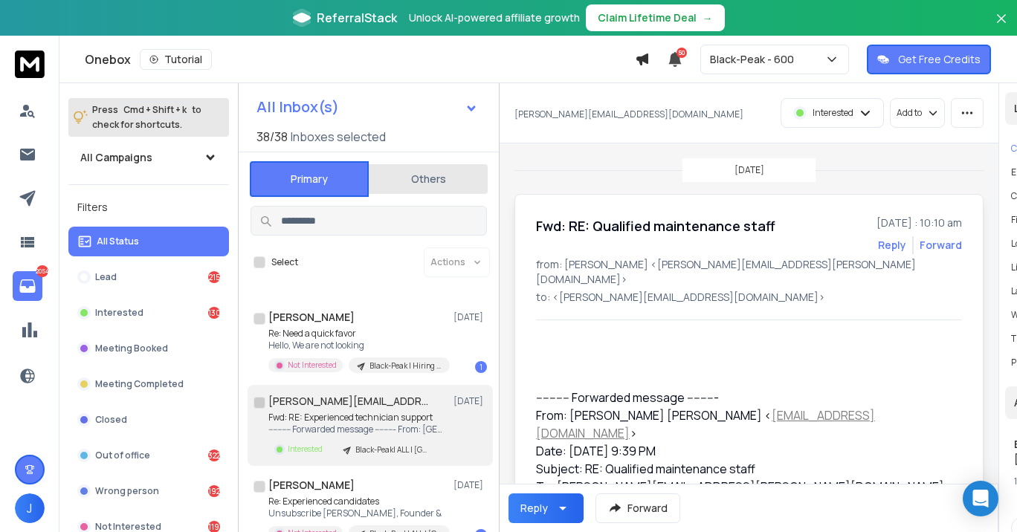
scroll to position [499, 0]
click at [373, 411] on p "Fwd: RE: Experienced technician support" at bounding box center [357, 417] width 178 height 12
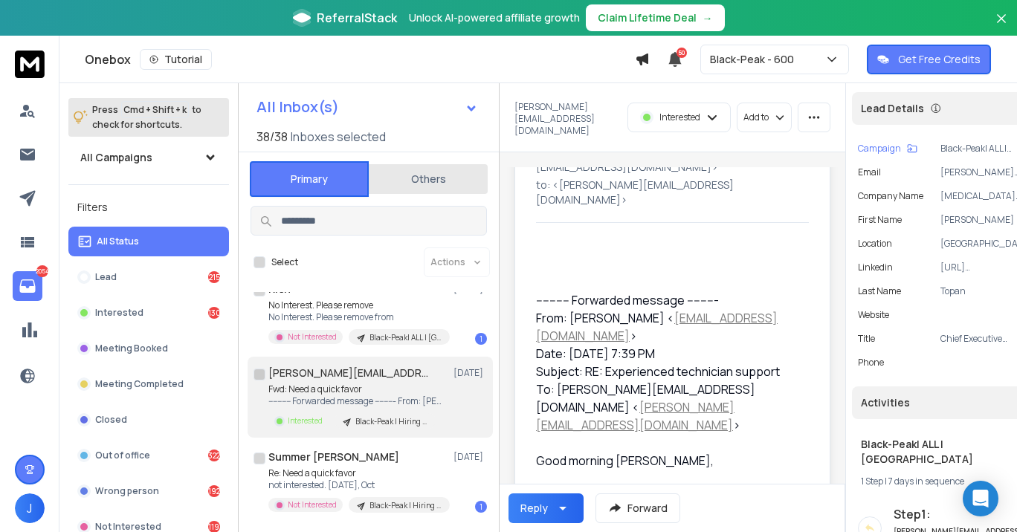
scroll to position [1035, 0]
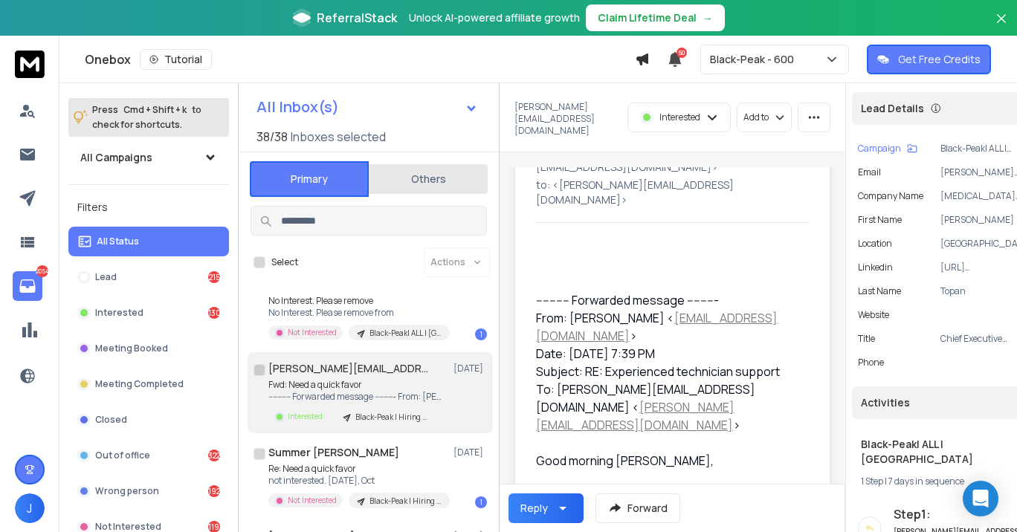
click at [380, 389] on p "Fwd: Need a quick favor" at bounding box center [357, 385] width 178 height 12
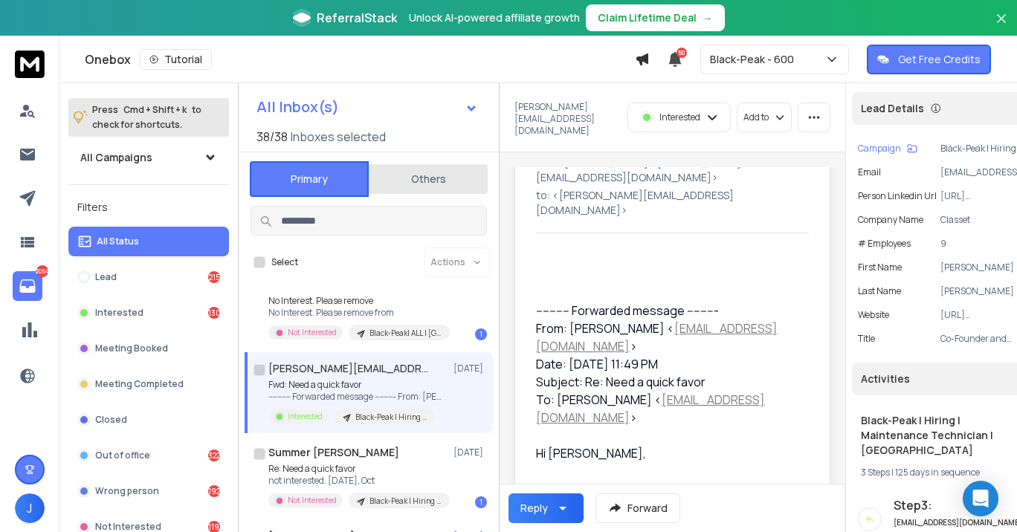
scroll to position [0, 0]
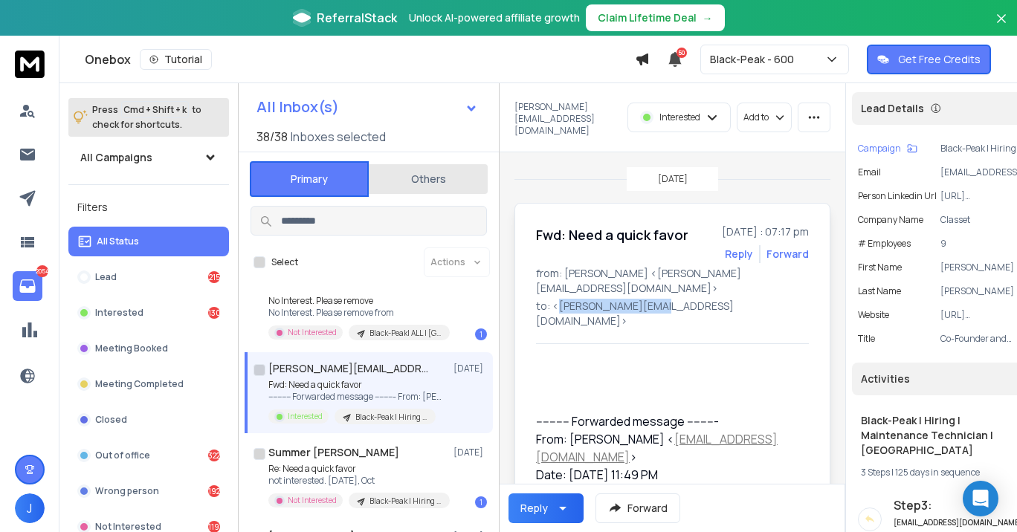
drag, startPoint x: 659, startPoint y: 285, endPoint x: 556, endPoint y: 289, distance: 102.7
click at [556, 299] on p "to: <[PERSON_NAME][EMAIL_ADDRESS][DOMAIN_NAME]>" at bounding box center [672, 314] width 273 height 30
copy p "[PERSON_NAME][EMAIL_ADDRESS][DOMAIN_NAME]"
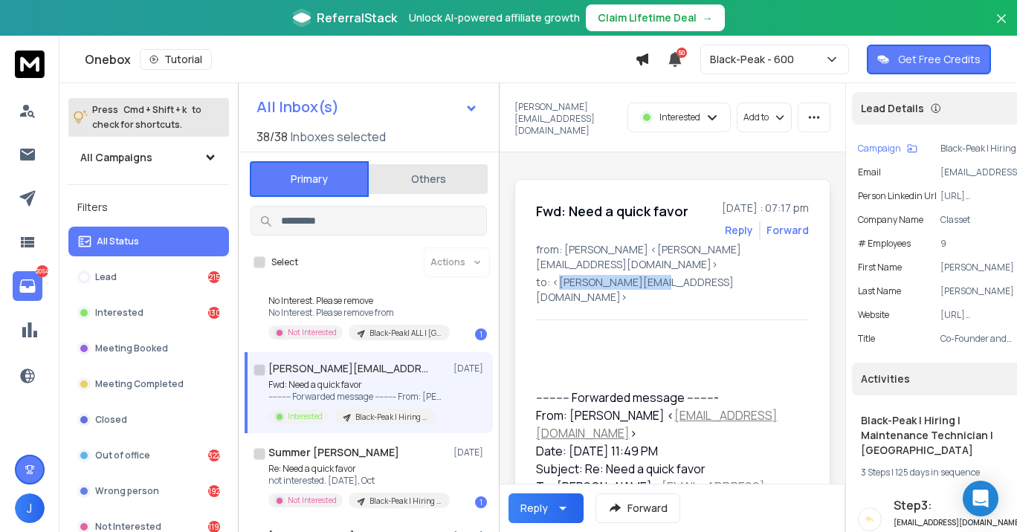
scroll to position [80, 0]
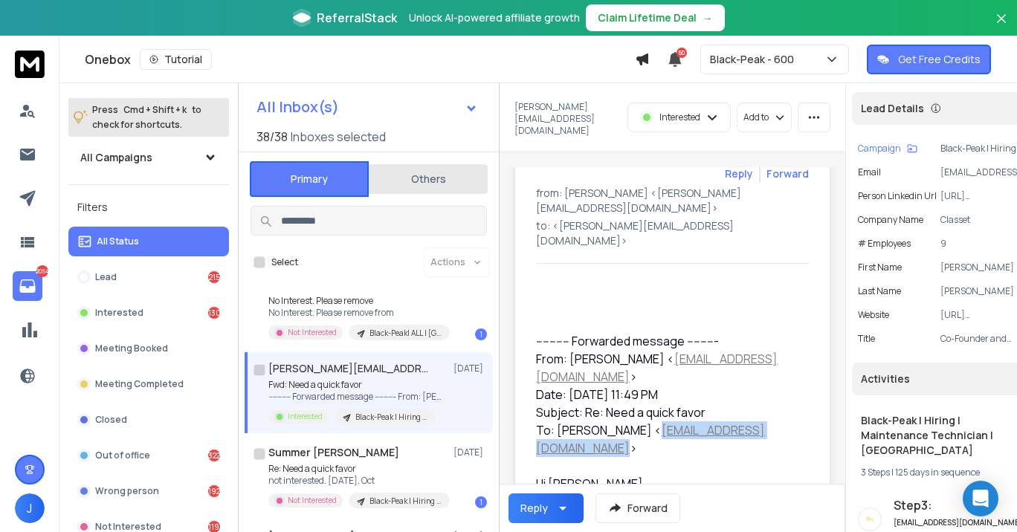
drag, startPoint x: 621, startPoint y: 392, endPoint x: 623, endPoint y: 378, distance: 14.3
click at [623, 421] on div "To: [PERSON_NAME] < [EMAIL_ADDRESS][DOMAIN_NAME] >" at bounding box center [666, 439] width 261 height 36
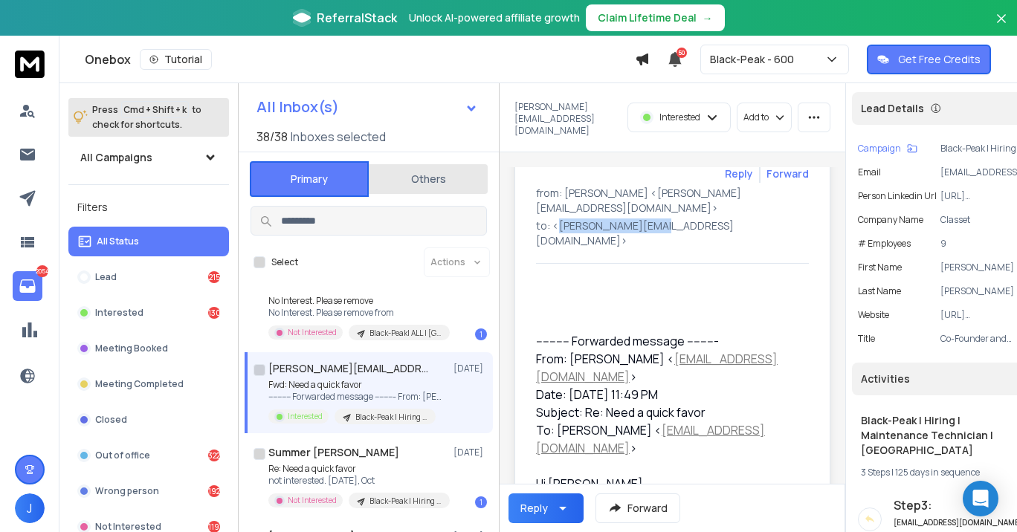
drag, startPoint x: 655, startPoint y: 207, endPoint x: 556, endPoint y: 207, distance: 98.9
click at [556, 219] on p "to: <[PERSON_NAME][EMAIL_ADDRESS][DOMAIN_NAME]>" at bounding box center [672, 234] width 273 height 30
copy p "[PERSON_NAME][EMAIL_ADDRESS][DOMAIN_NAME]"
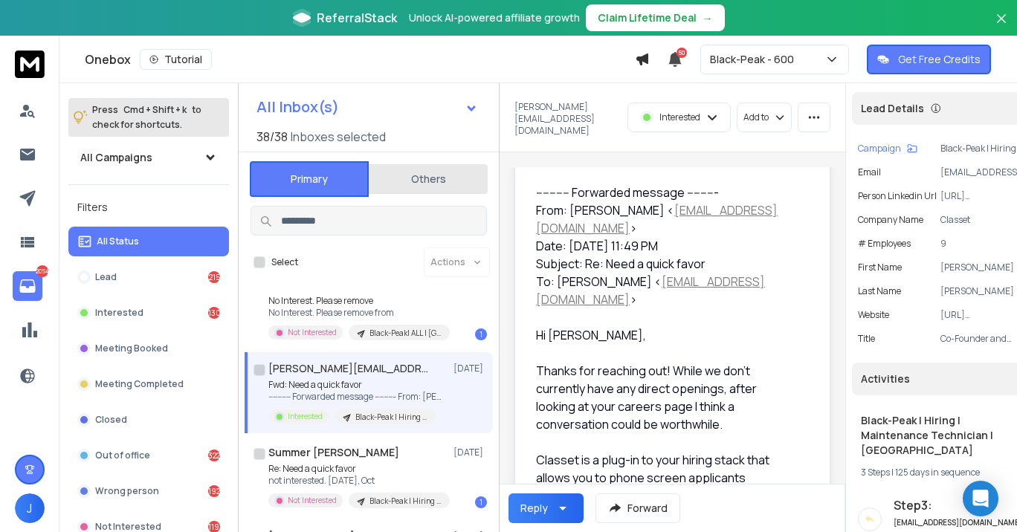
scroll to position [241, 0]
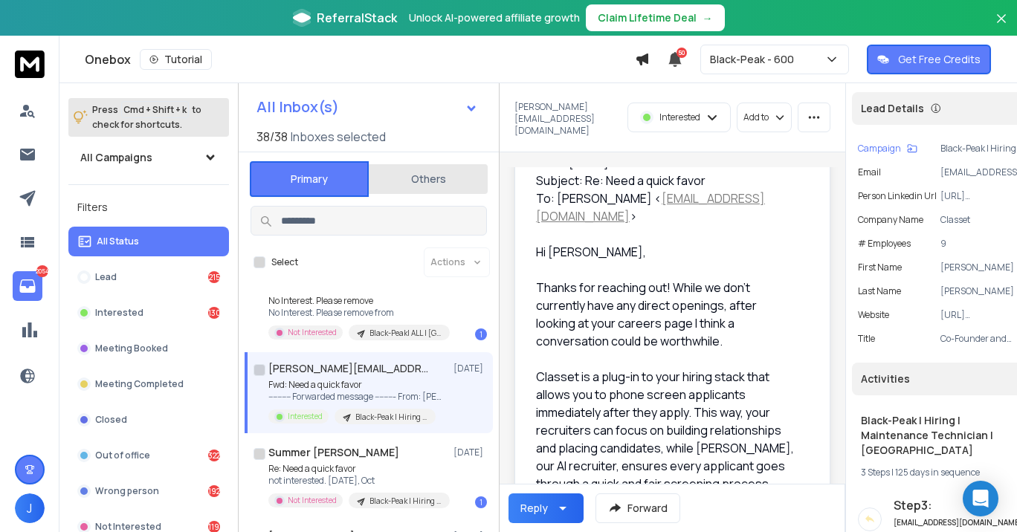
scroll to position [313, 0]
click at [673, 368] on div "Hi [PERSON_NAME], Thanks for reaching out! While we don’t currently have any di…" at bounding box center [666, 500] width 261 height 517
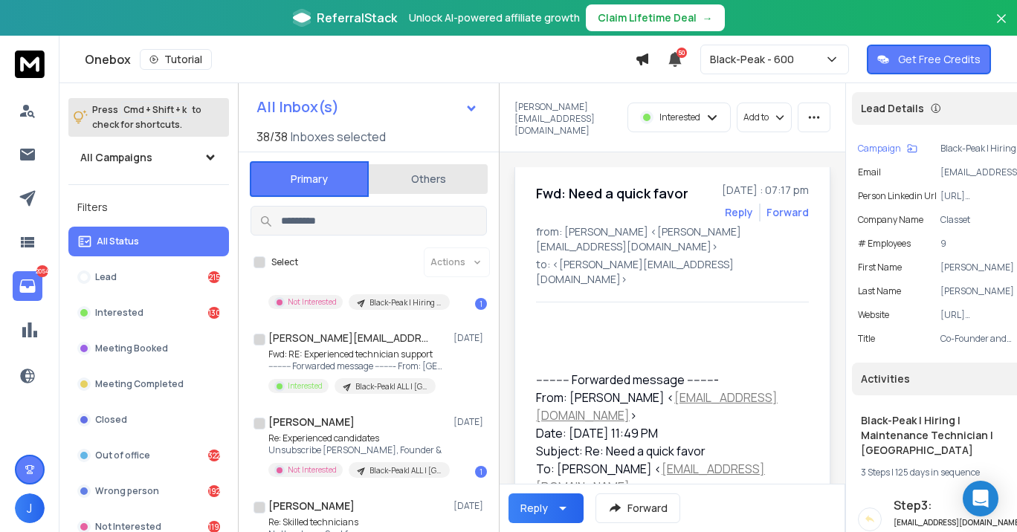
scroll to position [543, 0]
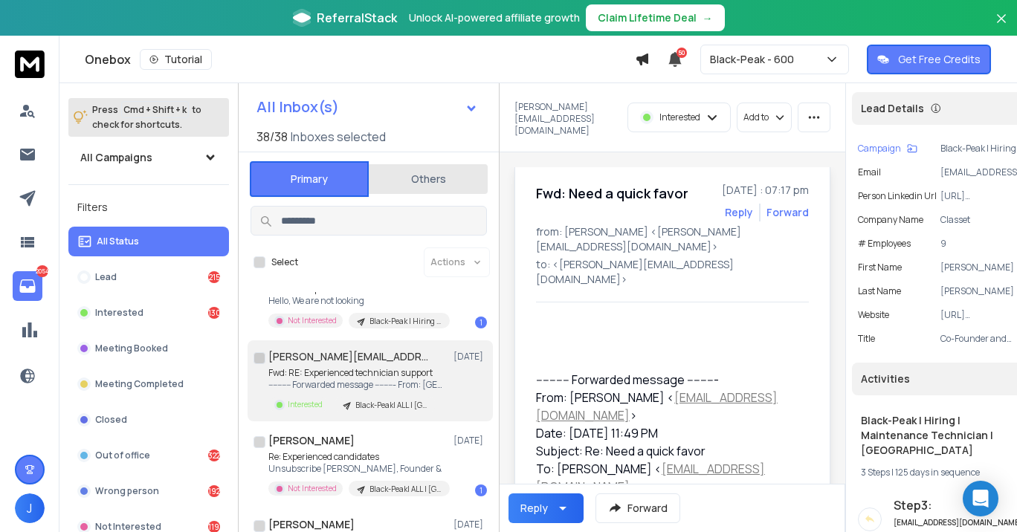
click at [378, 384] on p "---------- Forwarded message --------- From: [GEOGRAPHIC_DATA]" at bounding box center [357, 385] width 178 height 12
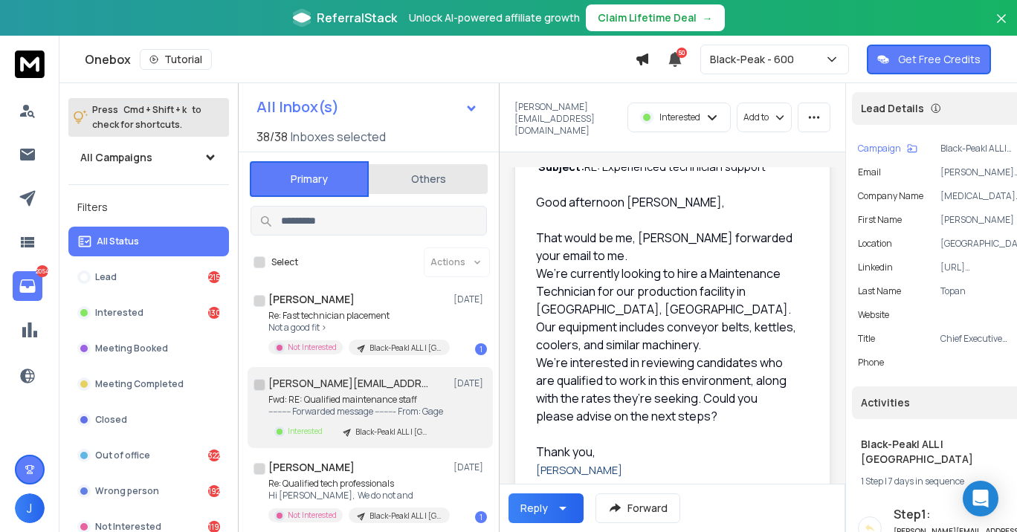
scroll to position [86, 0]
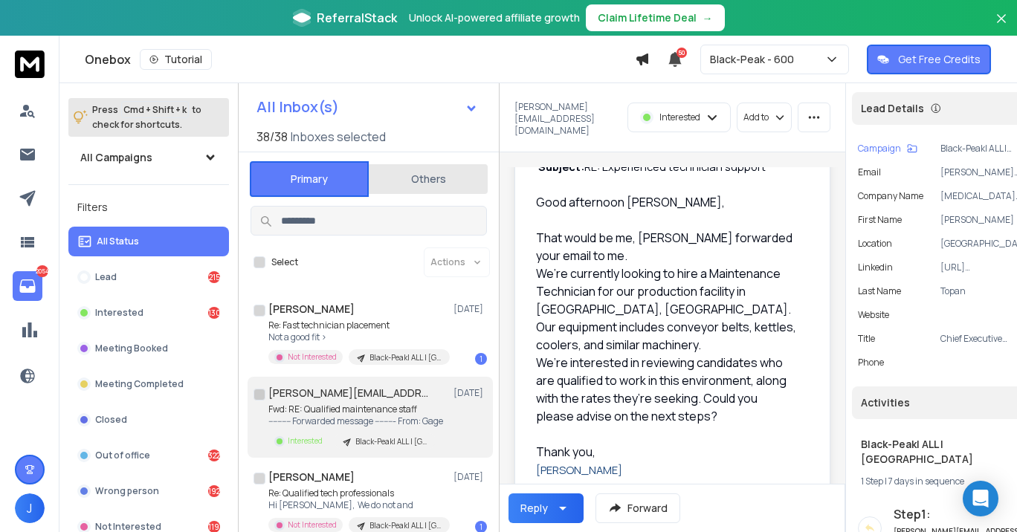
click at [385, 396] on div "[PERSON_NAME][EMAIL_ADDRESS][DOMAIN_NAME] [DATE]" at bounding box center [377, 393] width 219 height 15
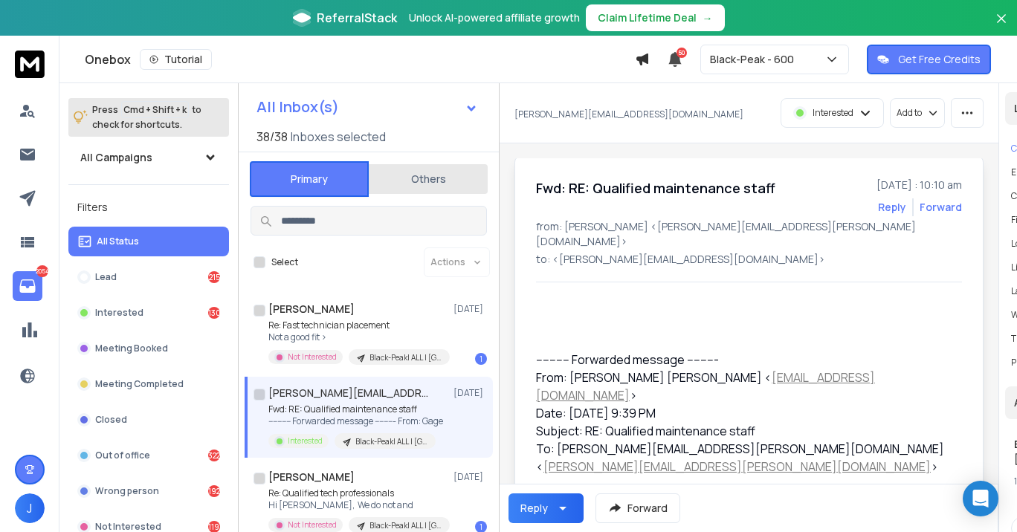
scroll to position [213, 0]
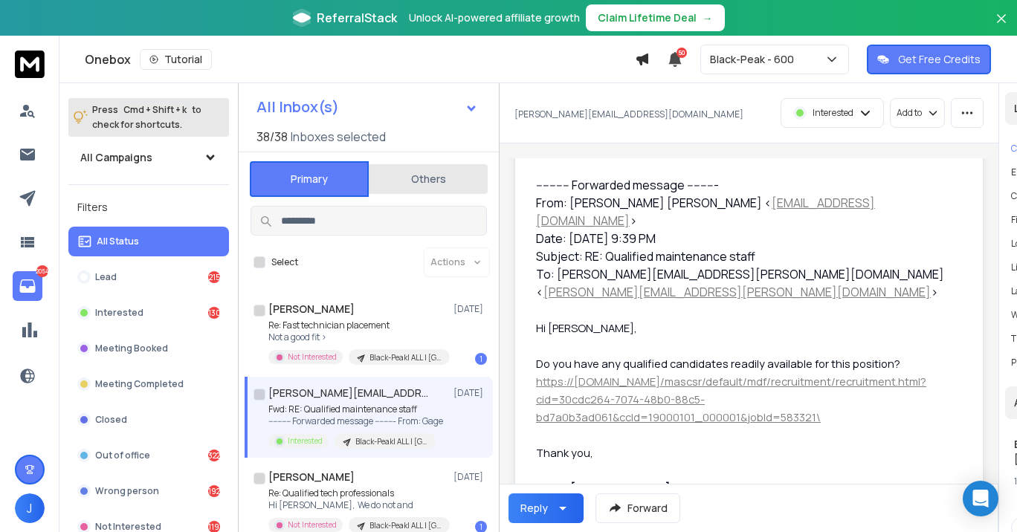
click at [640, 374] on link "https://[DOMAIN_NAME]/mascsr/default/mdf/recruitment/recruitment.html?cid=30cdc…" at bounding box center [731, 399] width 390 height 51
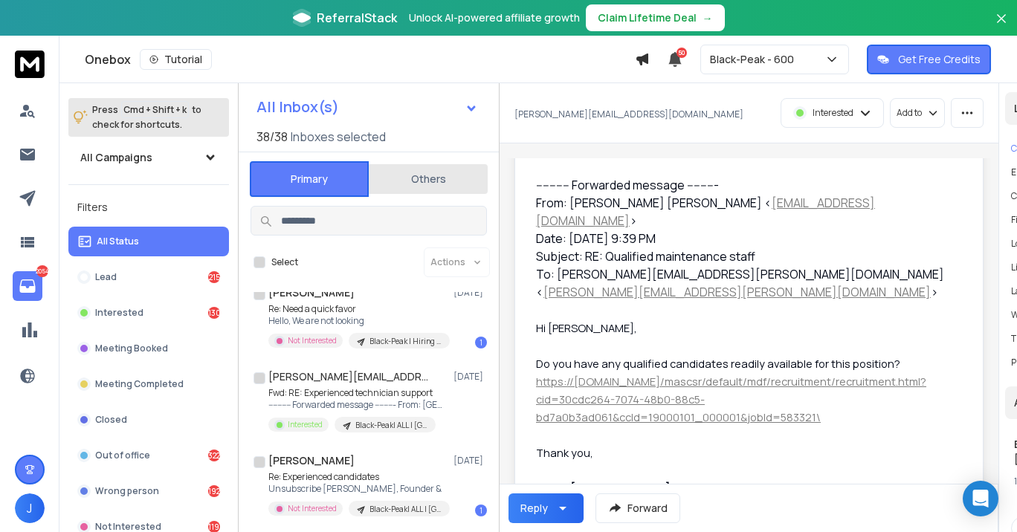
scroll to position [574, 0]
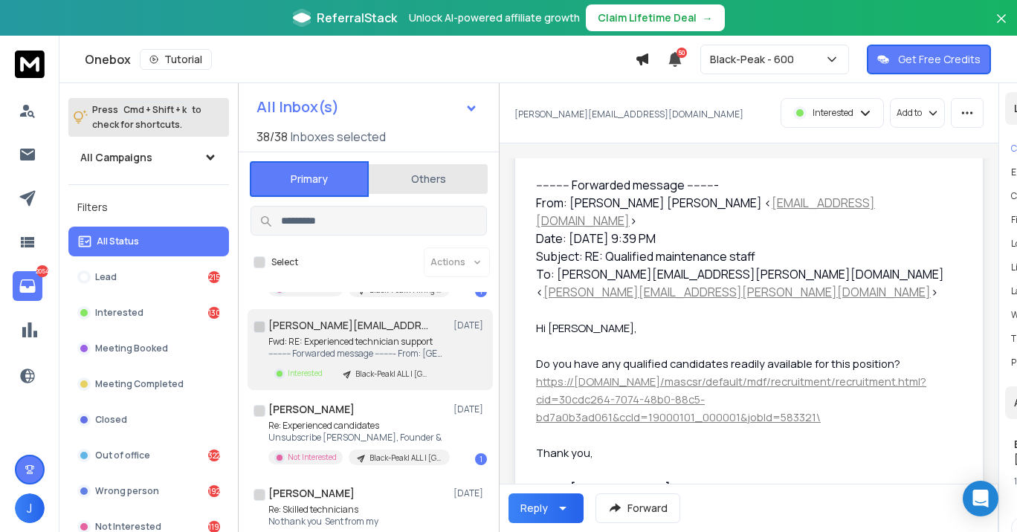
click at [392, 356] on p "---------- Forwarded message --------- From: [GEOGRAPHIC_DATA]" at bounding box center [357, 354] width 178 height 12
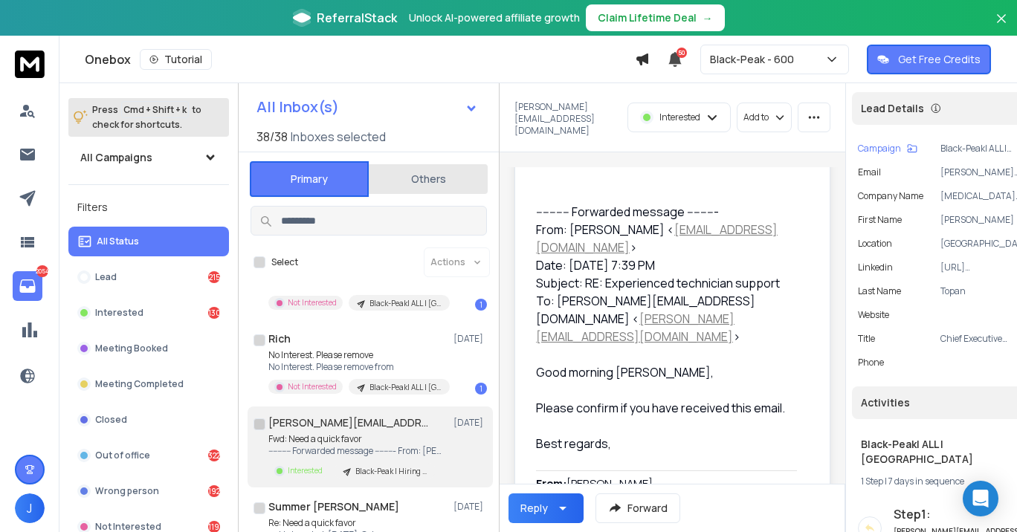
scroll to position [974, 0]
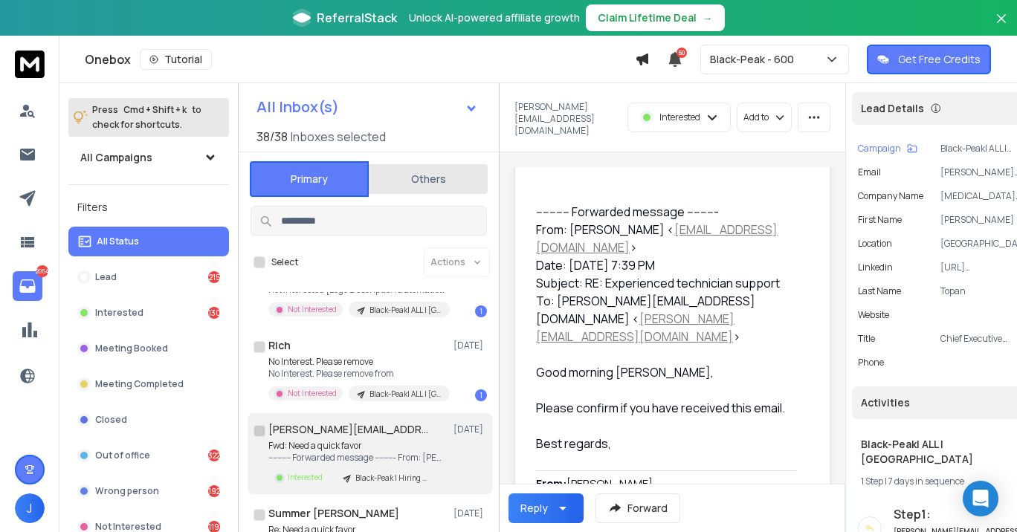
click at [364, 432] on h1 "[PERSON_NAME][EMAIL_ADDRESS][DOMAIN_NAME]" at bounding box center [350, 429] width 164 height 15
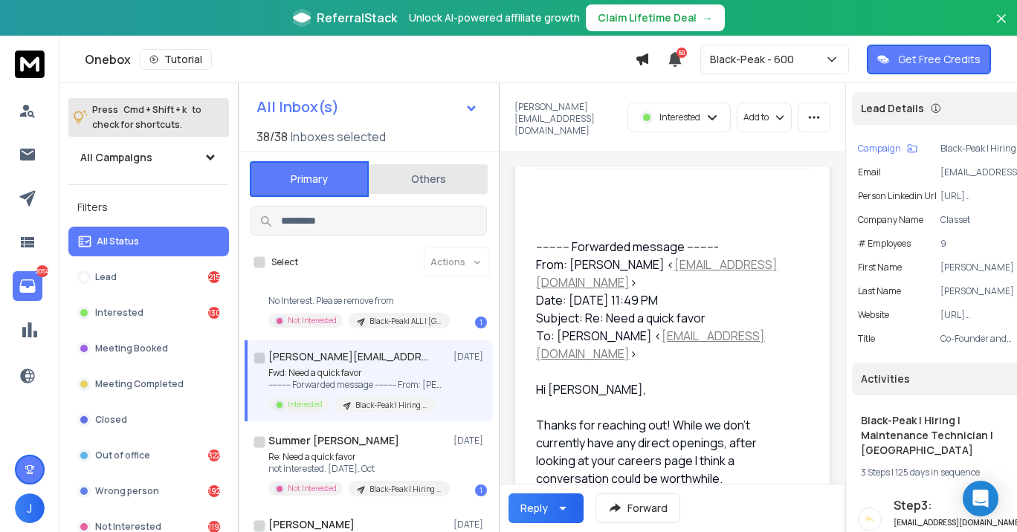
scroll to position [41, 0]
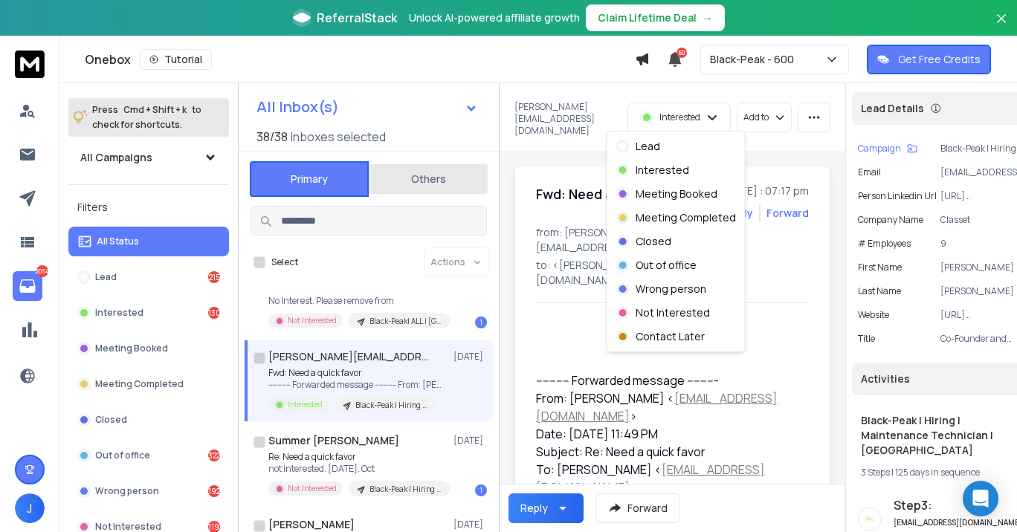
click at [684, 108] on div "Interested" at bounding box center [679, 117] width 102 height 28
click at [678, 311] on p "Not Interested" at bounding box center [673, 313] width 74 height 15
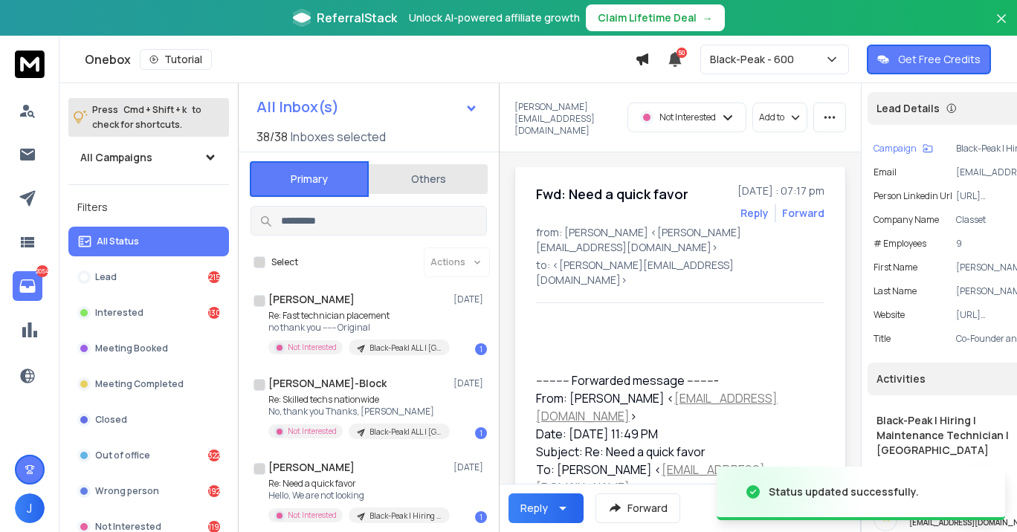
scroll to position [0, 0]
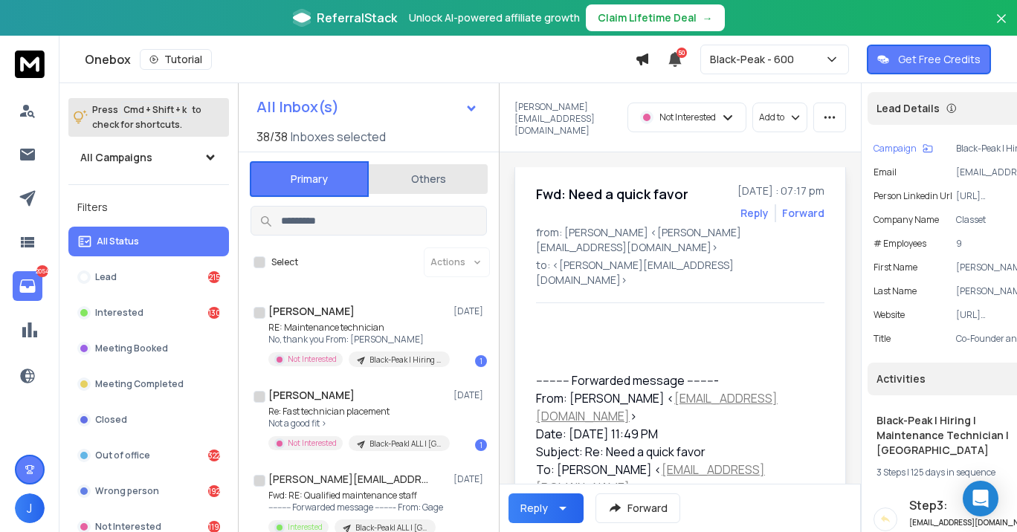
click at [447, 53] on div "Onebox Tutorial" at bounding box center [360, 59] width 550 height 21
